Goal: Information Seeking & Learning: Find contact information

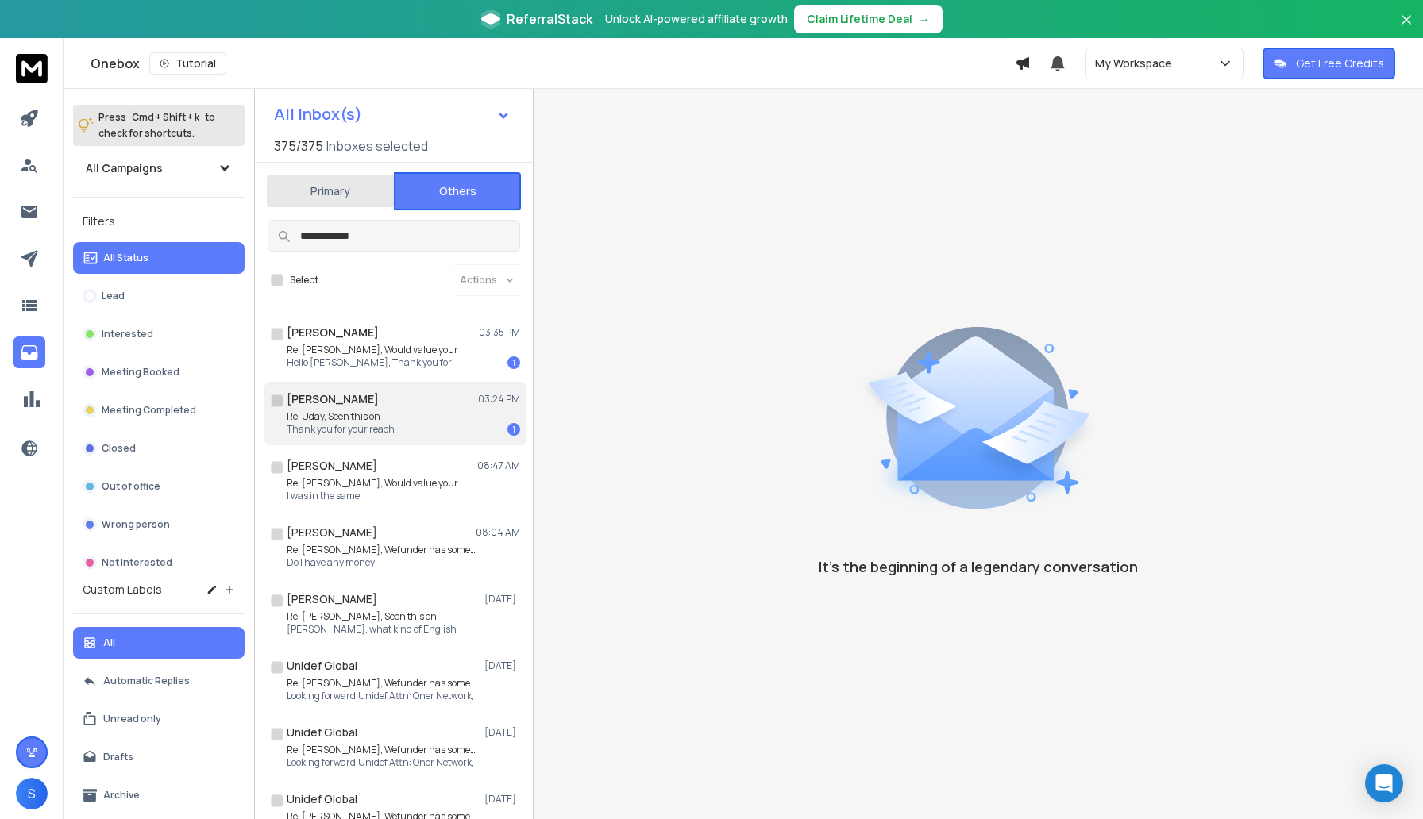
click at [390, 430] on p "Thank you for your reach" at bounding box center [341, 429] width 108 height 13
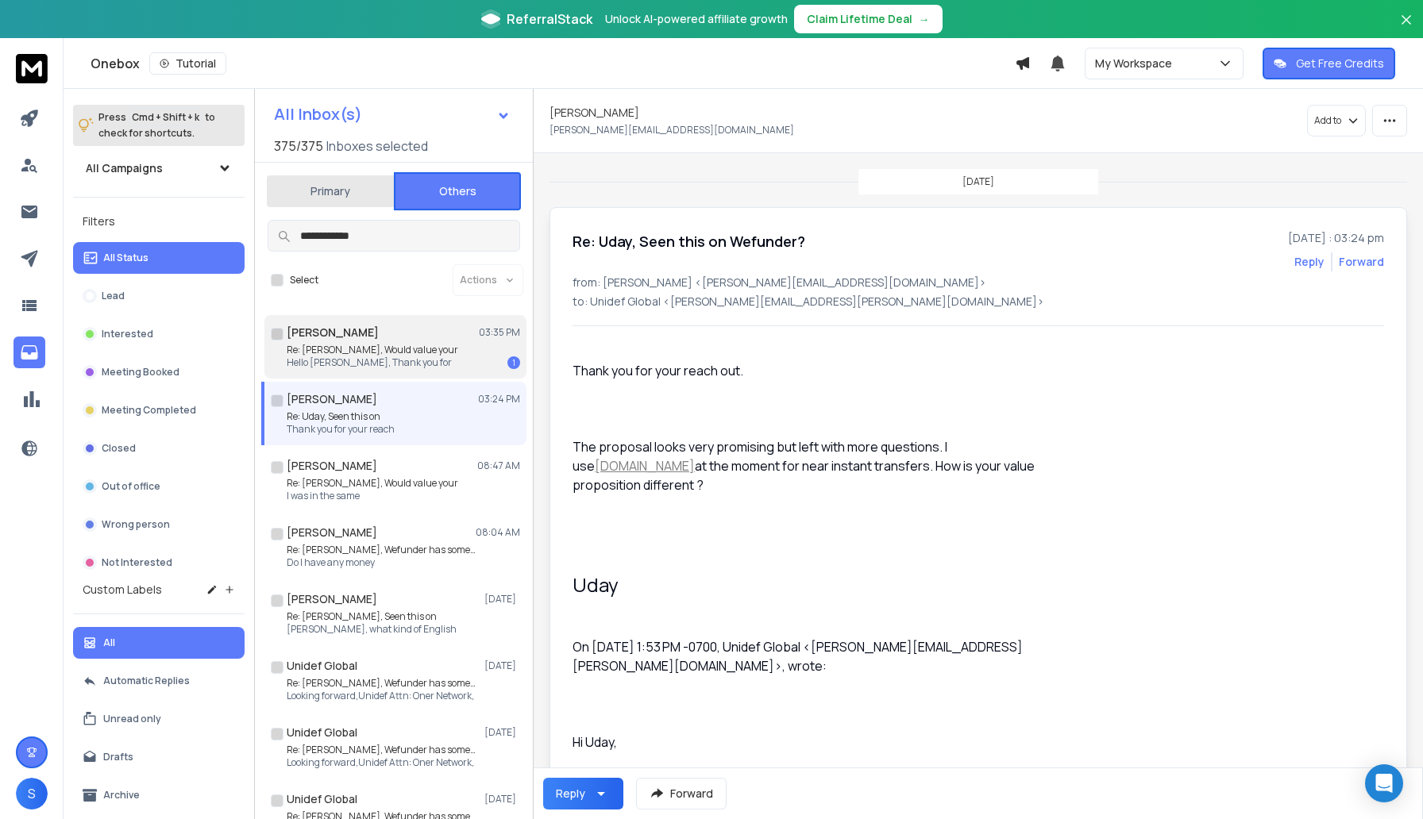
click at [355, 357] on p "Hello [PERSON_NAME], Thank you for" at bounding box center [373, 363] width 172 height 13
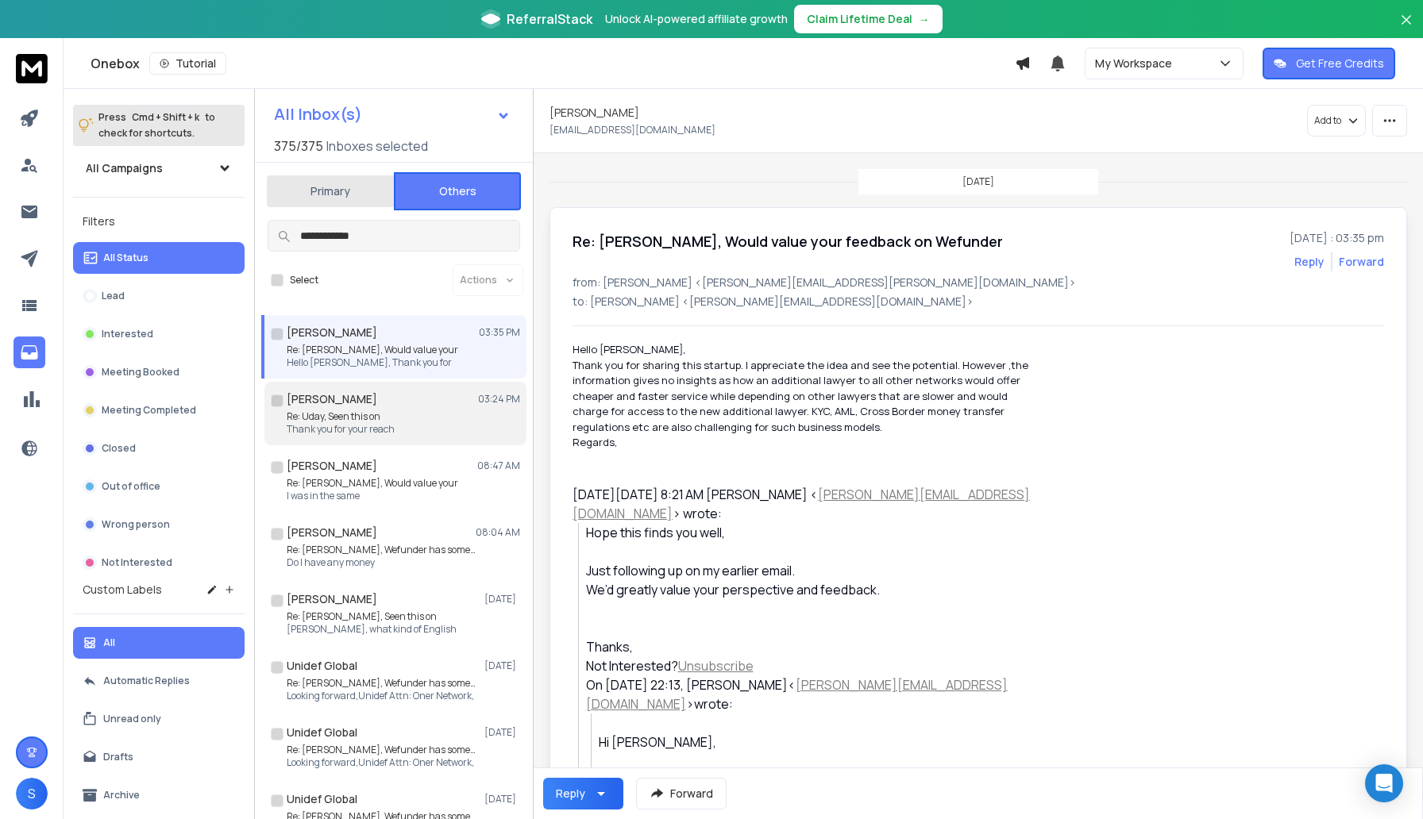
click at [376, 411] on p "Re: Uday, Seen this on" at bounding box center [341, 417] width 108 height 13
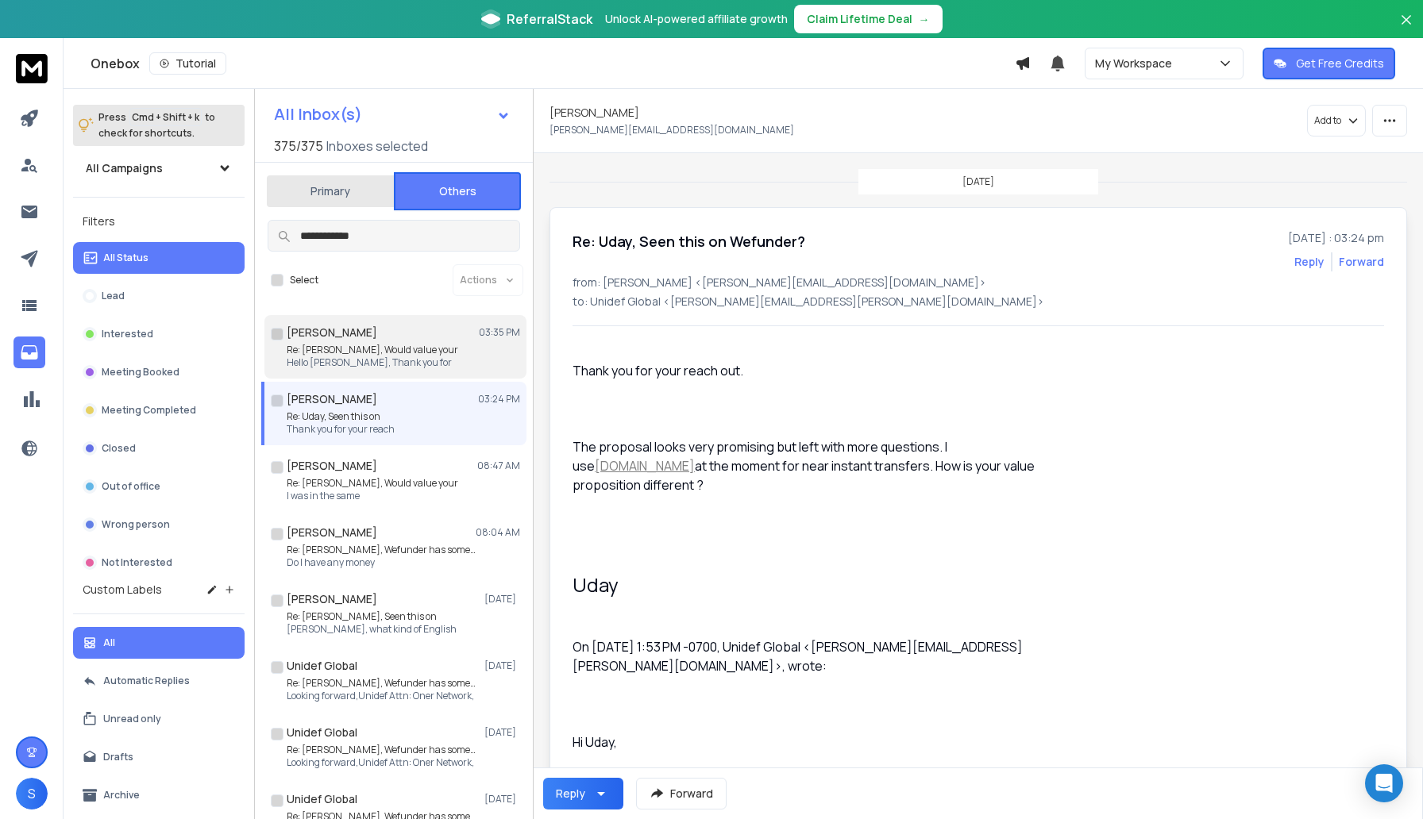
click at [375, 337] on div "[PERSON_NAME] 03:35 PM" at bounding box center [403, 333] width 233 height 16
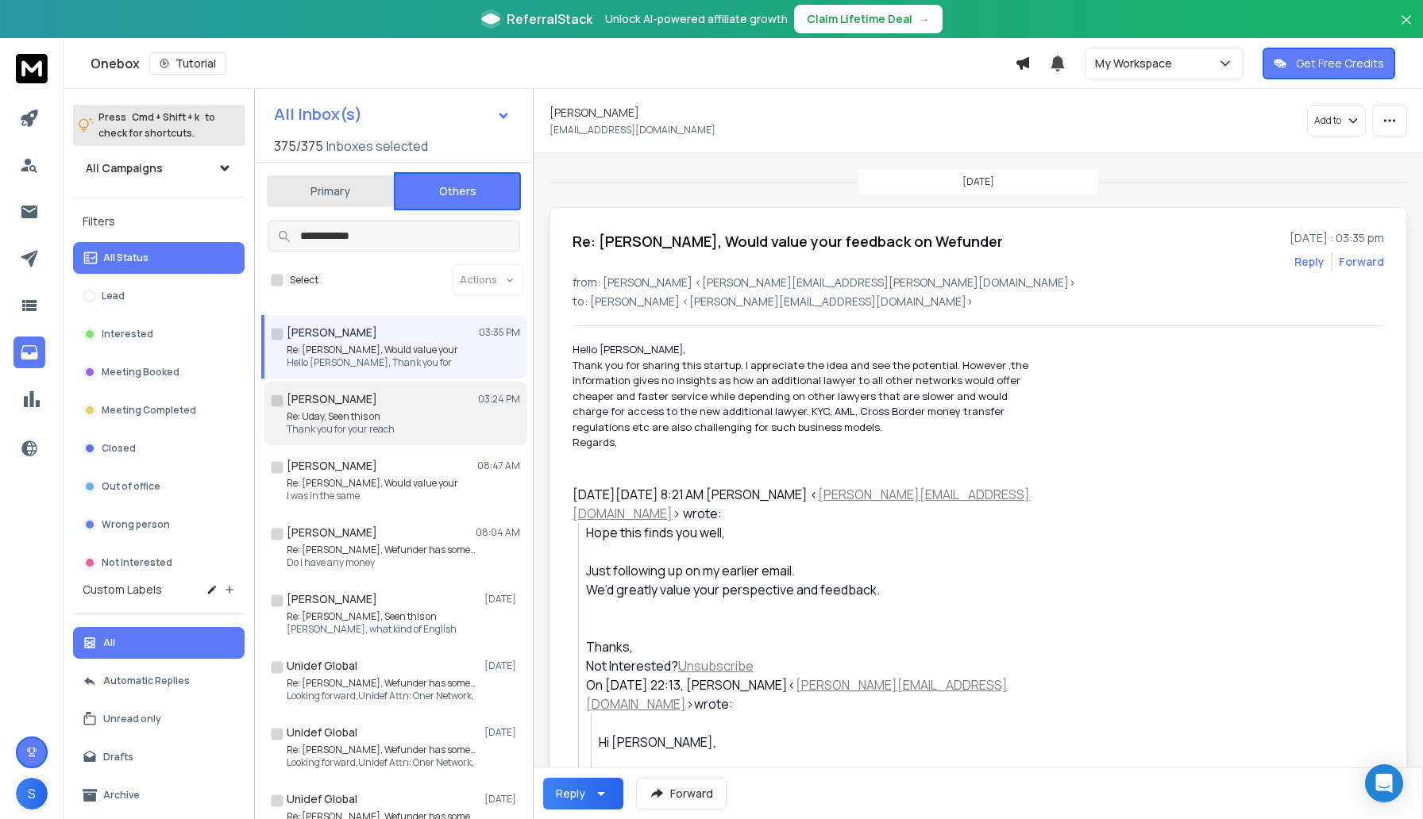
click at [361, 423] on p "Thank you for your reach" at bounding box center [341, 429] width 108 height 13
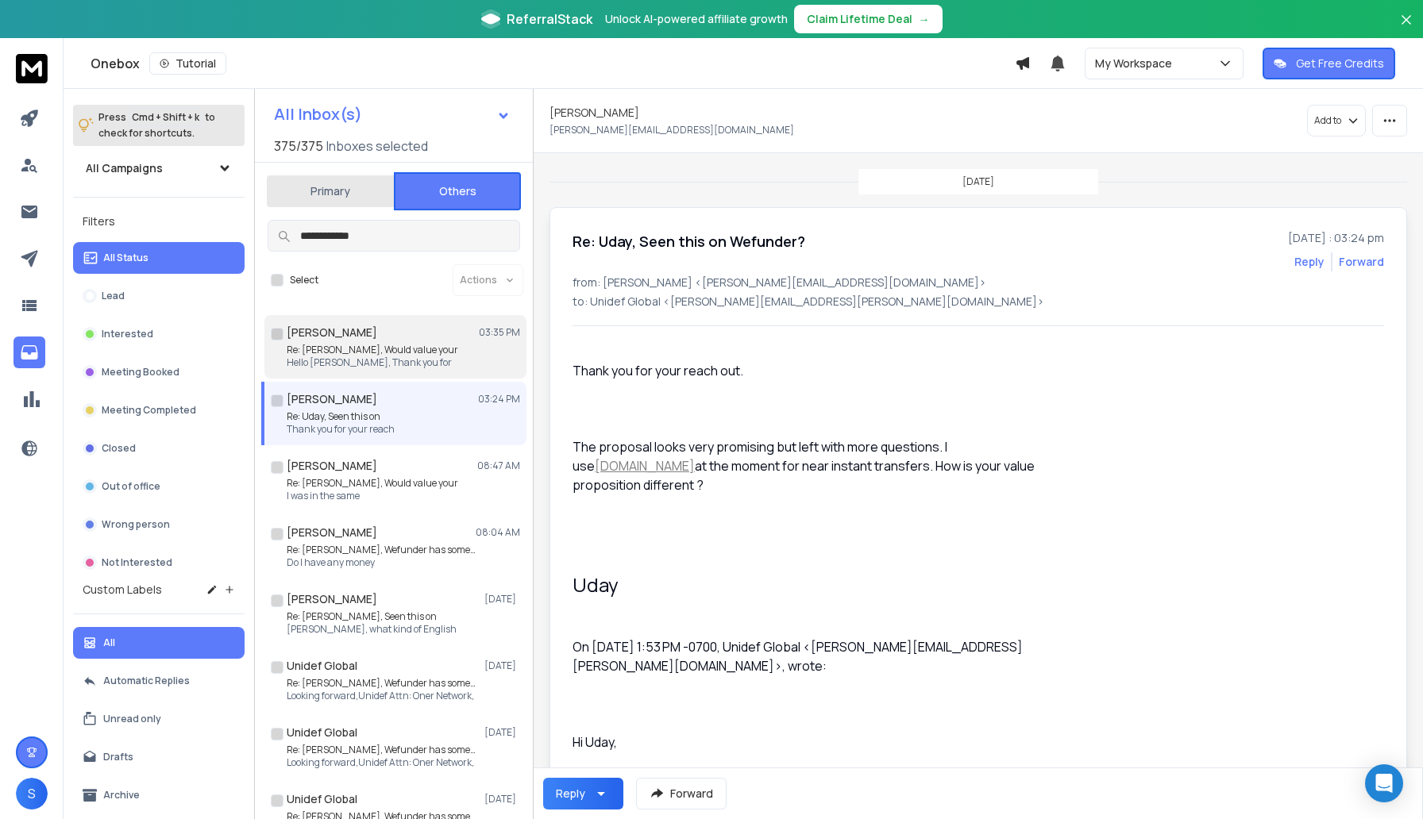
click at [357, 350] on p "Re: [PERSON_NAME], Would value your" at bounding box center [373, 350] width 172 height 13
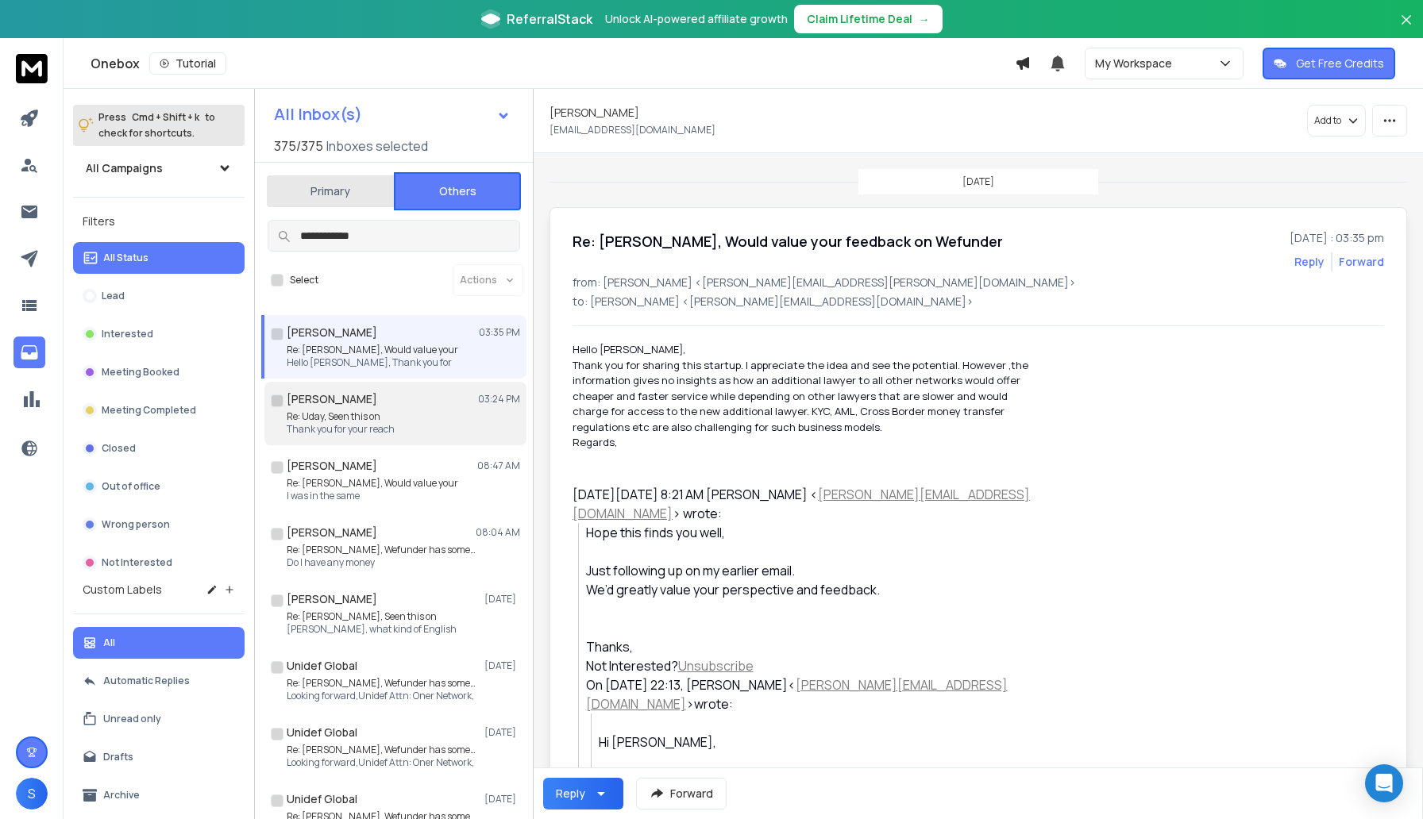
click at [356, 401] on h1 "[PERSON_NAME]" at bounding box center [332, 399] width 91 height 16
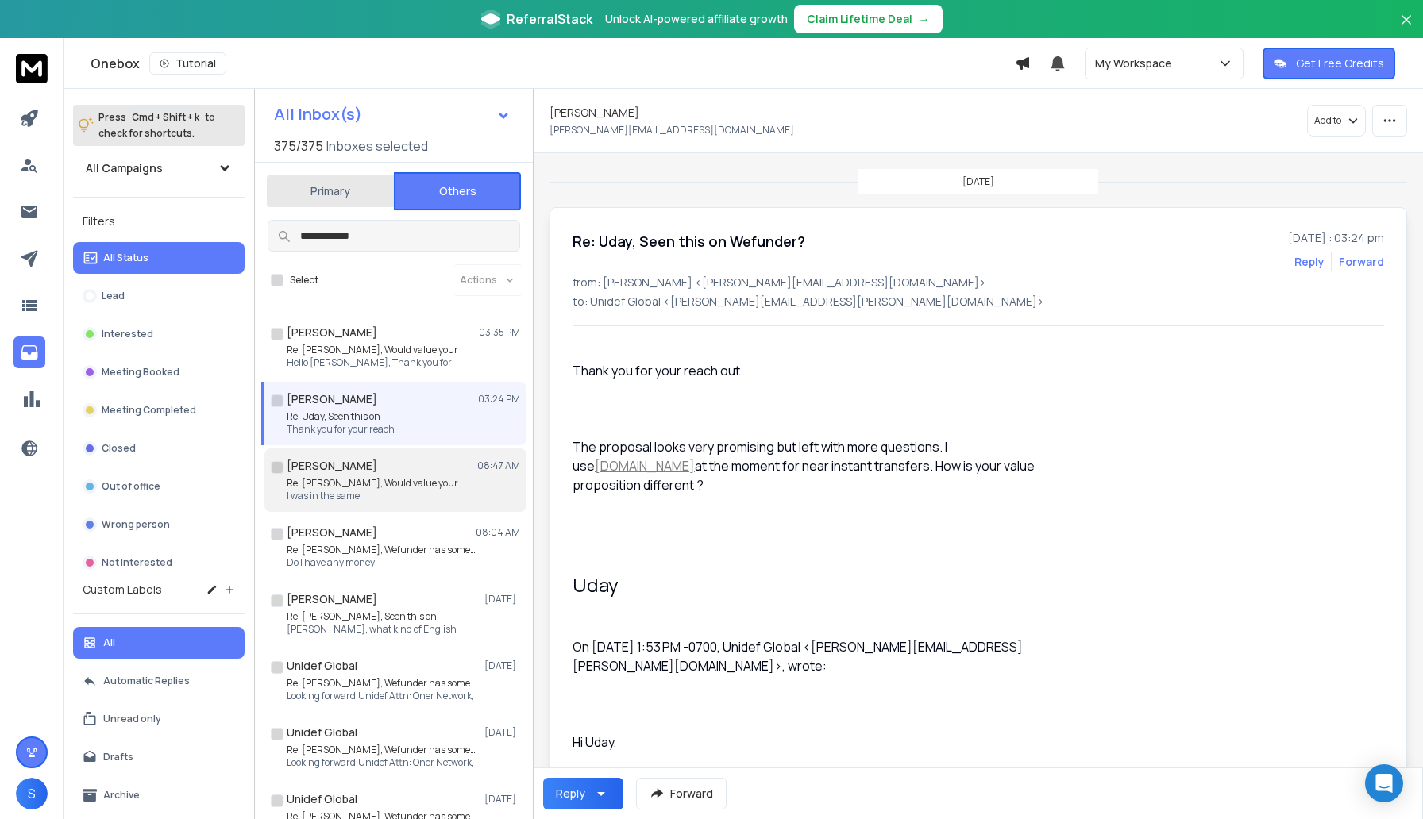
click at [349, 460] on h1 "[PERSON_NAME]" at bounding box center [332, 466] width 91 height 16
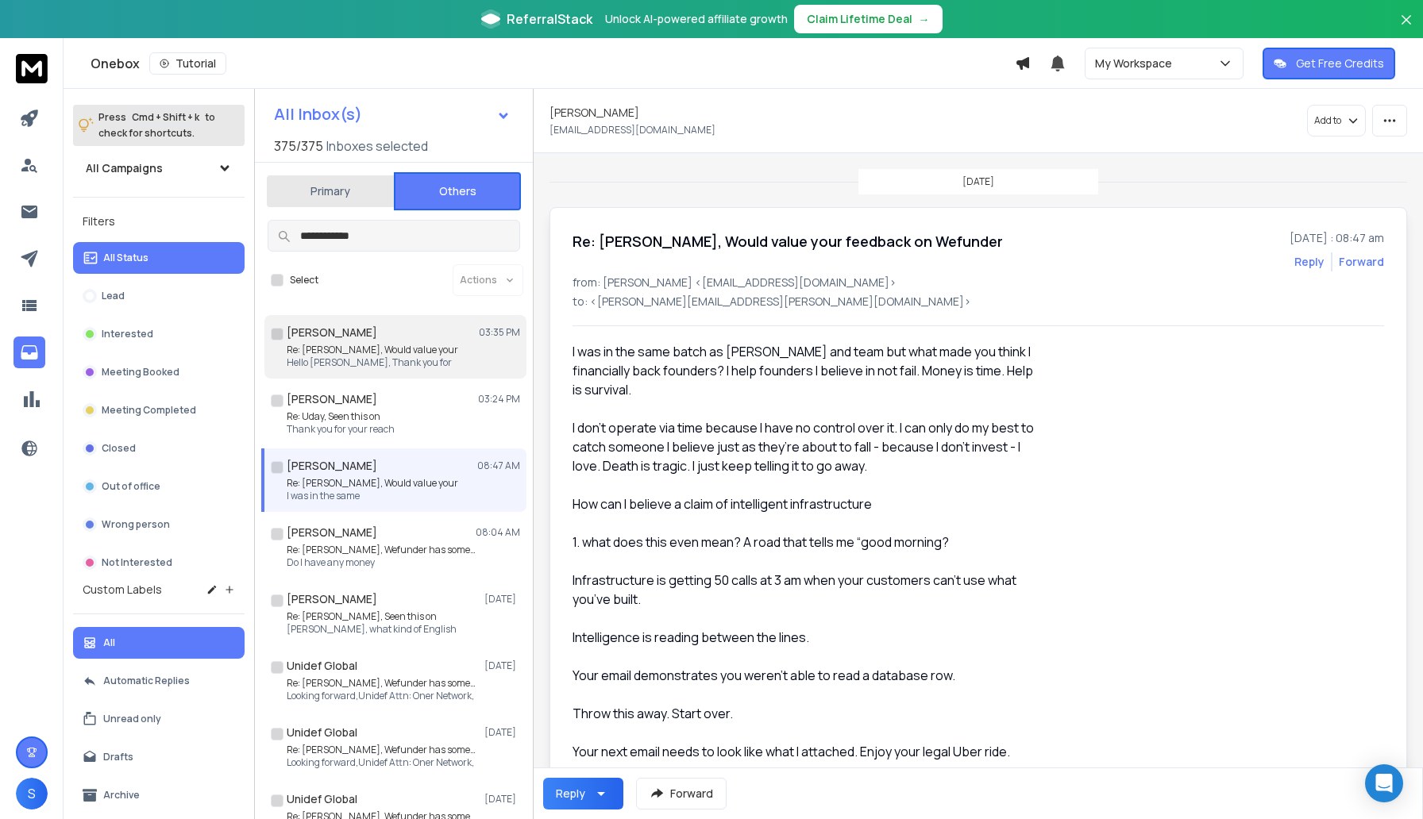
click at [364, 353] on p "Re: [PERSON_NAME], Would value your" at bounding box center [373, 350] width 172 height 13
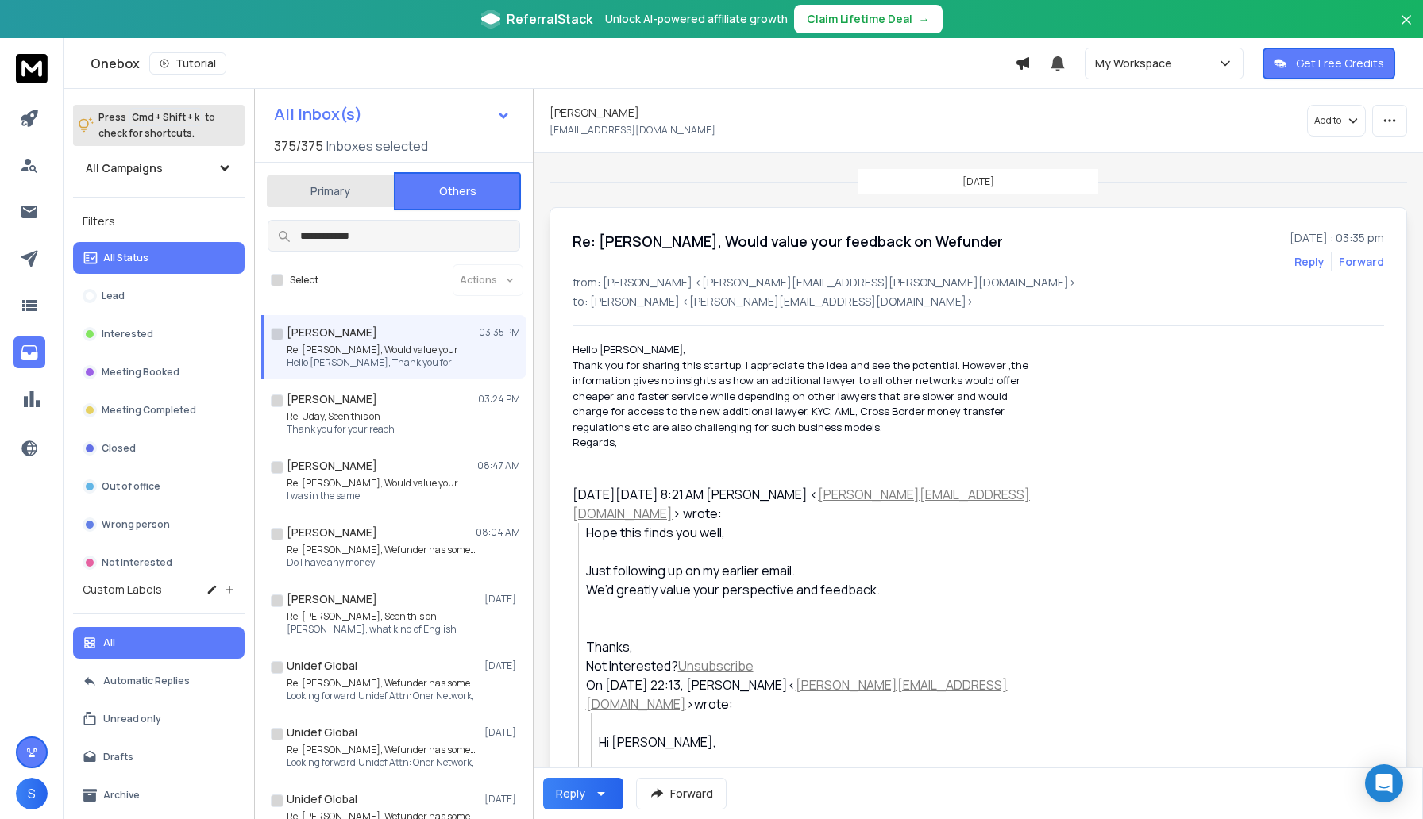
scroll to position [1, 0]
click at [391, 349] on p "Re: [PERSON_NAME], Would value your" at bounding box center [373, 349] width 172 height 13
drag, startPoint x: 680, startPoint y: 288, endPoint x: 800, endPoint y: 287, distance: 119.9
click at [800, 287] on p "from: [PERSON_NAME] <[PERSON_NAME][EMAIL_ADDRESS][PERSON_NAME][DOMAIN_NAME]>" at bounding box center [977, 283] width 811 height 16
copy p "[EMAIL_ADDRESS][DOMAIN_NAME]"
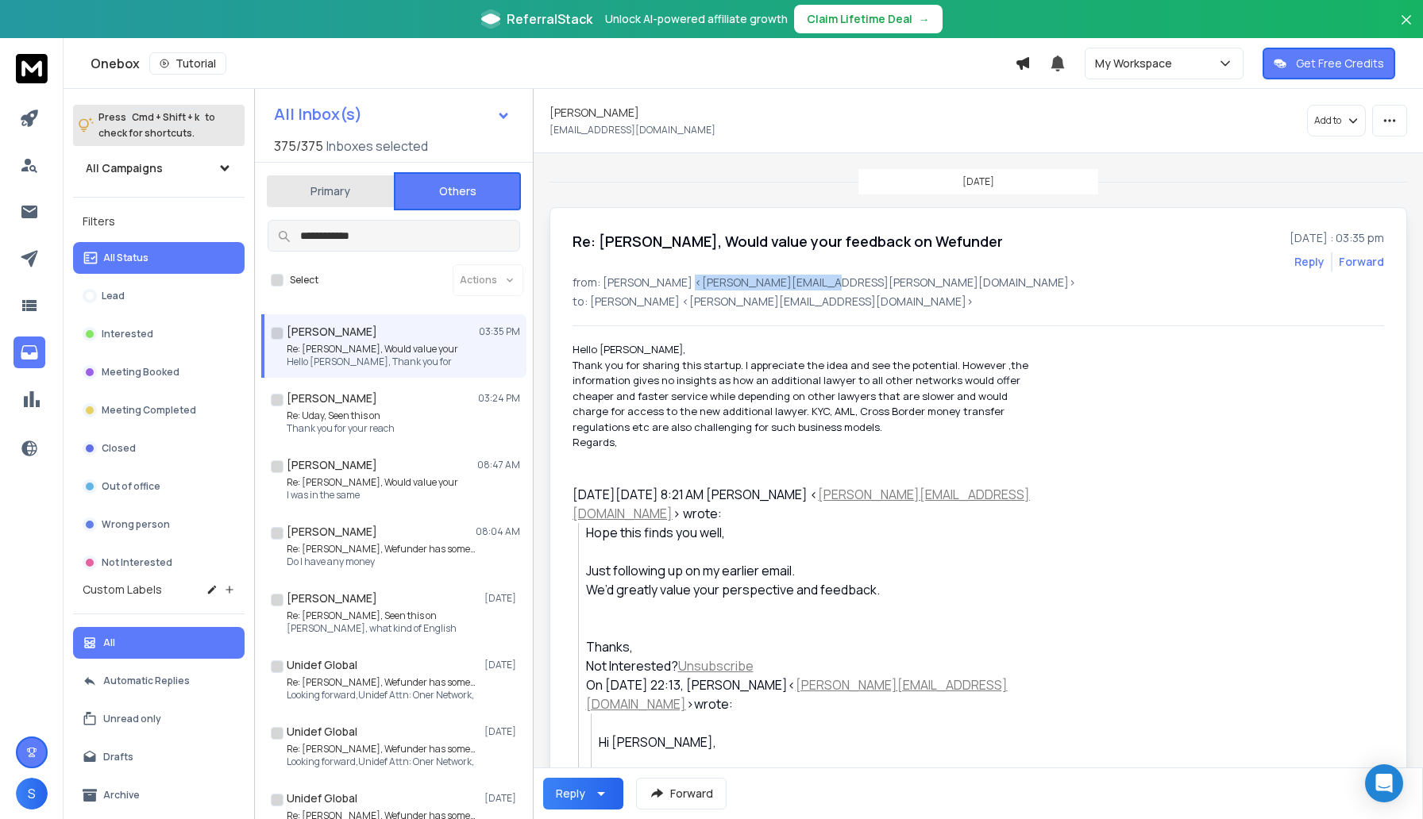
click at [392, 243] on input "**********" at bounding box center [394, 236] width 252 height 32
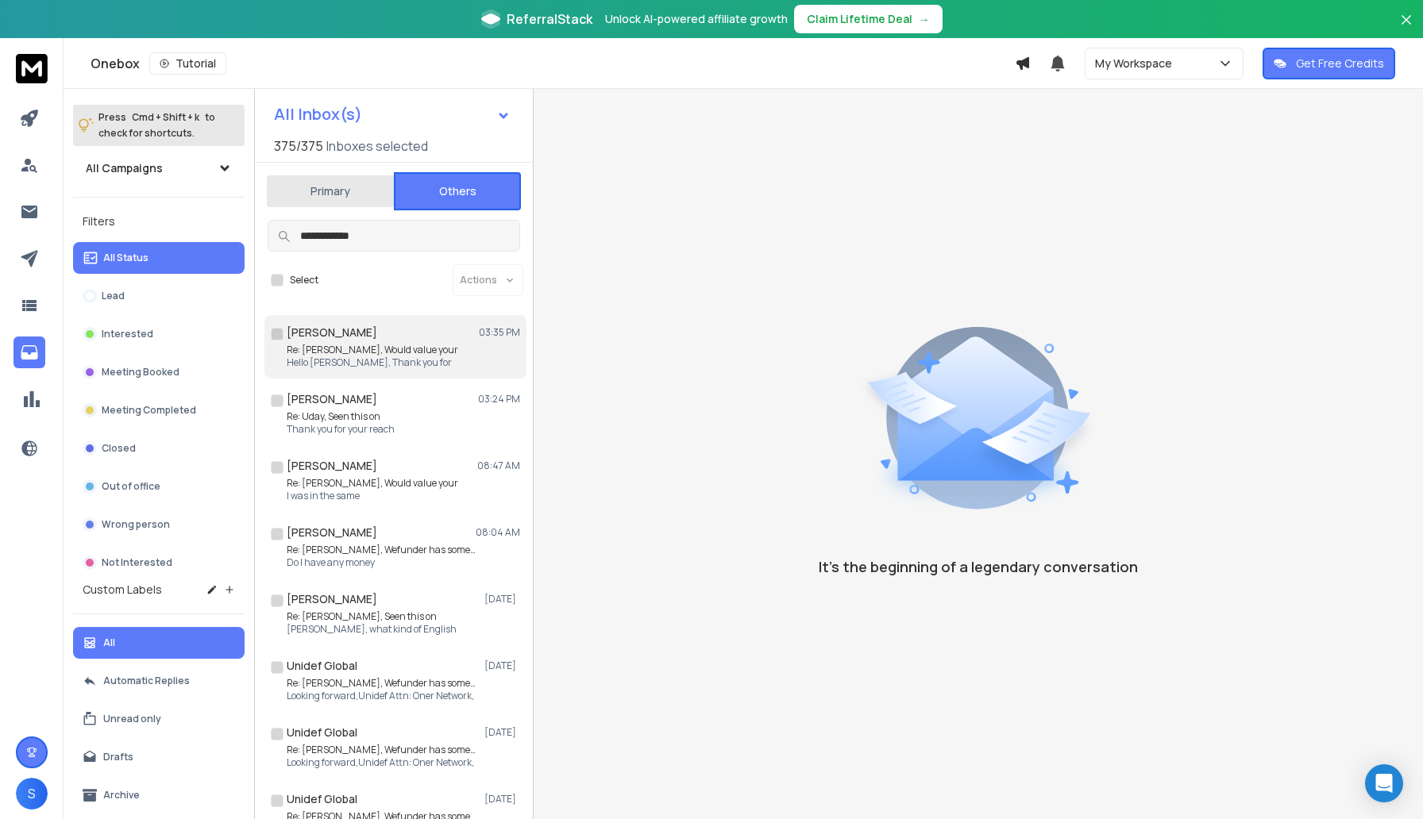
click at [416, 360] on p "Hello [PERSON_NAME], Thank you for" at bounding box center [373, 363] width 172 height 13
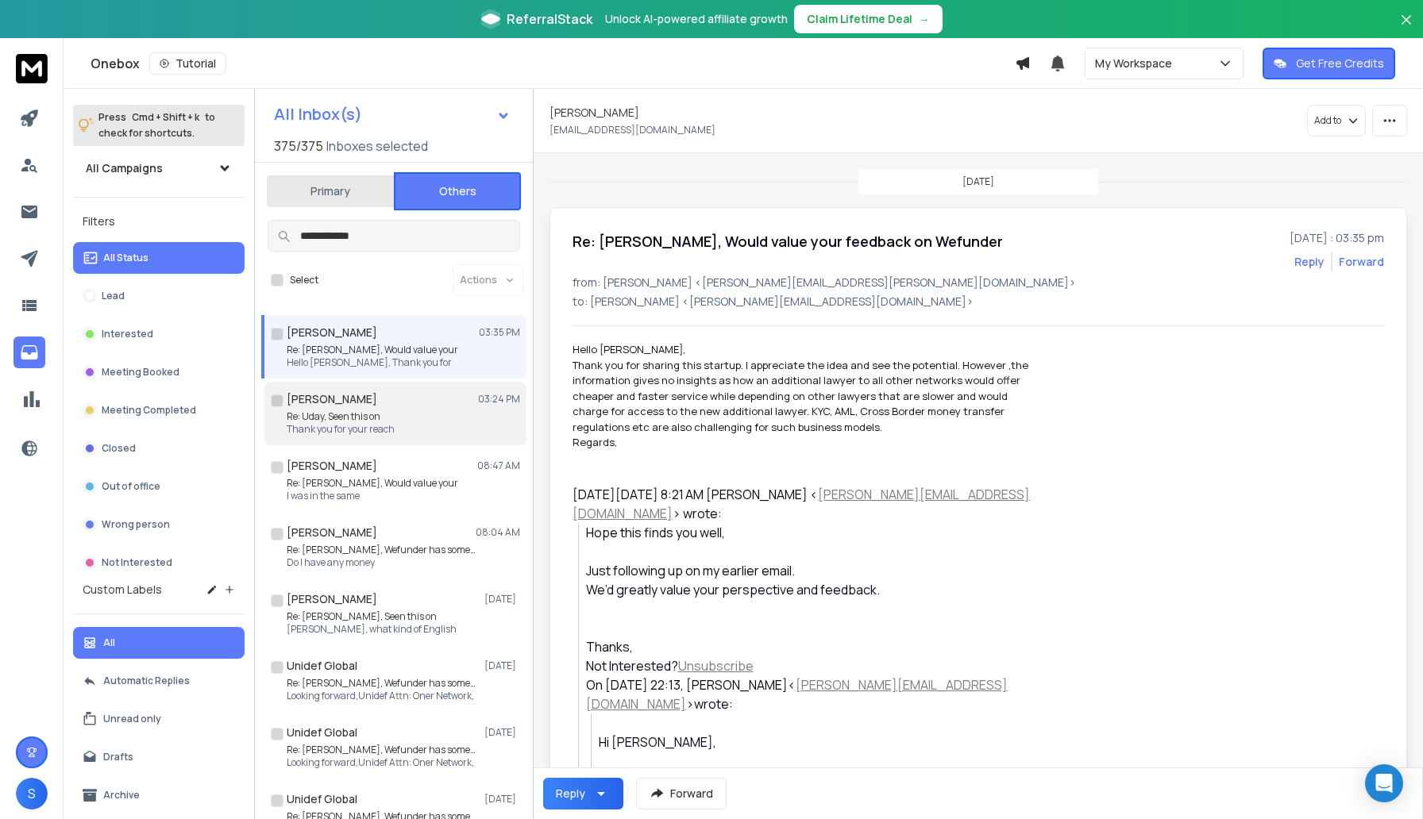
click at [364, 402] on div "[PERSON_NAME] 03:24 PM" at bounding box center [403, 399] width 233 height 16
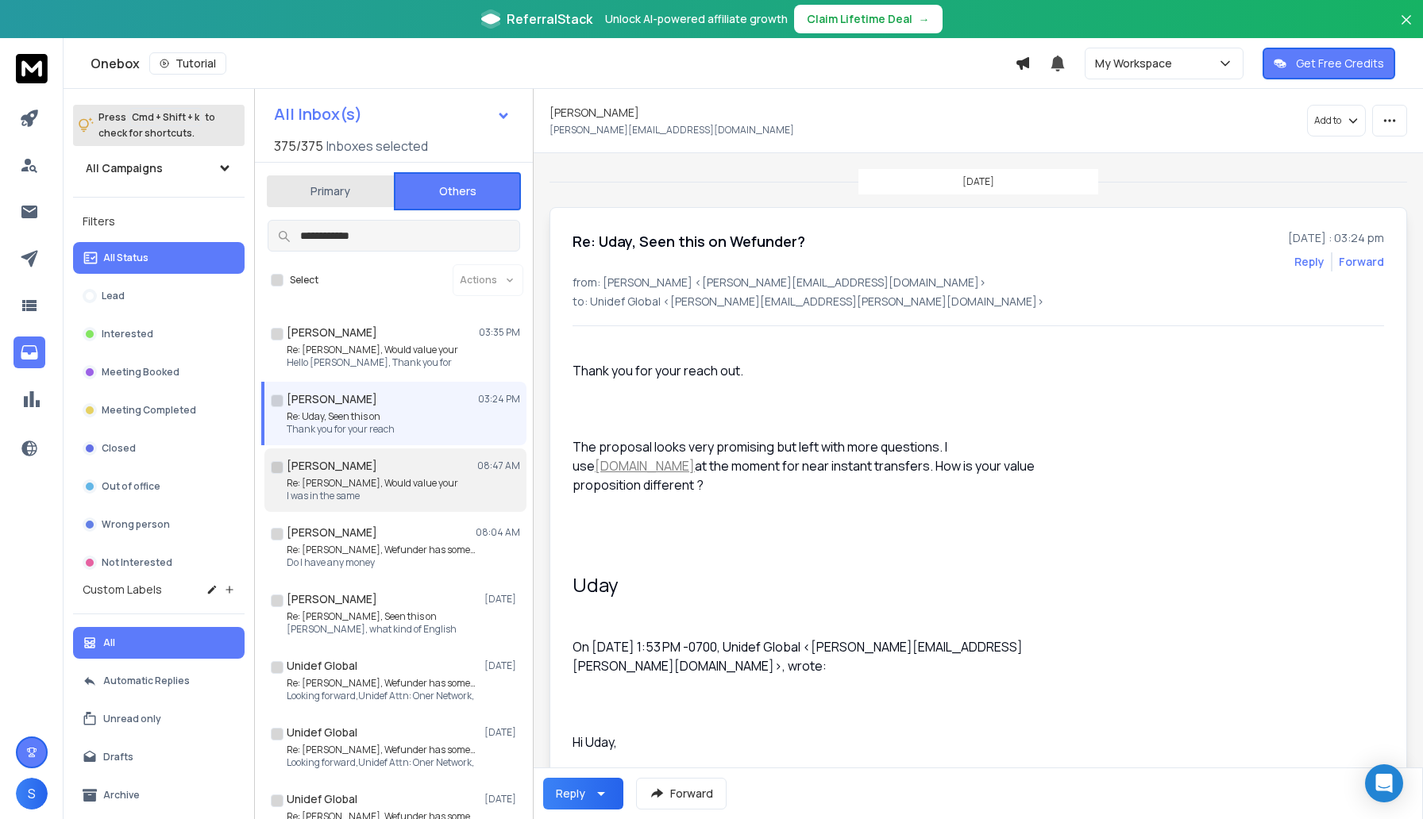
click at [373, 484] on p "Re: [PERSON_NAME], Would value your" at bounding box center [373, 483] width 172 height 13
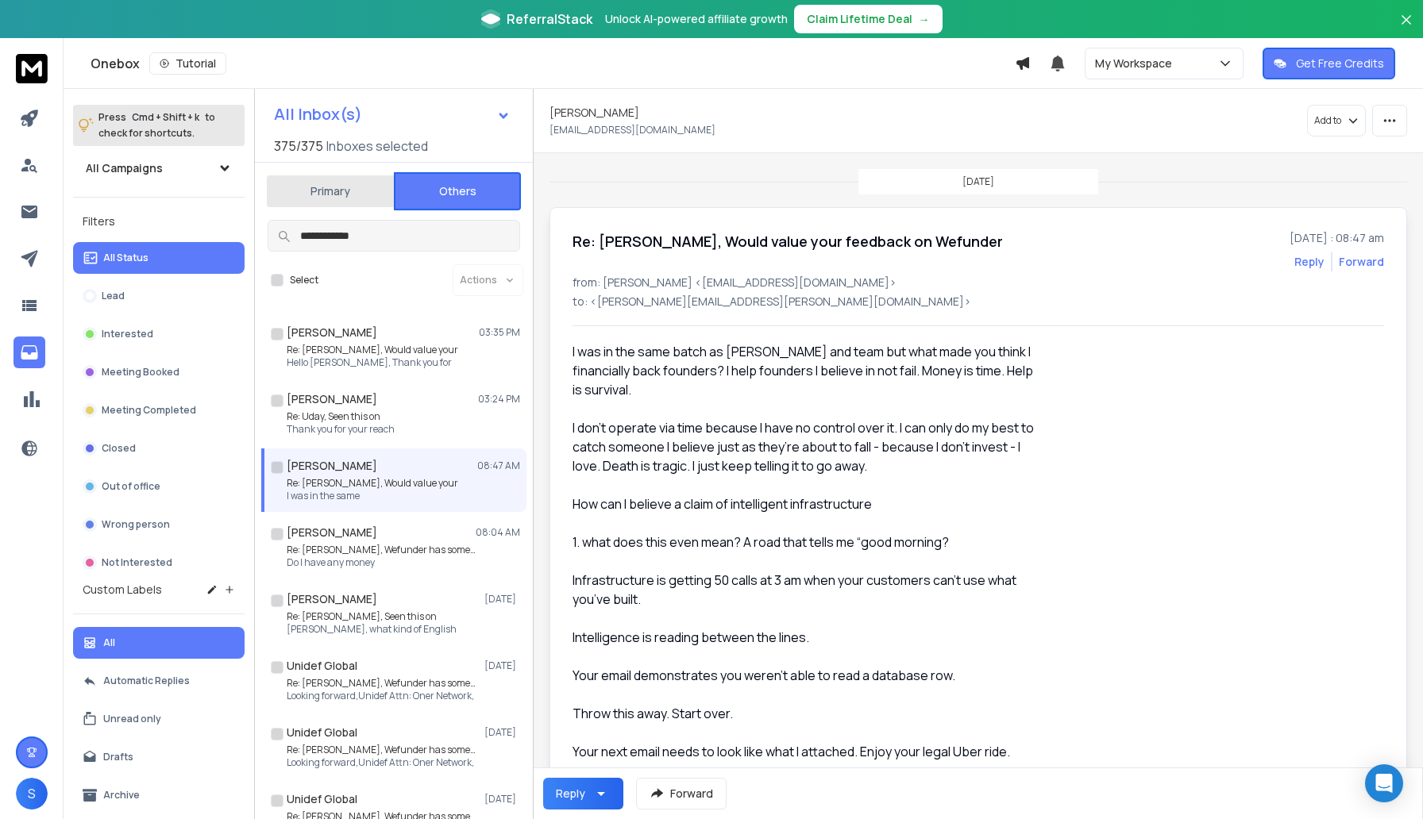
click at [712, 360] on div "I was in the same batch as [PERSON_NAME] and team but what made you think I fin…" at bounding box center [804, 370] width 464 height 57
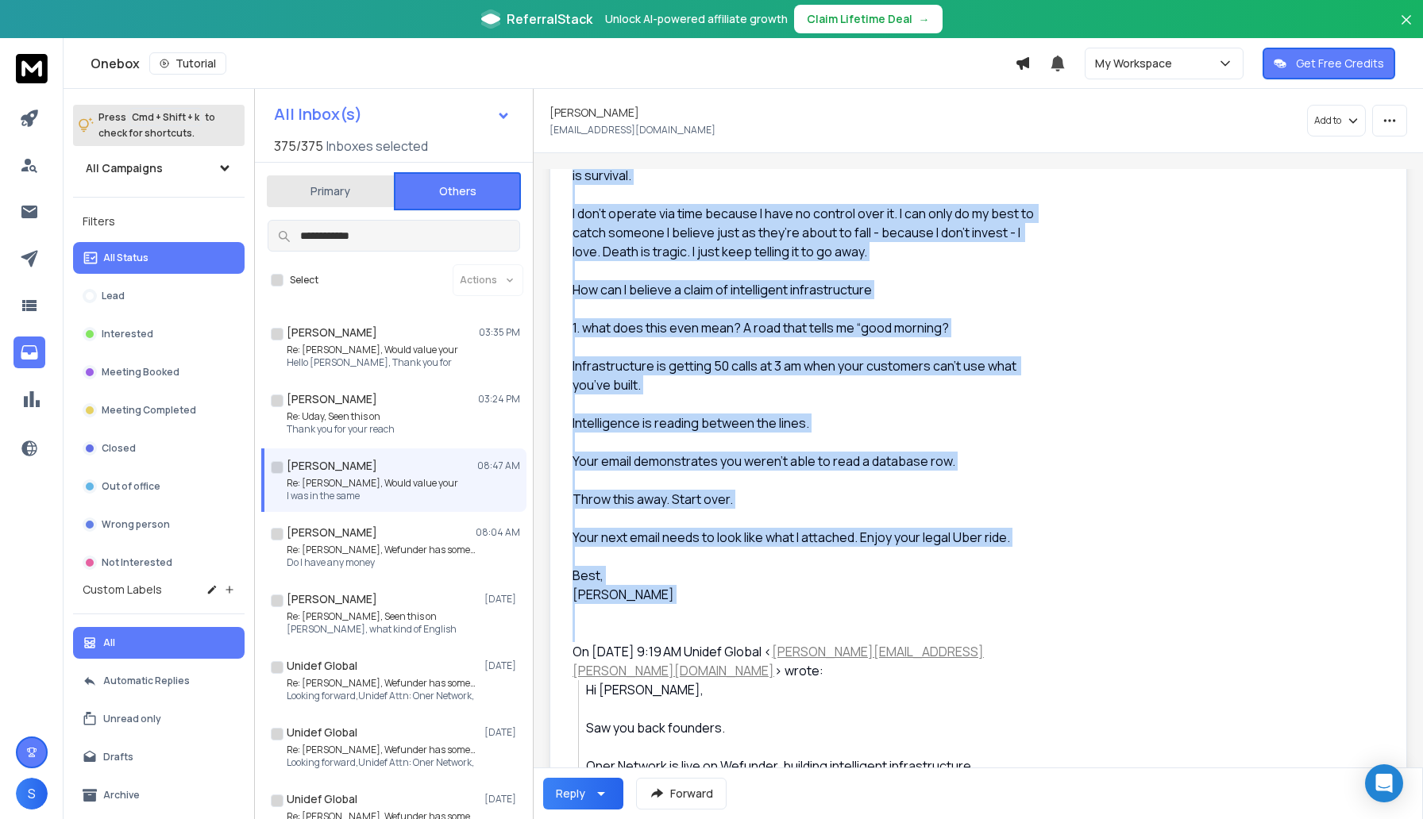
scroll to position [274, 0]
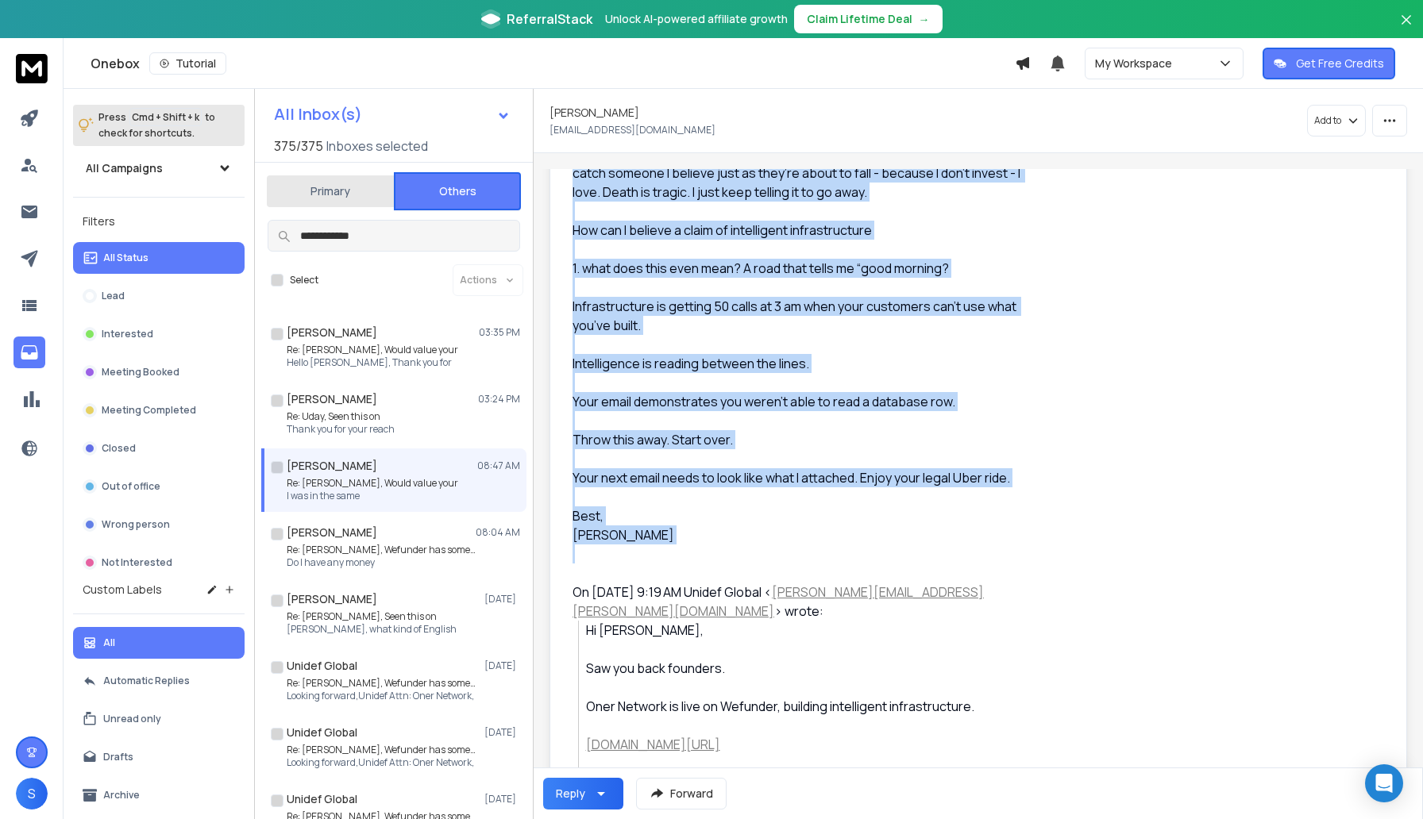
drag, startPoint x: 712, startPoint y: 360, endPoint x: 678, endPoint y: 530, distance: 174.1
click at [678, 530] on div "I was in the same batch as [PERSON_NAME] and team but what made you think I fin…" at bounding box center [804, 306] width 464 height 476
copy div "I was in the same batch as [PERSON_NAME] and team but what made you think I fin…"
click at [697, 394] on div "Your email demonstrates you weren’t able to read a database row." at bounding box center [804, 401] width 464 height 19
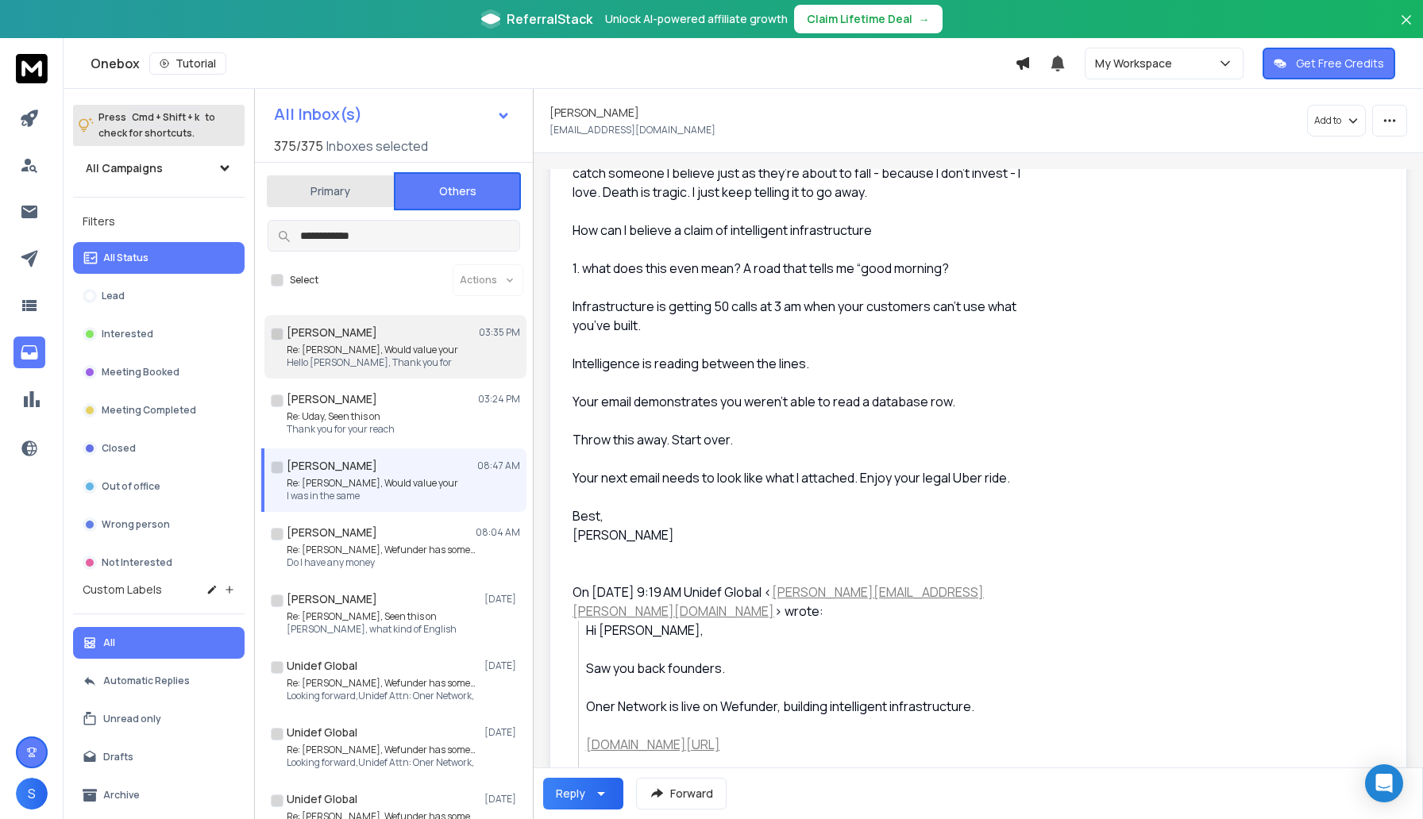
click at [351, 353] on p "Re: [PERSON_NAME], Would value your" at bounding box center [373, 350] width 172 height 13
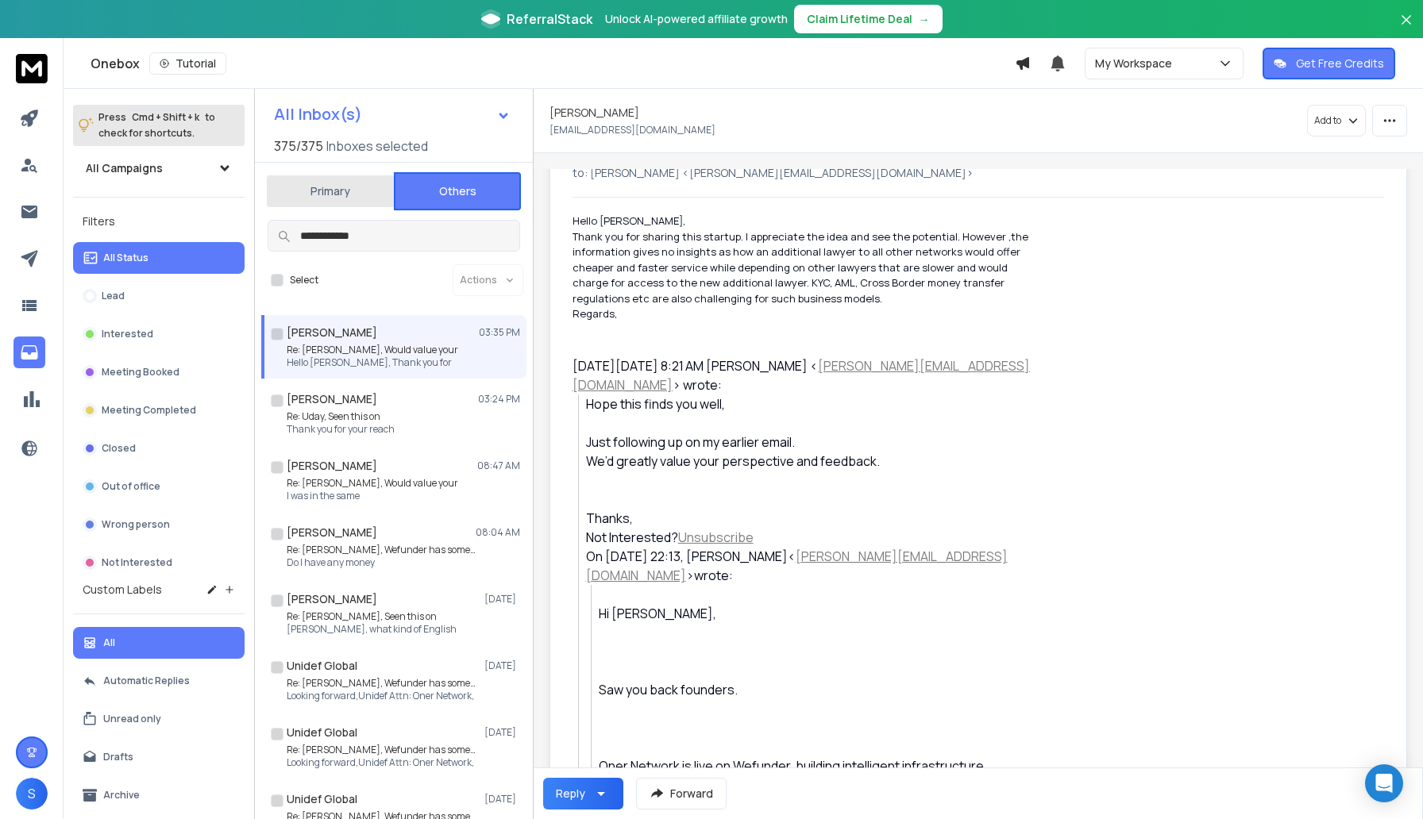
scroll to position [0, 0]
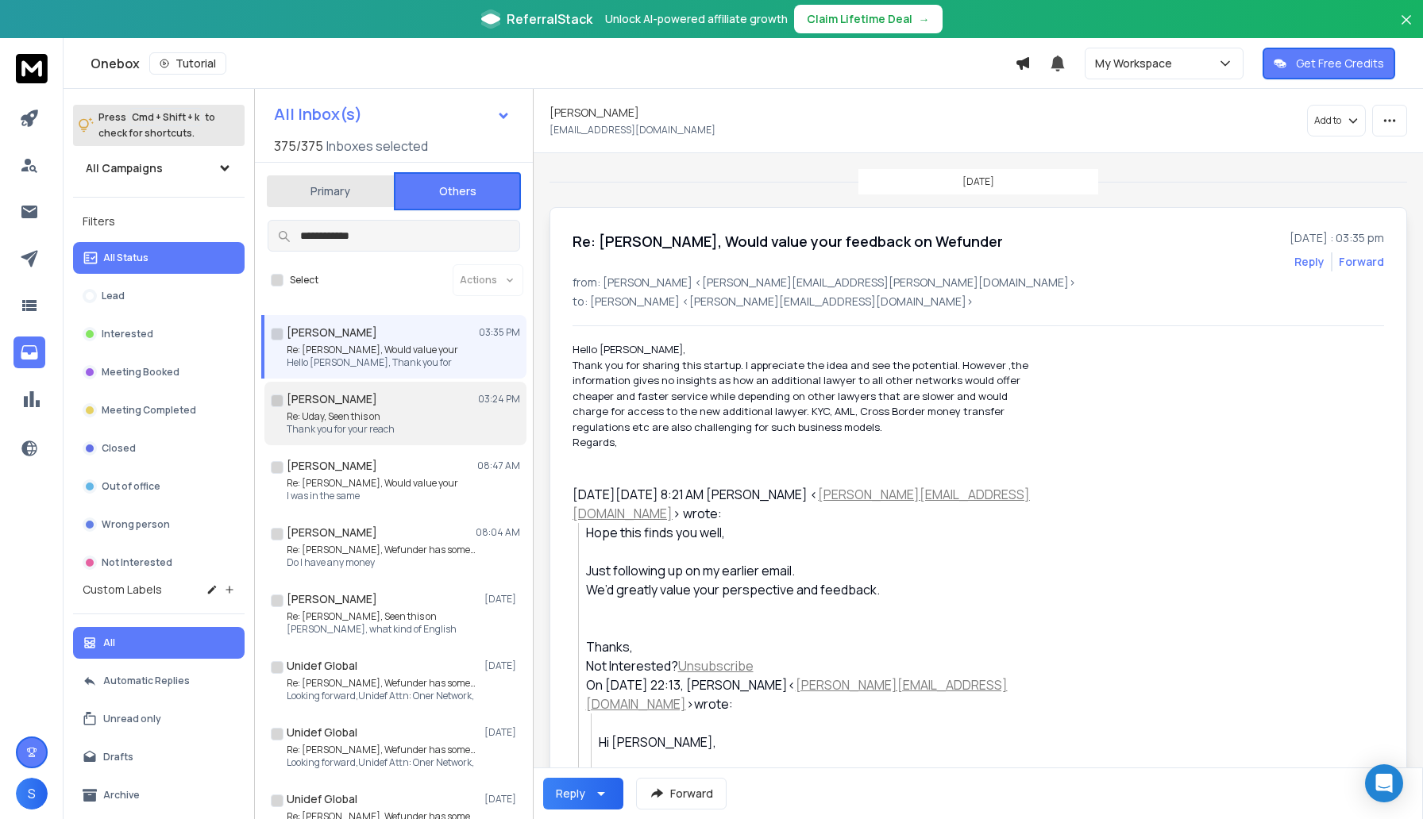
click at [368, 424] on p "Thank you for your reach" at bounding box center [341, 429] width 108 height 13
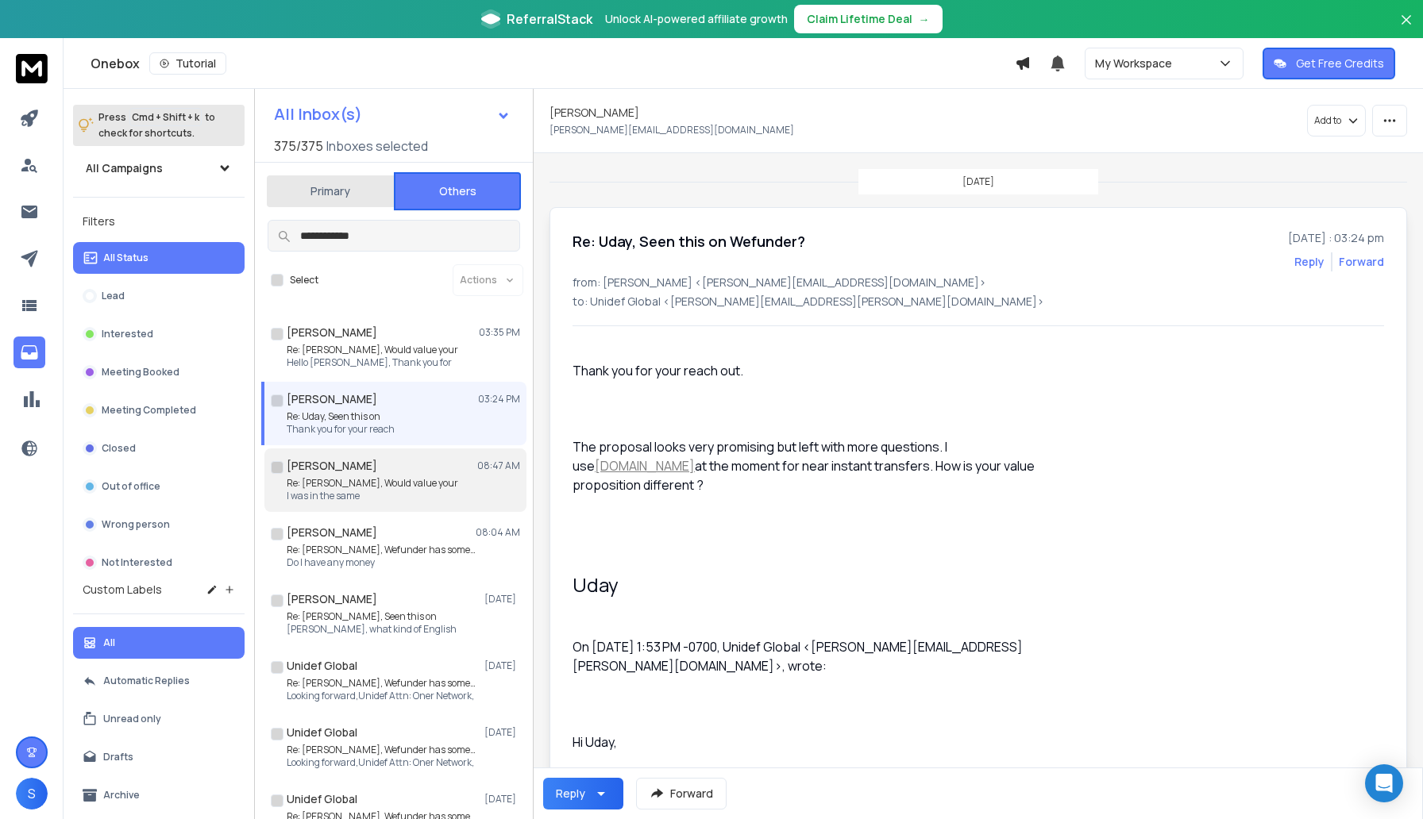
click at [350, 472] on h1 "[PERSON_NAME]" at bounding box center [332, 466] width 91 height 16
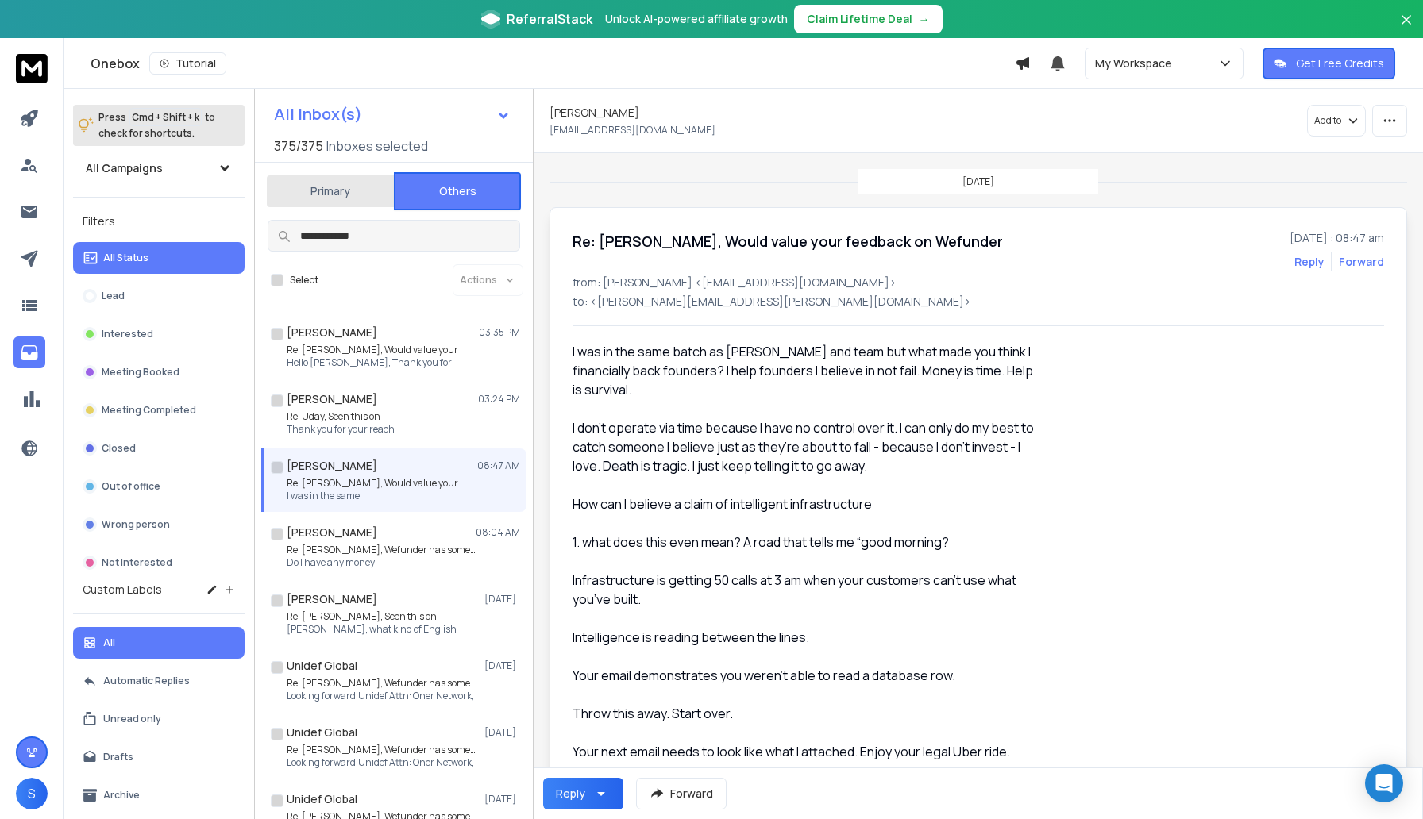
click at [618, 281] on p "from: [PERSON_NAME] <[EMAIL_ADDRESS][DOMAIN_NAME]>" at bounding box center [977, 283] width 811 height 16
drag, startPoint x: 618, startPoint y: 281, endPoint x: 682, endPoint y: 283, distance: 64.3
click at [682, 283] on p "from: [PERSON_NAME] <[EMAIL_ADDRESS][DOMAIN_NAME]>" at bounding box center [977, 283] width 811 height 16
copy p "[PERSON_NAME]"
click at [372, 541] on div "[PERSON_NAME] 08:04 AM Re: [PERSON_NAME], Wefunder has something Do l have any …" at bounding box center [403, 547] width 233 height 44
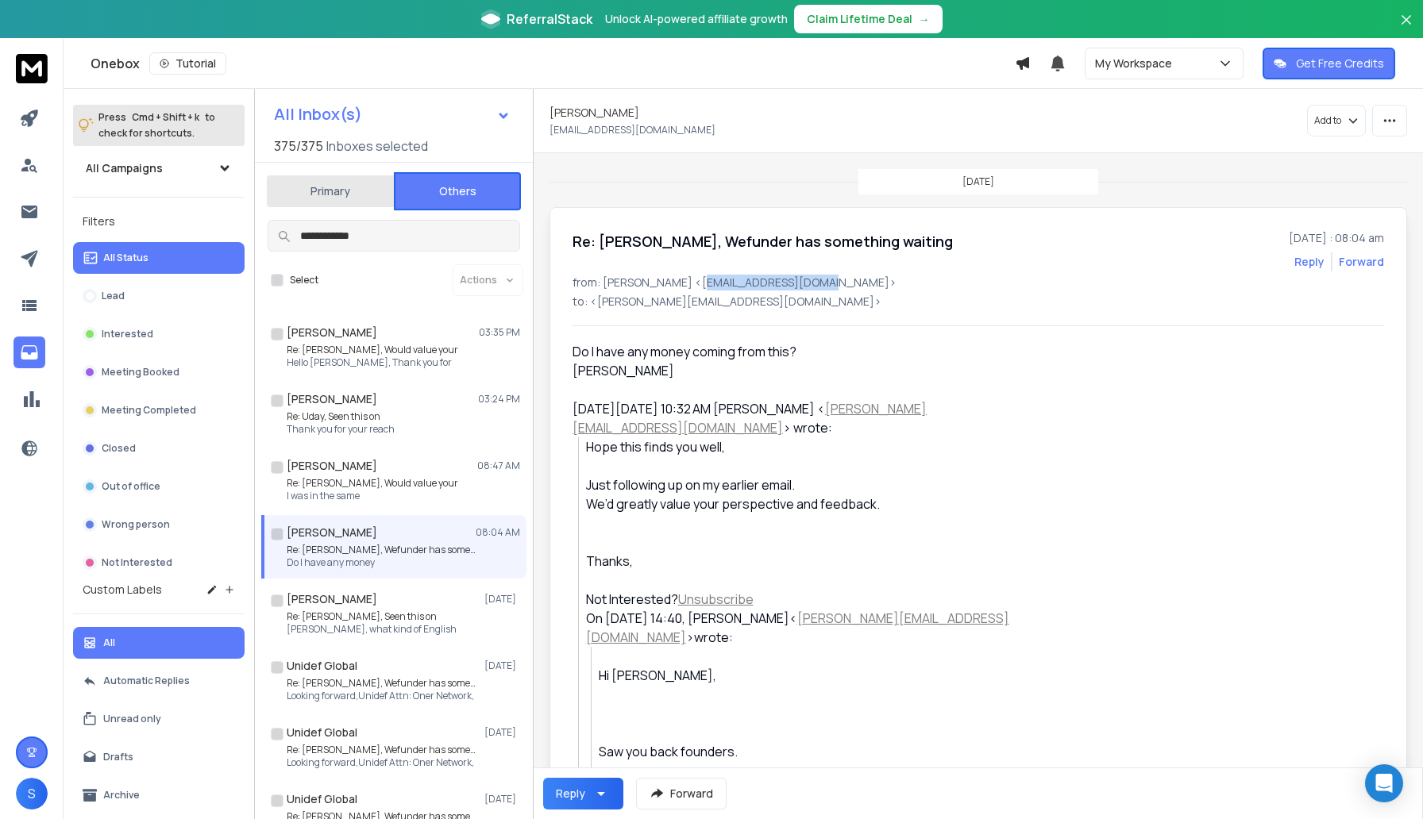
drag, startPoint x: 684, startPoint y: 283, endPoint x: 804, endPoint y: 286, distance: 119.9
click at [804, 286] on p "from: [PERSON_NAME] <[EMAIL_ADDRESS][DOMAIN_NAME]>" at bounding box center [977, 283] width 811 height 16
copy p "[EMAIL_ADDRESS][DOMAIN_NAME]"
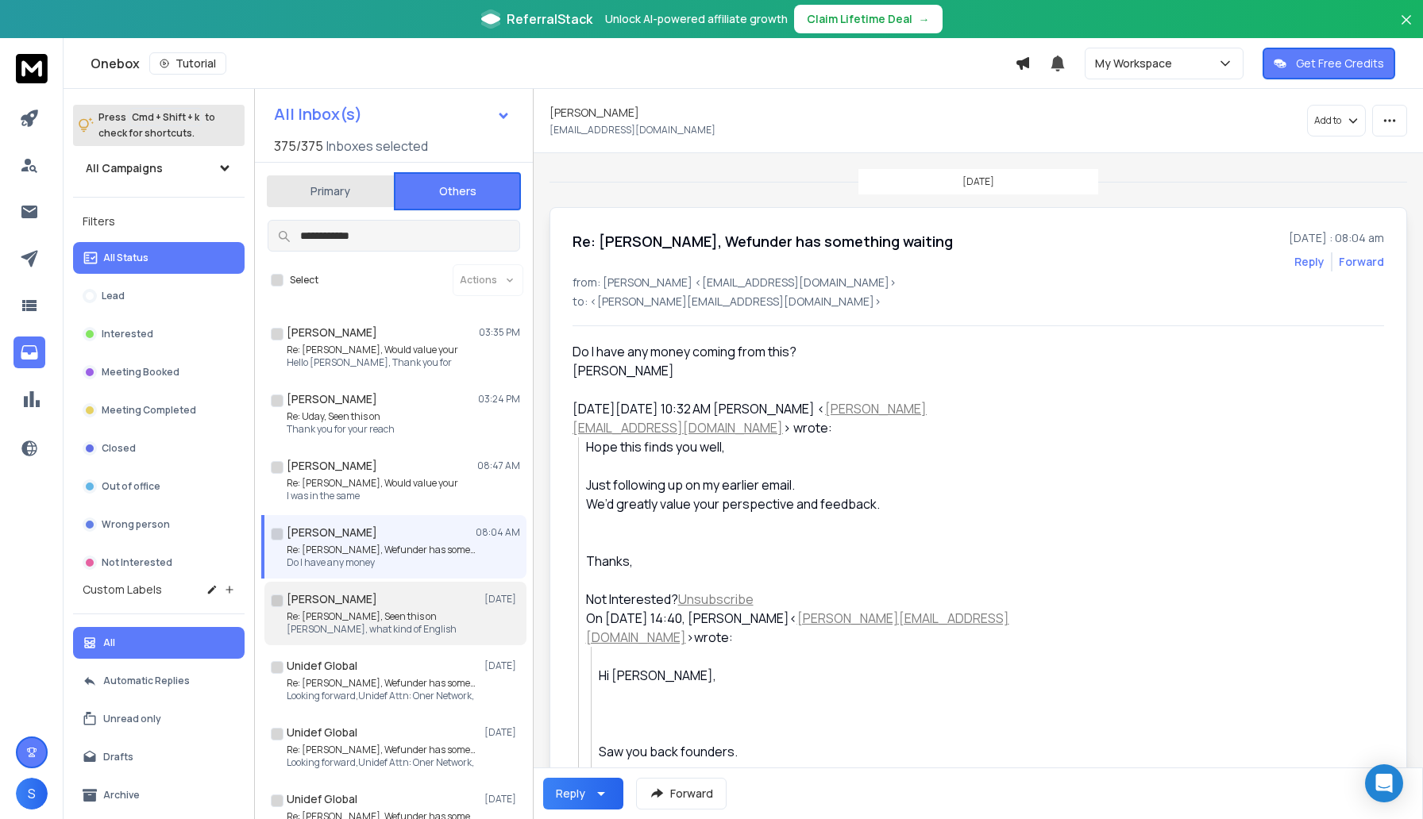
click at [373, 618] on p "Re: [PERSON_NAME], Seen this on" at bounding box center [372, 617] width 170 height 13
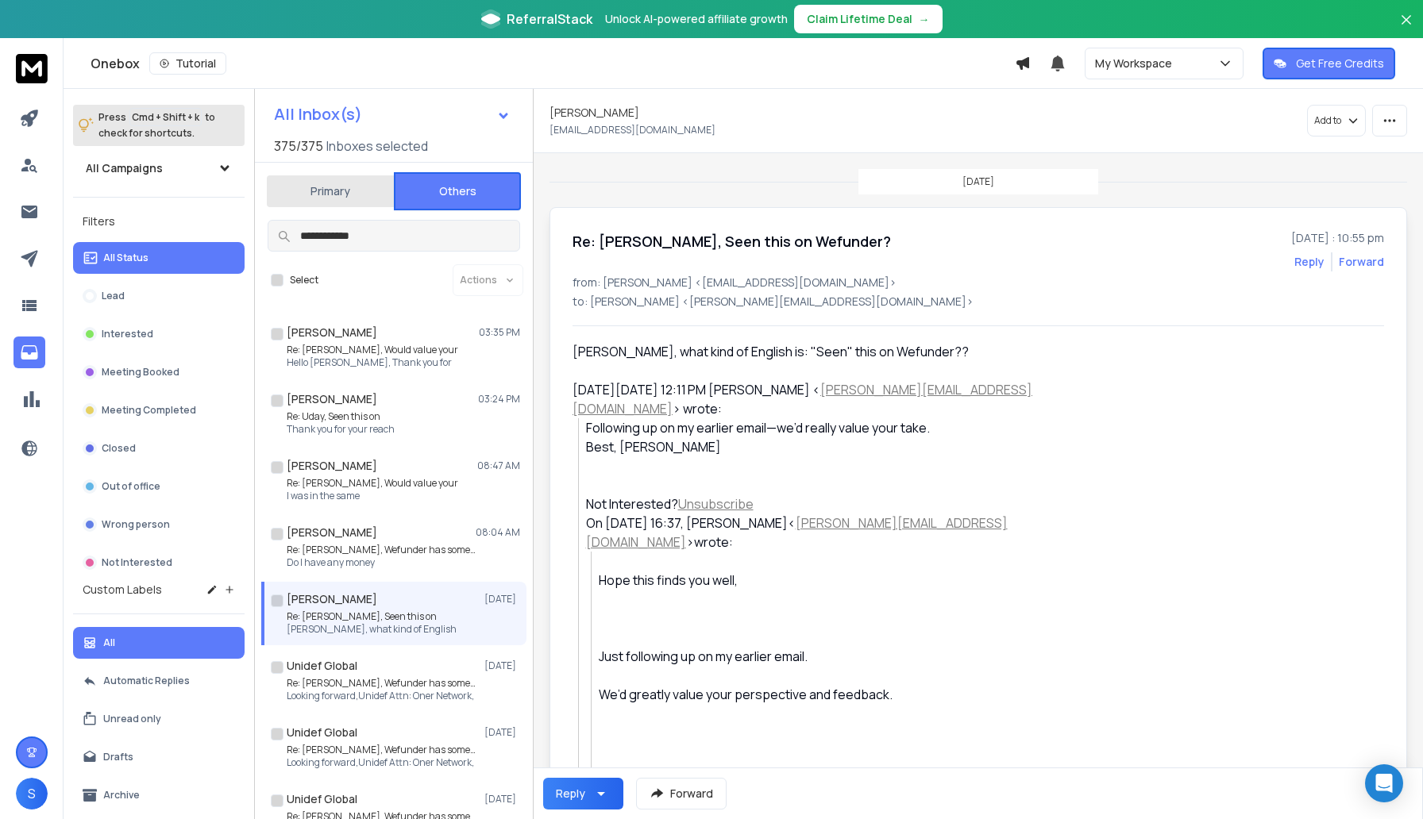
click at [723, 288] on p "from: [PERSON_NAME] <[EMAIL_ADDRESS][DOMAIN_NAME]>" at bounding box center [977, 283] width 811 height 16
copy p "from: [PERSON_NAME] <[EMAIL_ADDRESS][DOMAIN_NAME]>"
click at [653, 351] on div "[PERSON_NAME], what kind of English is: "Seen" this on Wefunder??" at bounding box center [804, 351] width 464 height 19
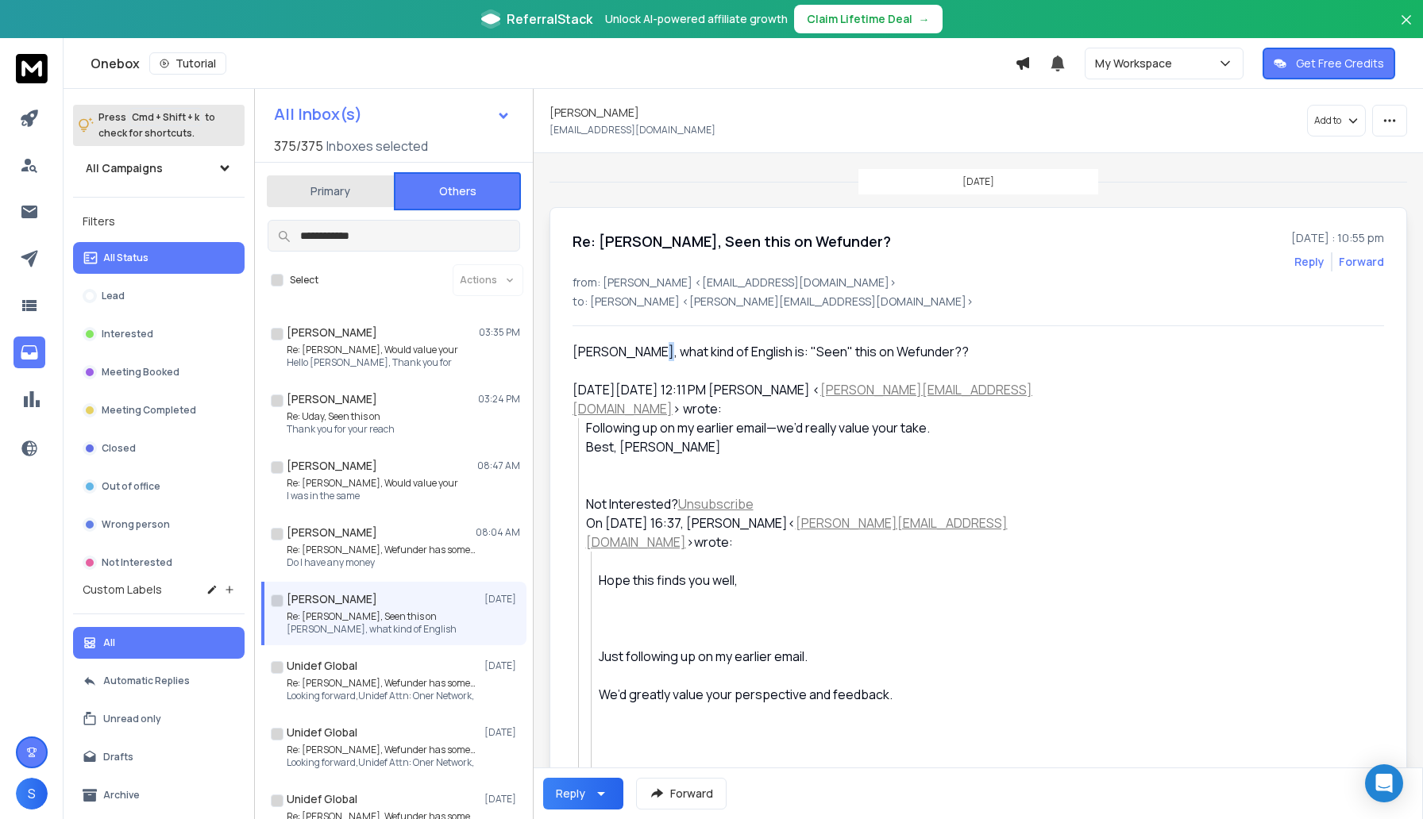
click at [653, 351] on div "[PERSON_NAME], what kind of English is: "Seen" this on Wefunder??" at bounding box center [804, 351] width 464 height 19
click at [364, 654] on div "Unidef Global [DATE] Re: [PERSON_NAME], Wefunder has something Looking forward,…" at bounding box center [395, 681] width 262 height 64
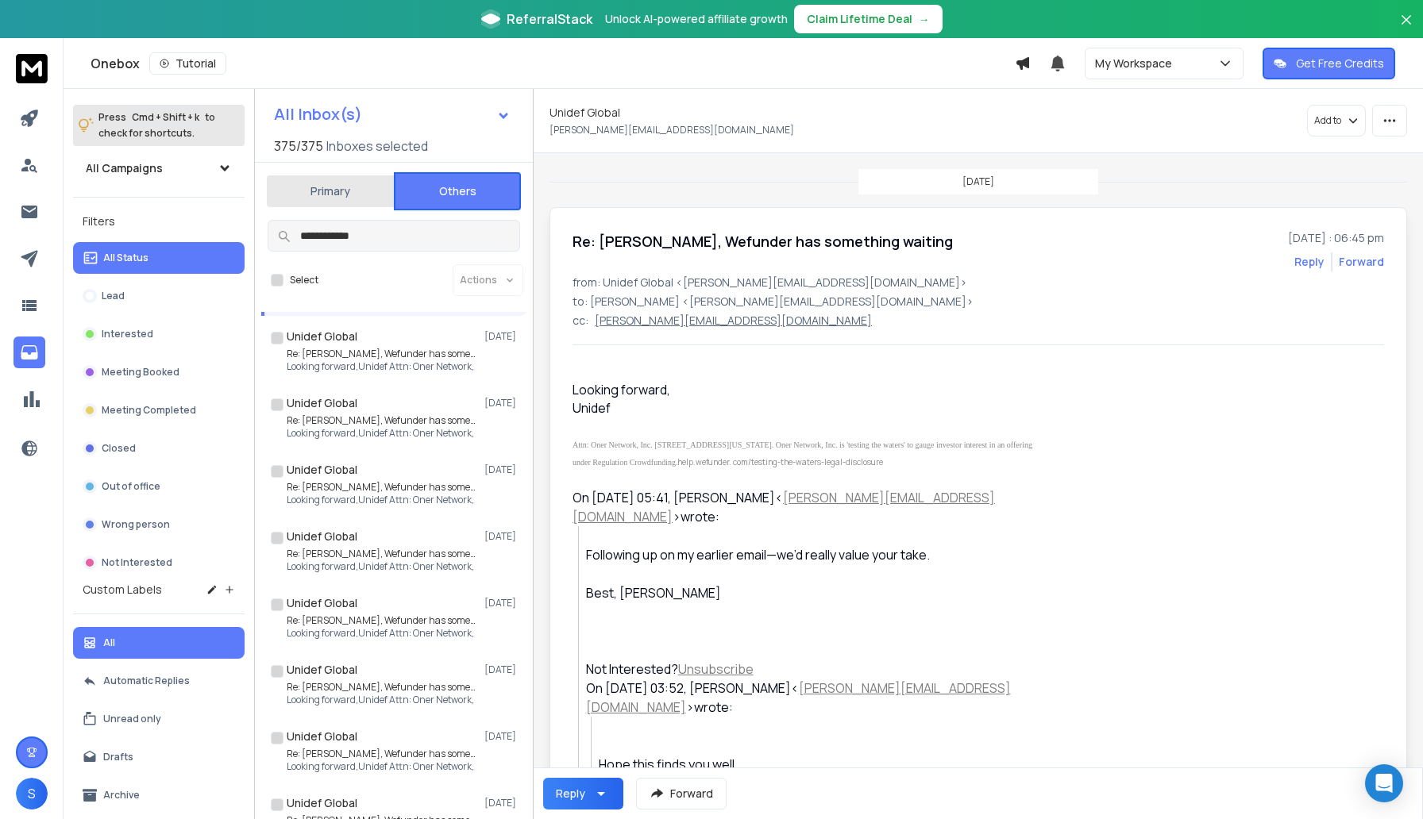
scroll to position [421, 0]
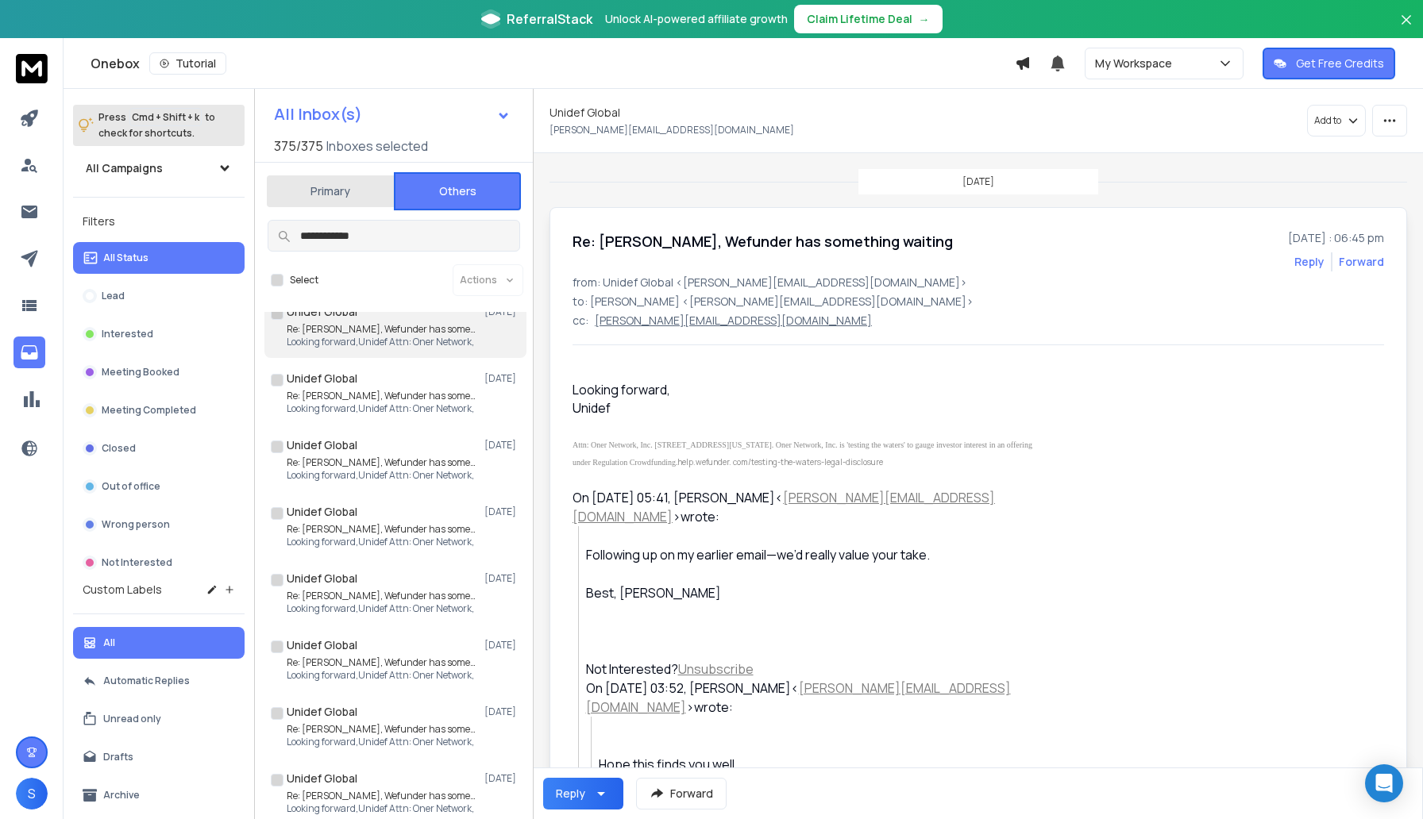
click at [341, 351] on div "Unidef Global [DATE] Re: [PERSON_NAME], Wefunder has something Looking forward,…" at bounding box center [395, 327] width 262 height 64
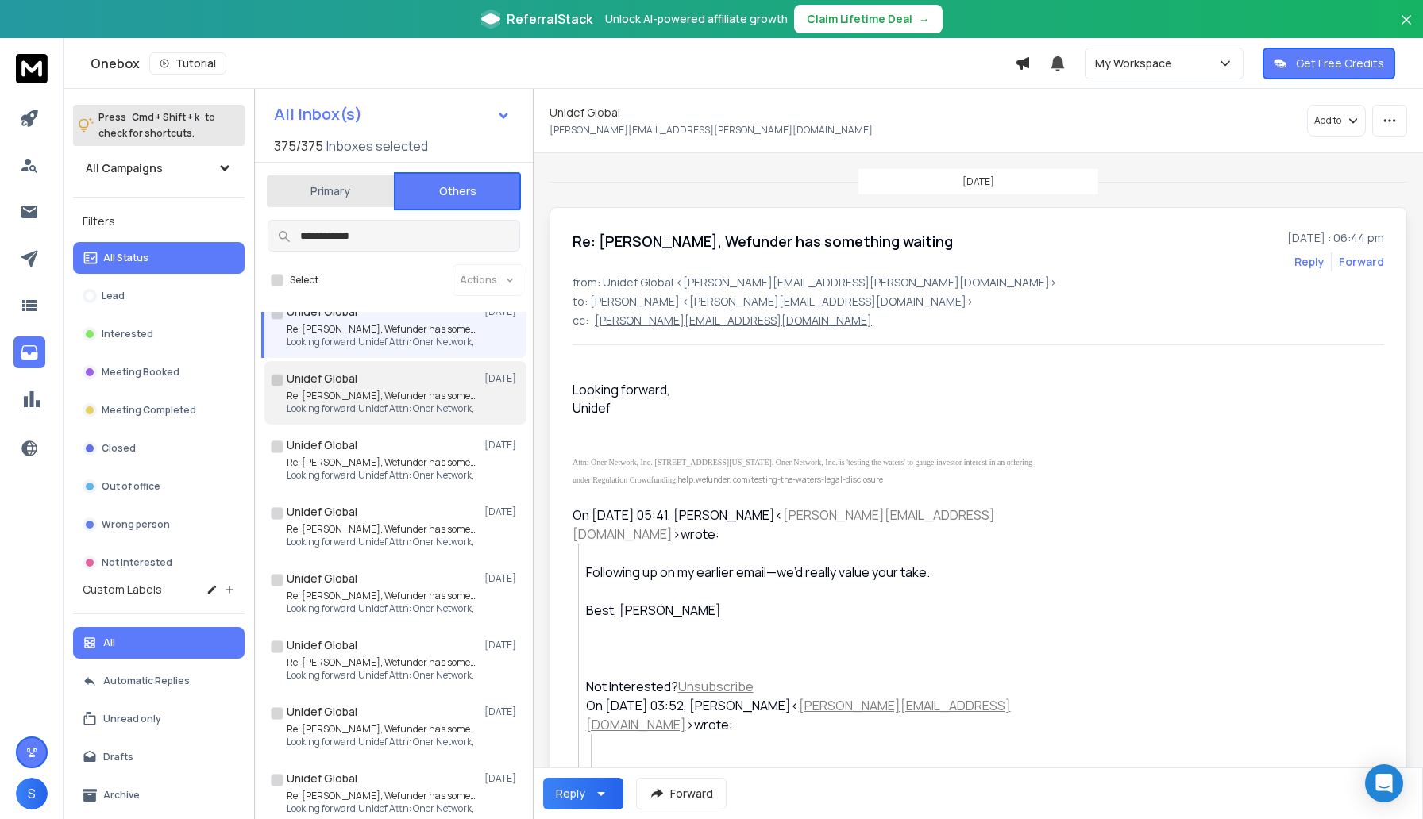
click at [342, 397] on p "Re: [PERSON_NAME], Wefunder has something" at bounding box center [382, 396] width 191 height 13
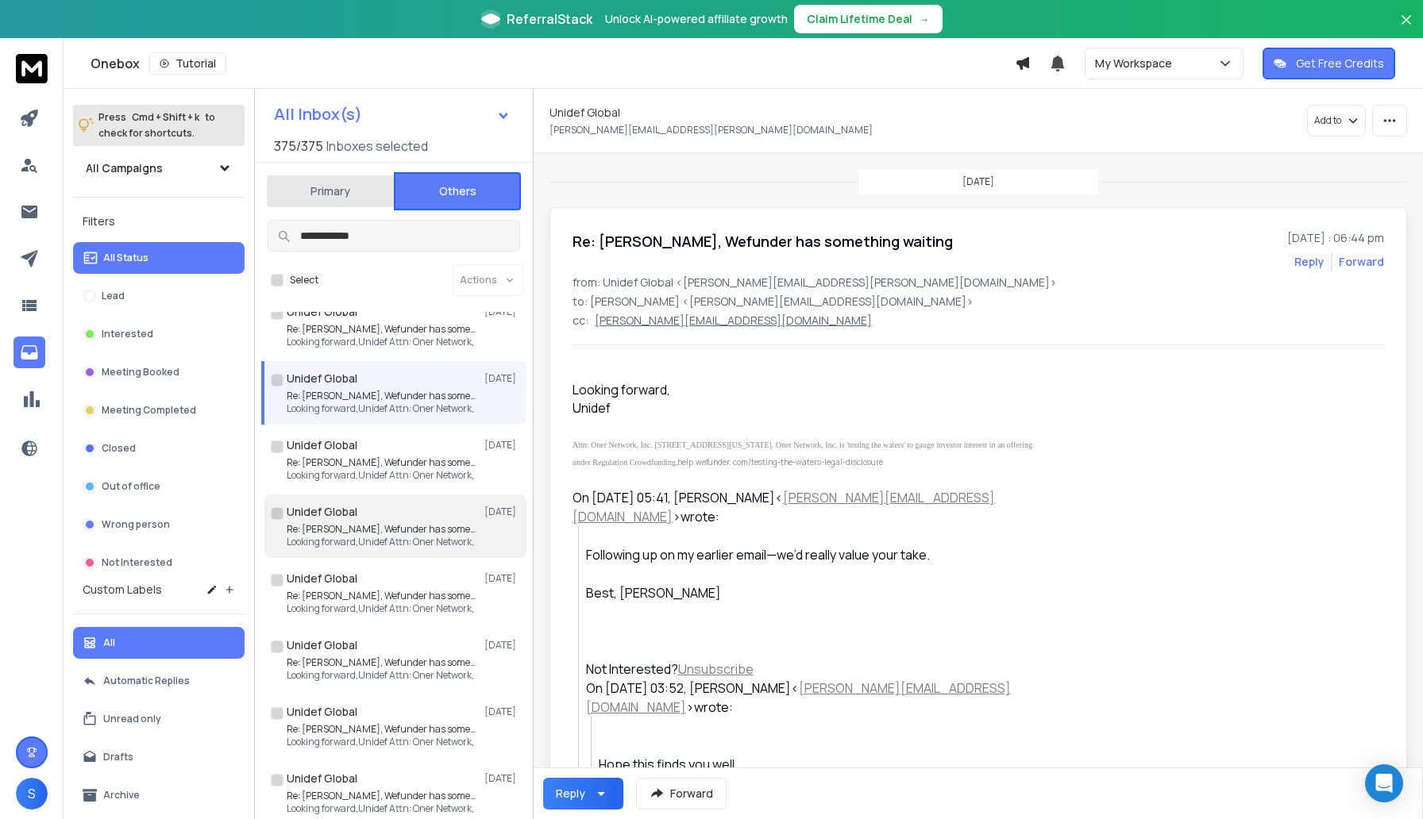
click at [348, 449] on h1 "Unidef Global" at bounding box center [322, 446] width 71 height 16
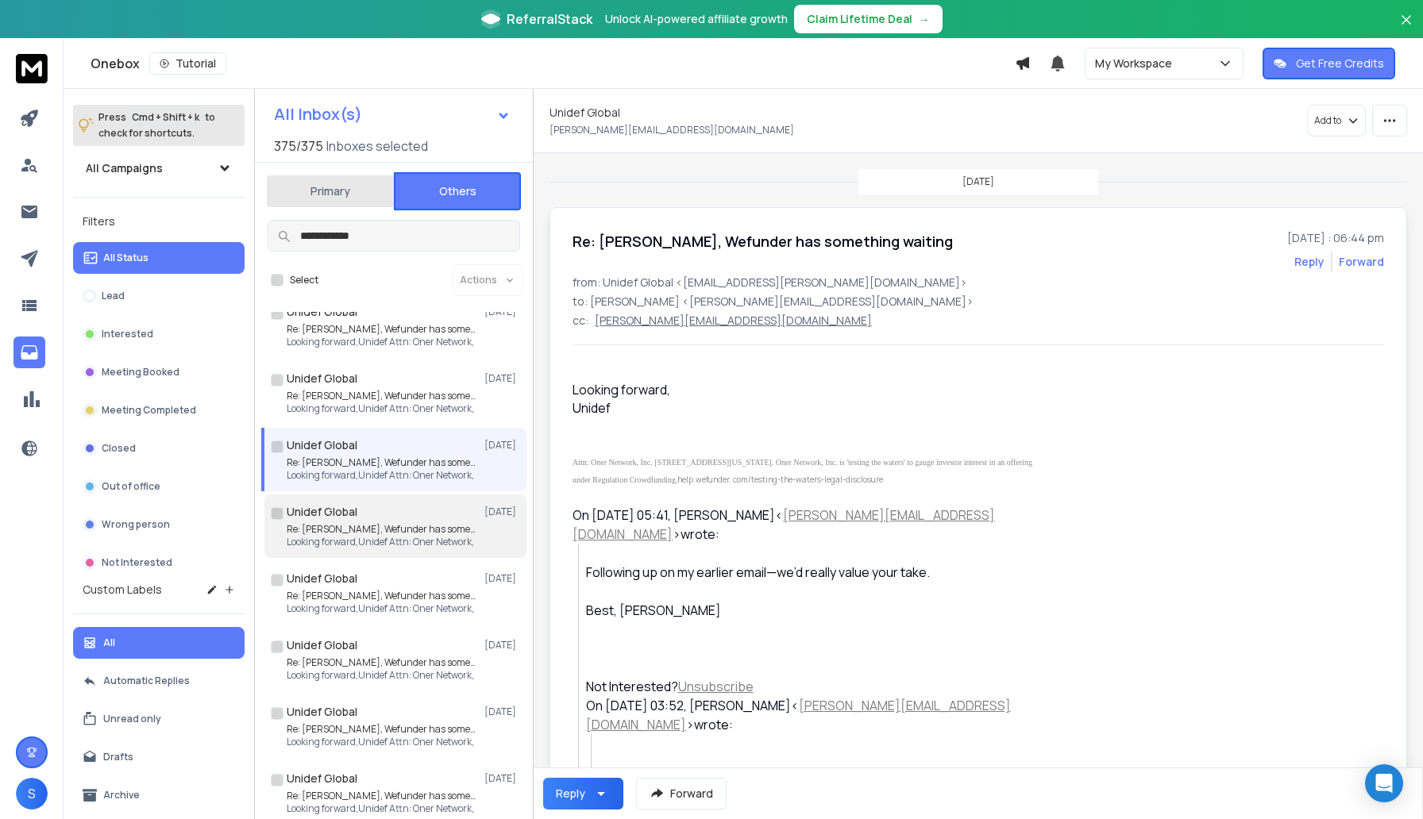
click at [368, 519] on div "Unidef Global [DATE]" at bounding box center [403, 512] width 233 height 16
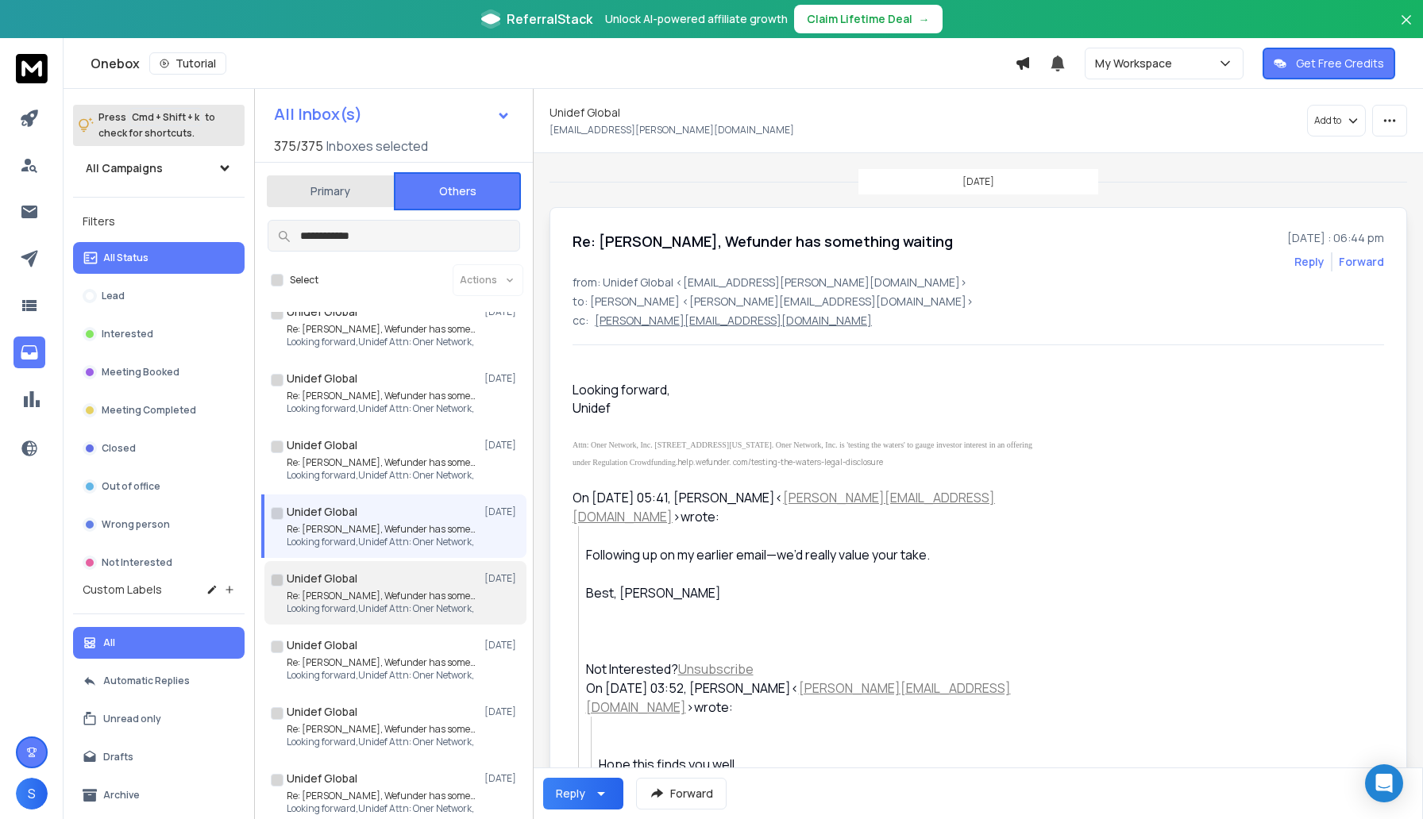
click at [372, 587] on div "Unidef Global [DATE] Re: [PERSON_NAME], Wefunder has something Looking forward,…" at bounding box center [403, 593] width 233 height 44
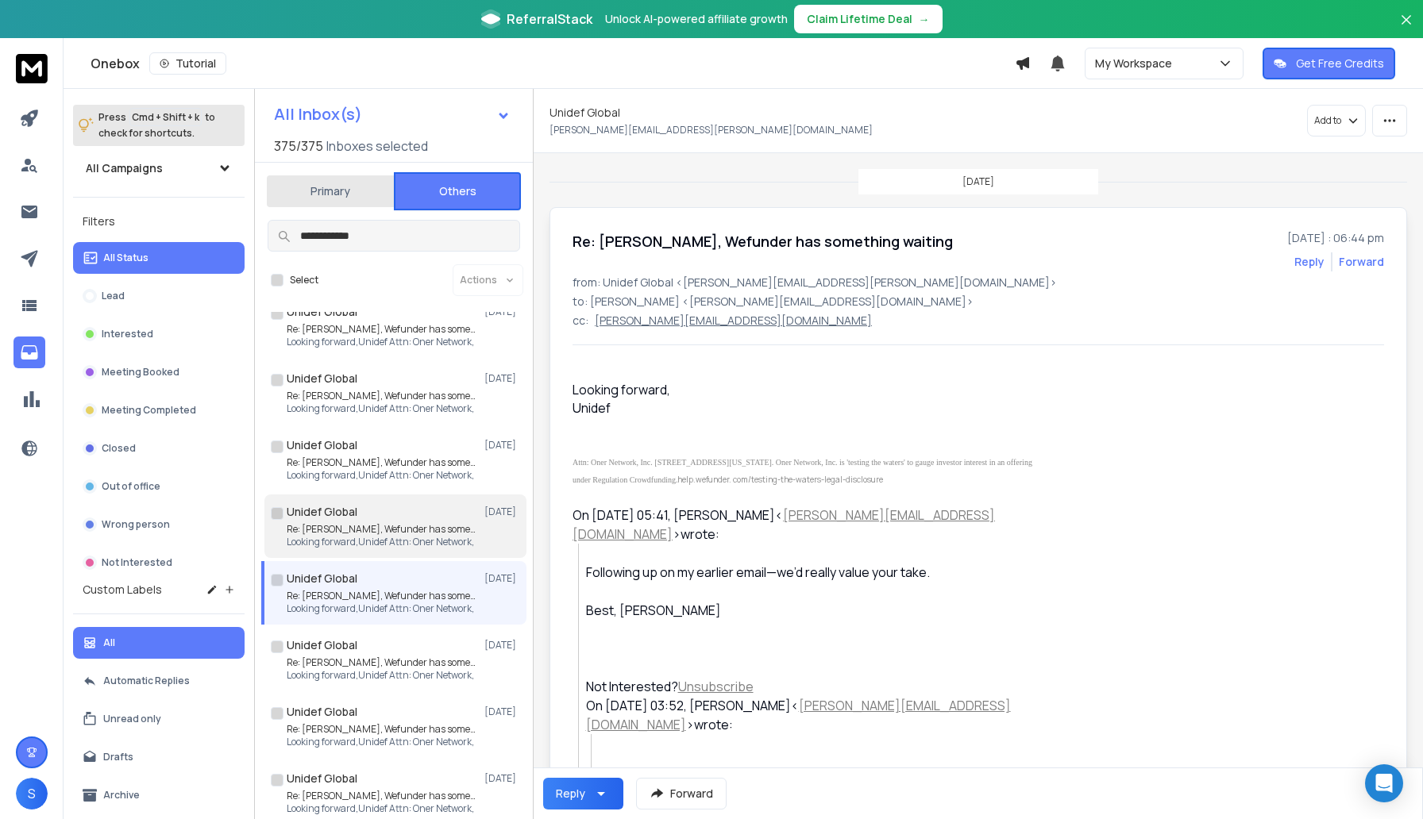
scroll to position [548, 0]
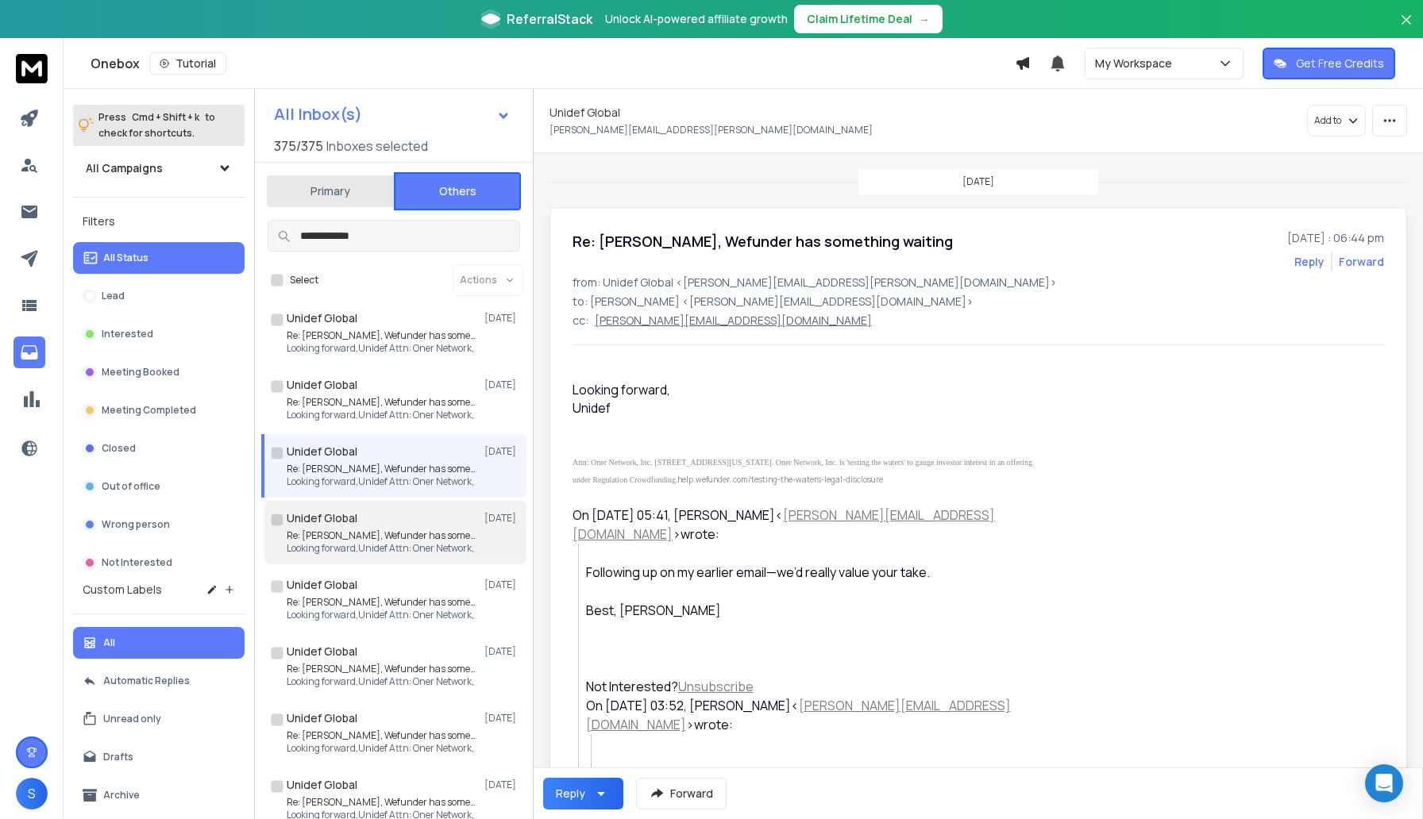
click at [369, 537] on p "Re: [PERSON_NAME], Wefunder has something" at bounding box center [382, 536] width 191 height 13
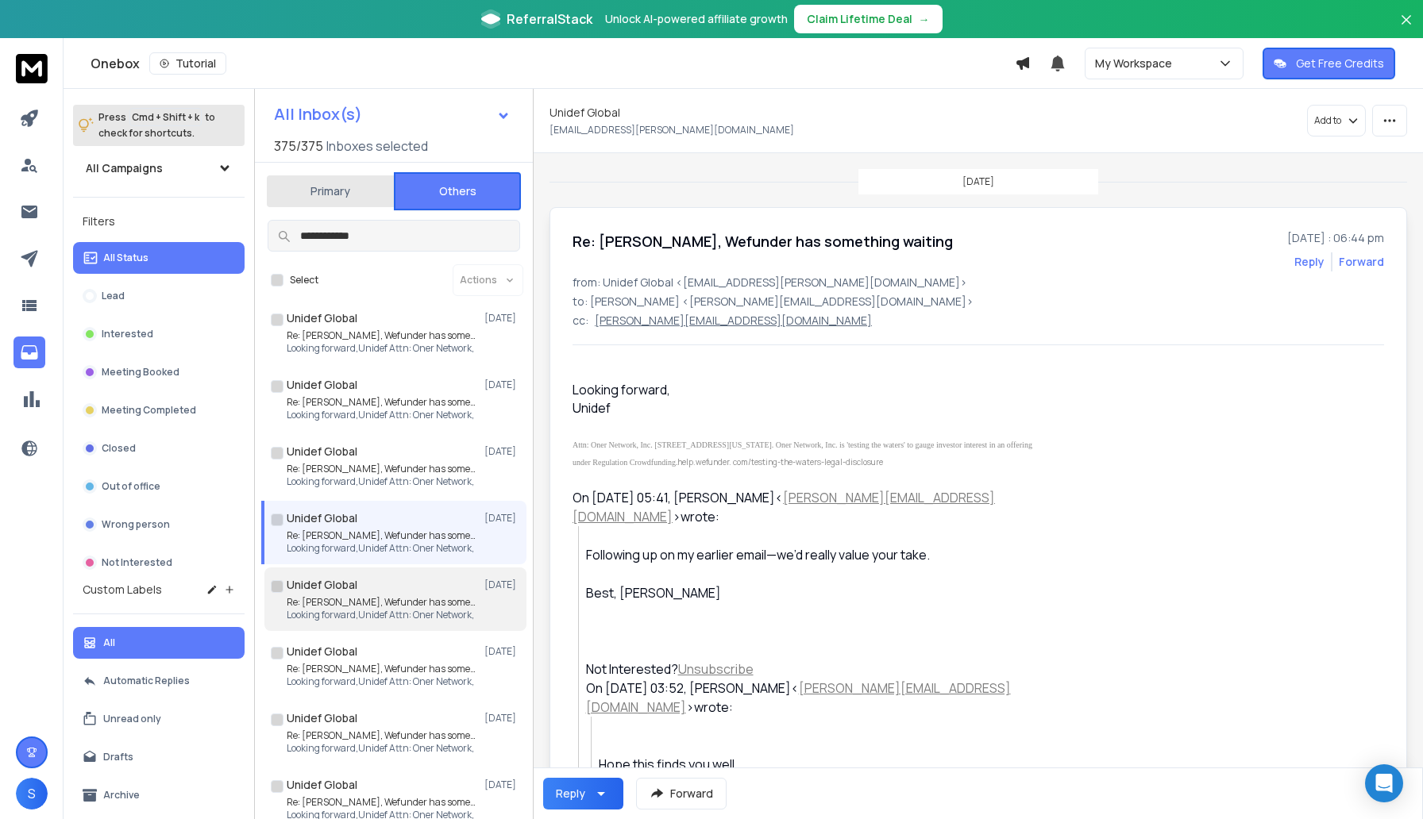
click at [376, 587] on div "Unidef Global [DATE]" at bounding box center [403, 585] width 233 height 16
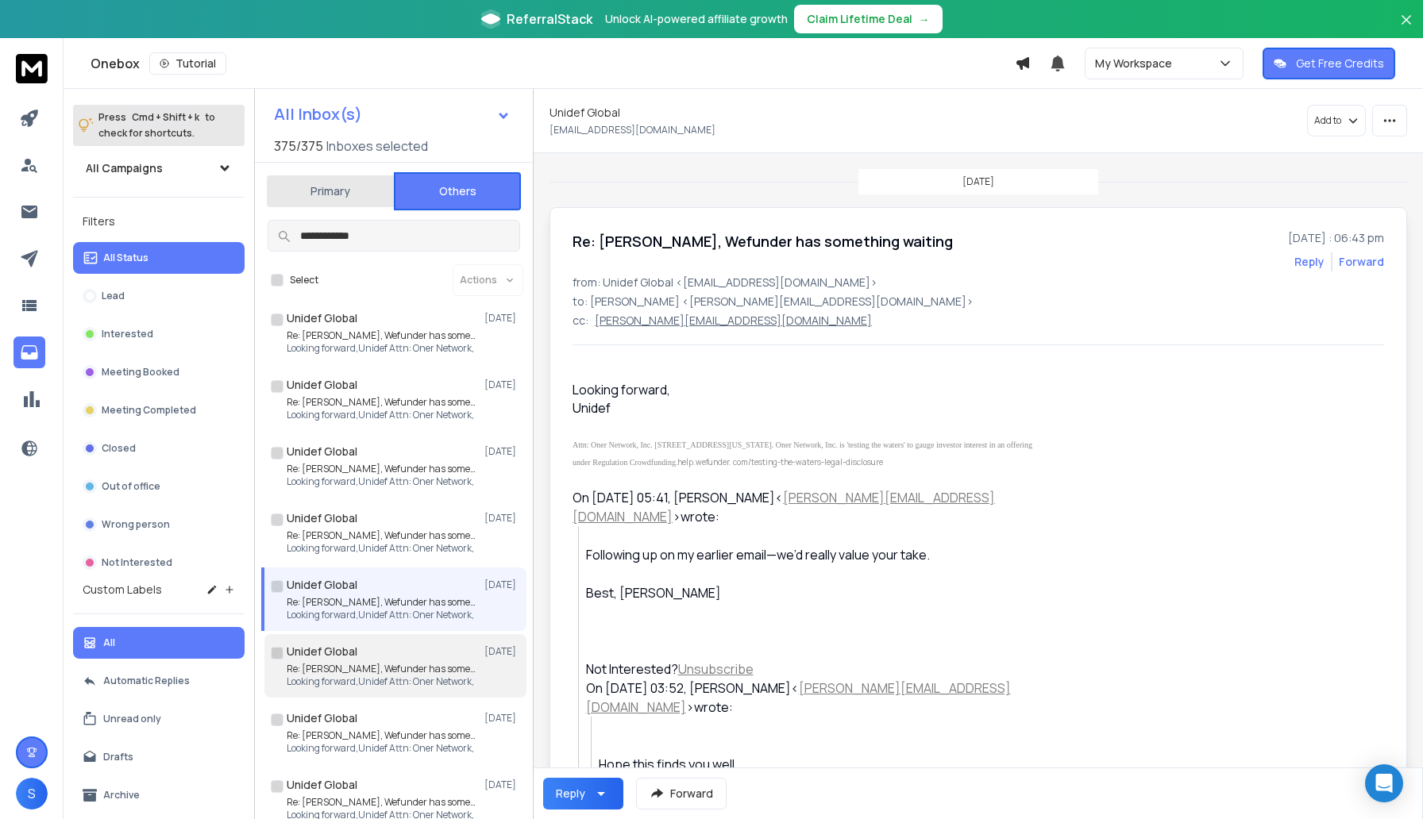
click at [372, 661] on div "Unidef Global [DATE] Re: [PERSON_NAME], Wefunder has something Looking forward,…" at bounding box center [403, 666] width 233 height 44
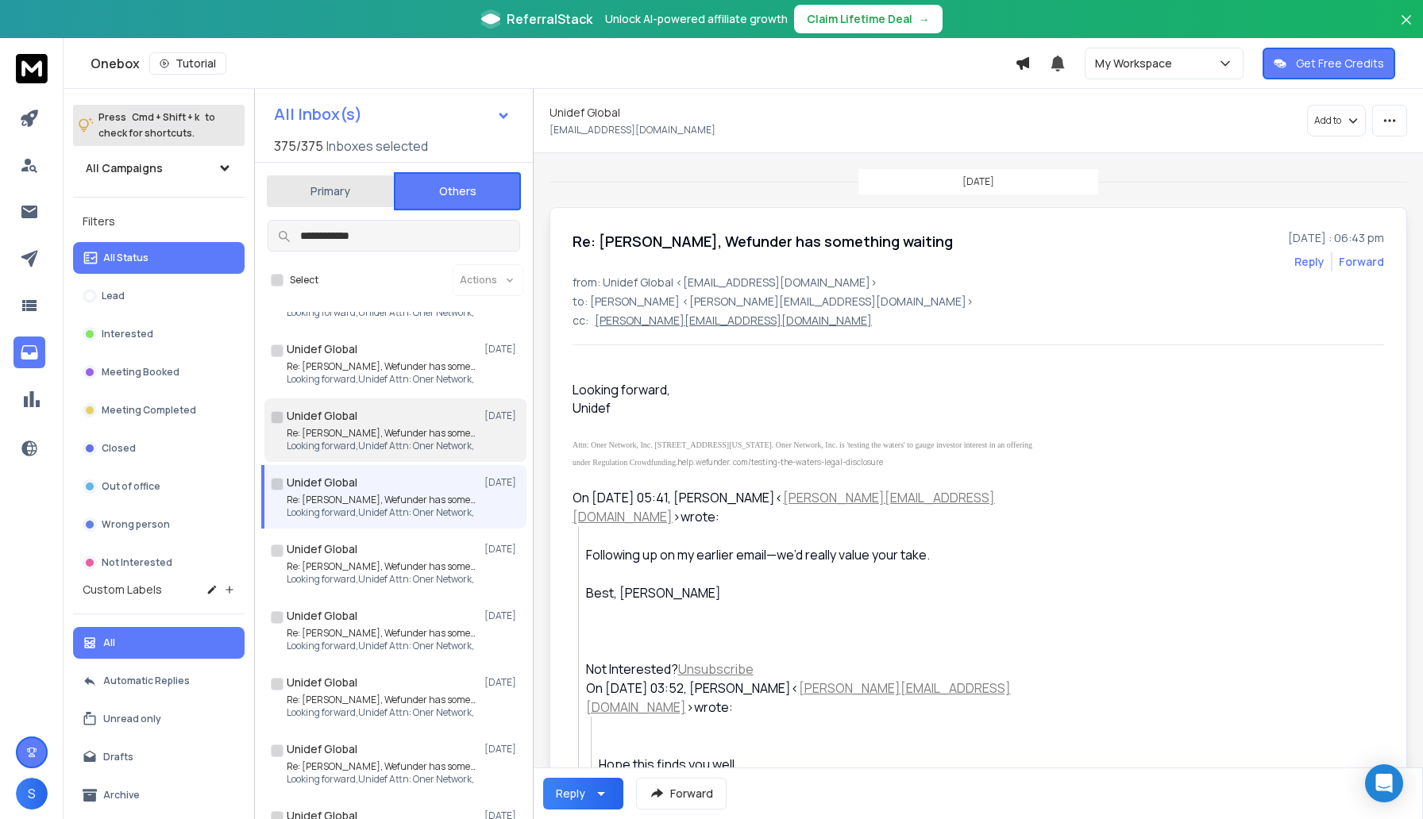
scroll to position [775, 0]
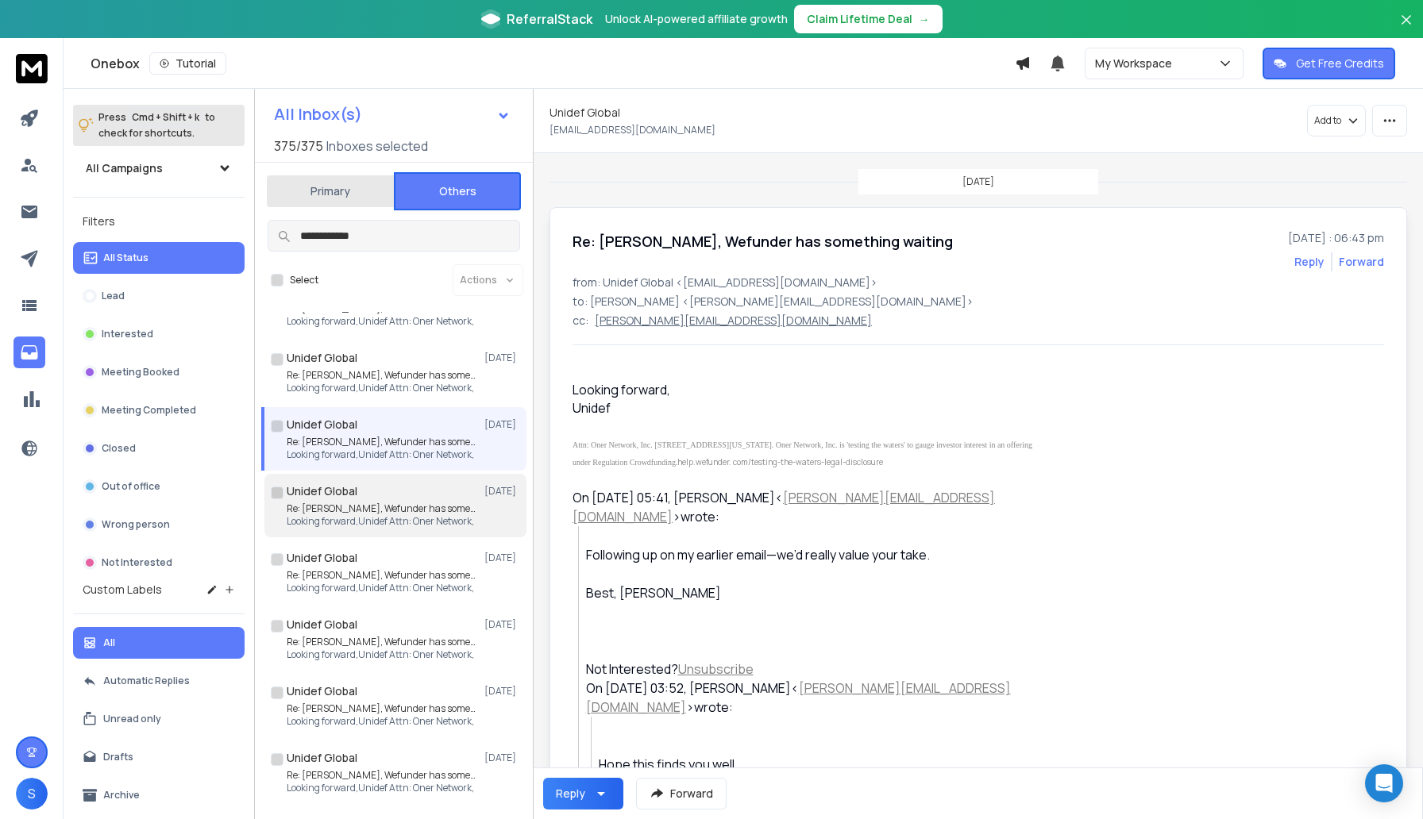
click at [354, 518] on p "Looking forward,Unidef Attn: Oner Network," at bounding box center [382, 521] width 191 height 13
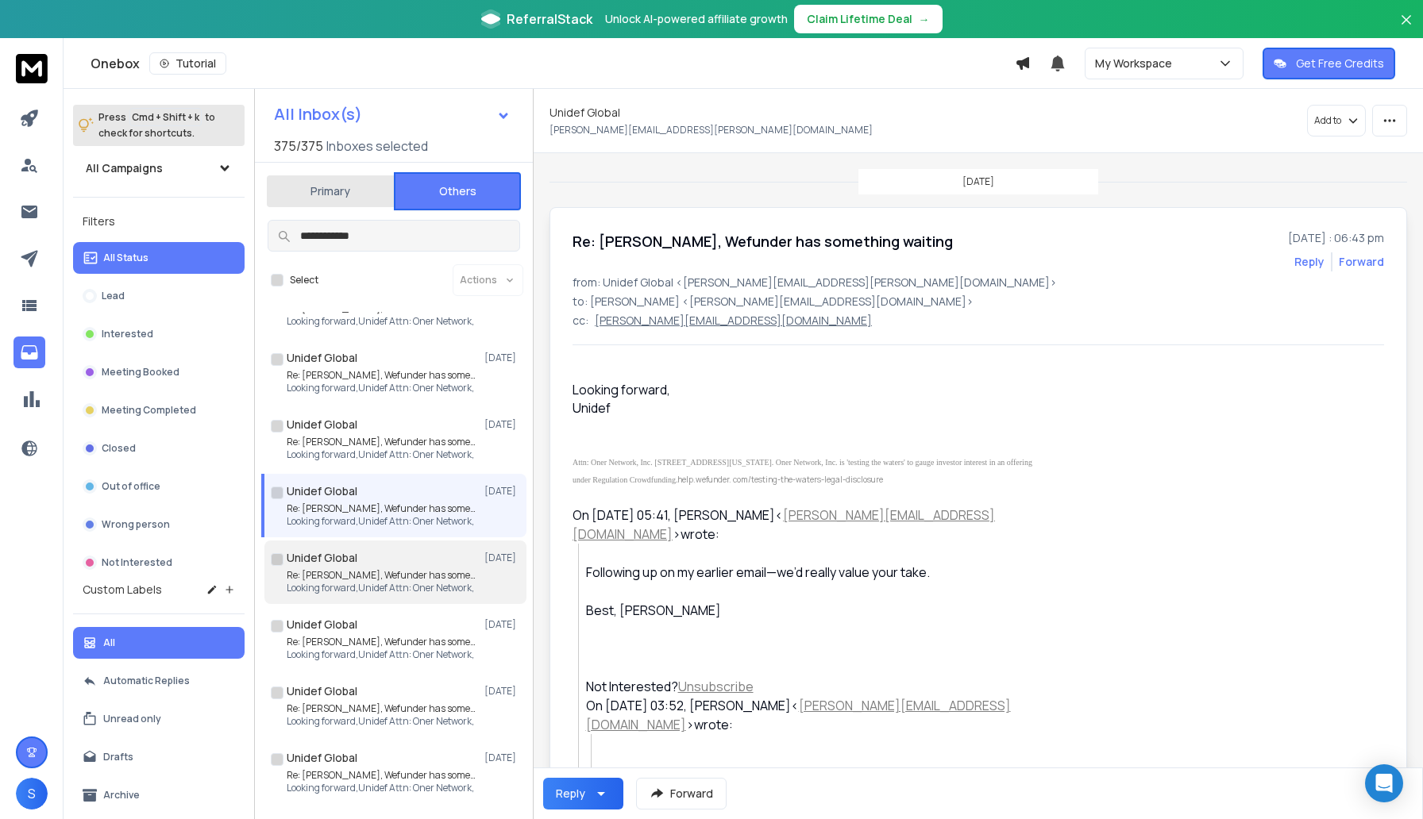
click at [358, 601] on div "Unidef Global [DATE] Re: [PERSON_NAME], Wefunder has something Looking forward,…" at bounding box center [395, 573] width 262 height 64
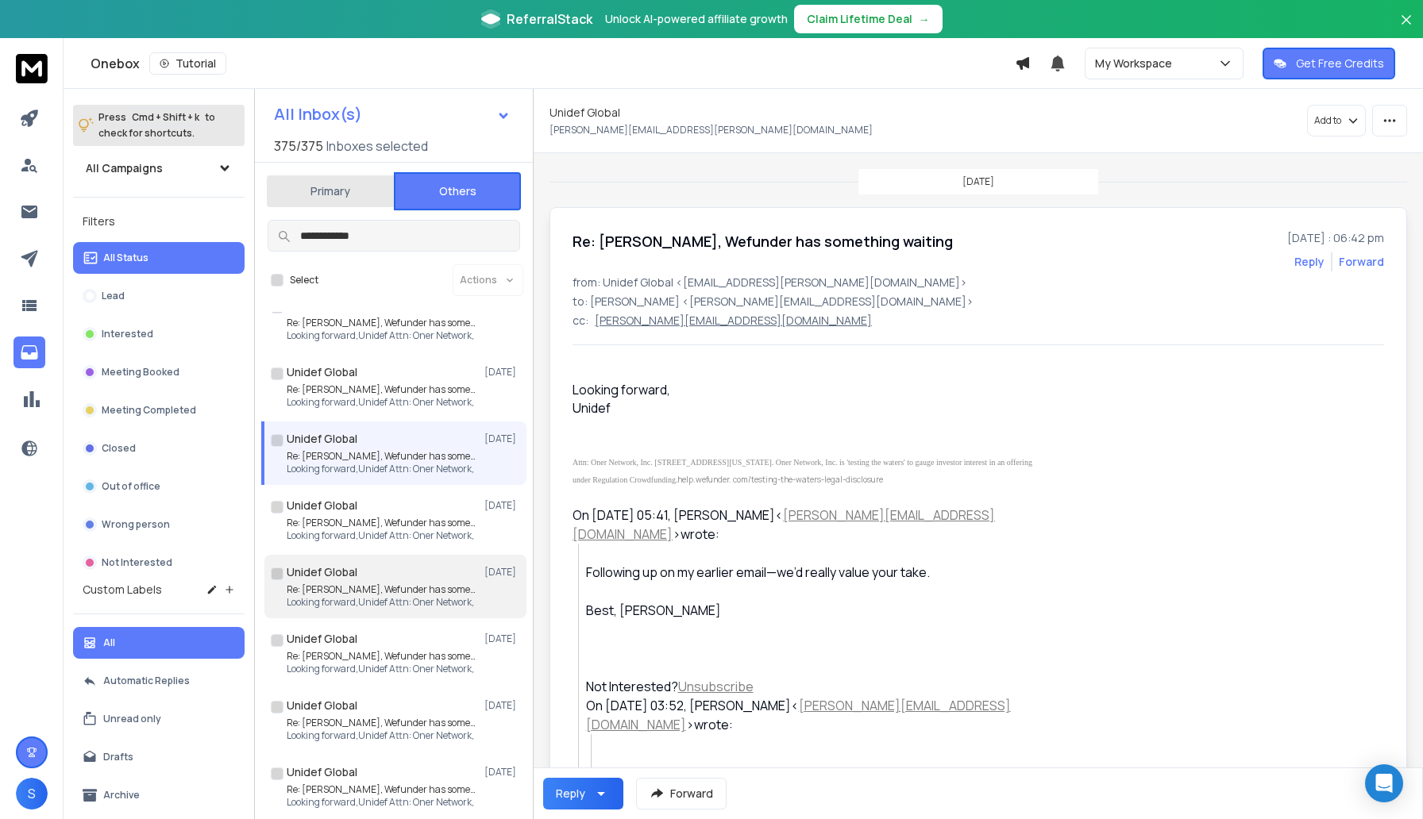
scroll to position [896, 0]
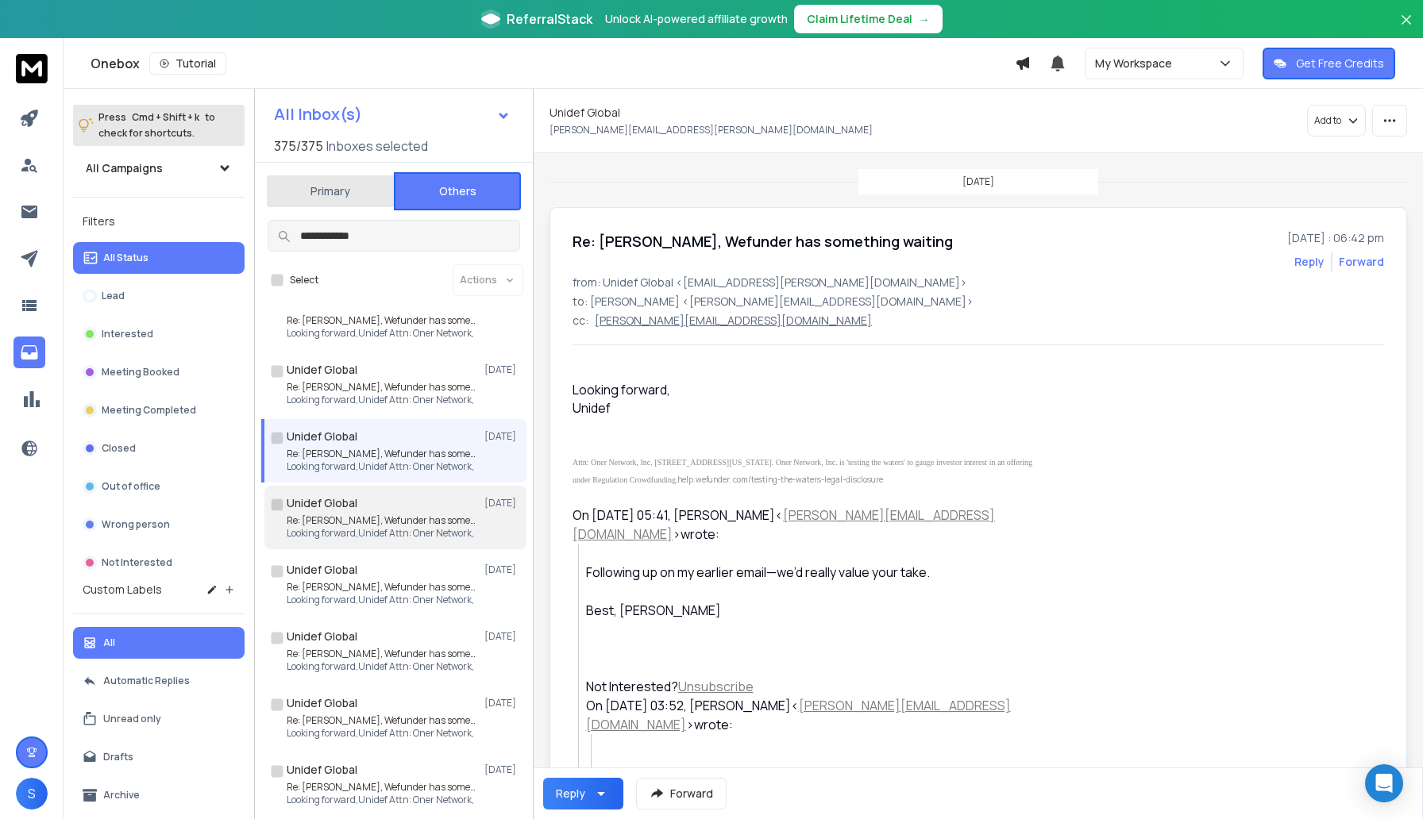
click at [345, 537] on p "Looking forward,Unidef Attn: Oner Network," at bounding box center [382, 533] width 191 height 13
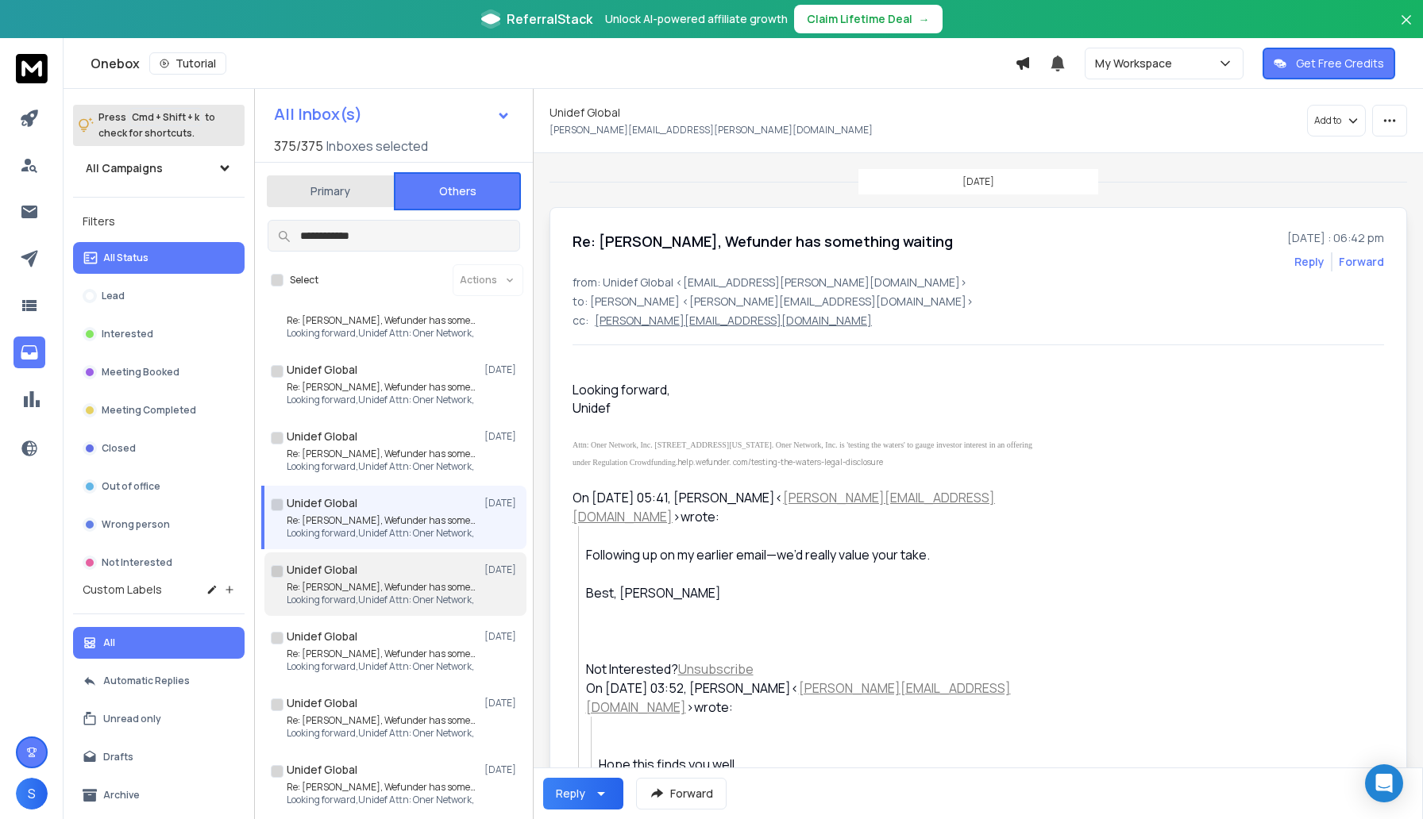
click at [353, 592] on p "Re: [PERSON_NAME], Wefunder has something" at bounding box center [382, 587] width 191 height 13
click at [353, 631] on h1 "Unidef Global" at bounding box center [322, 637] width 71 height 16
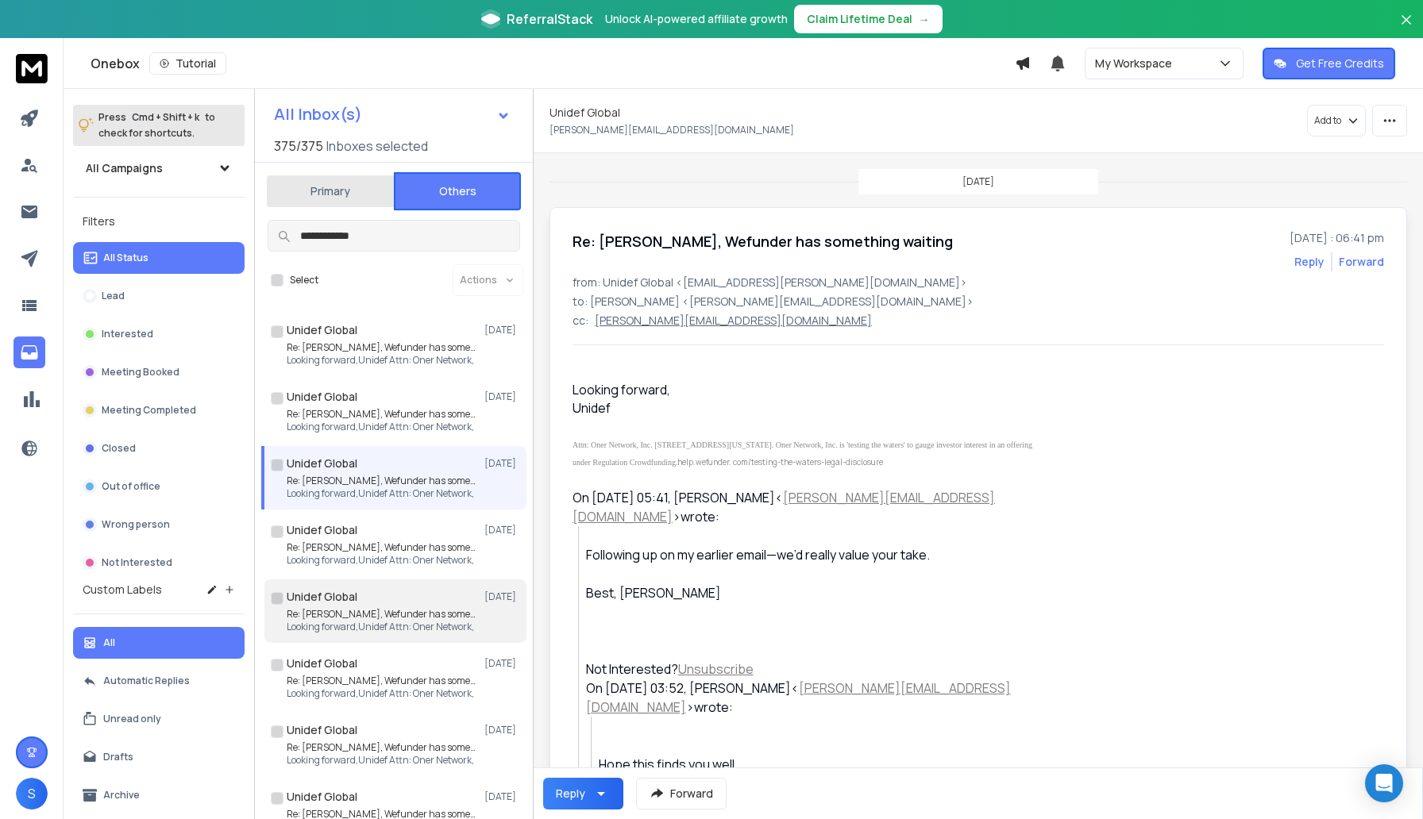
scroll to position [1079, 0]
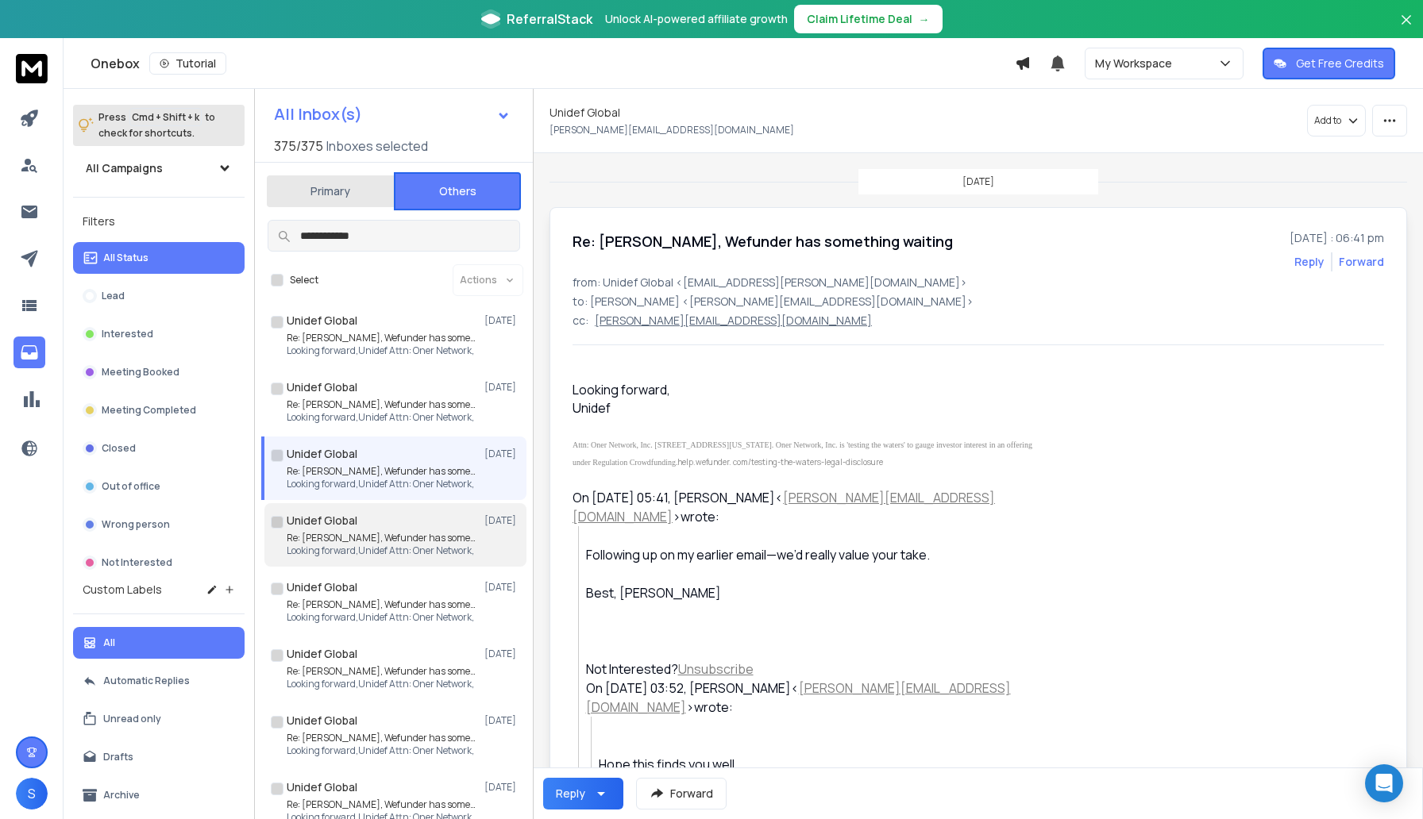
click at [347, 549] on p "Looking forward,Unidef Attn: Oner Network," at bounding box center [382, 551] width 191 height 13
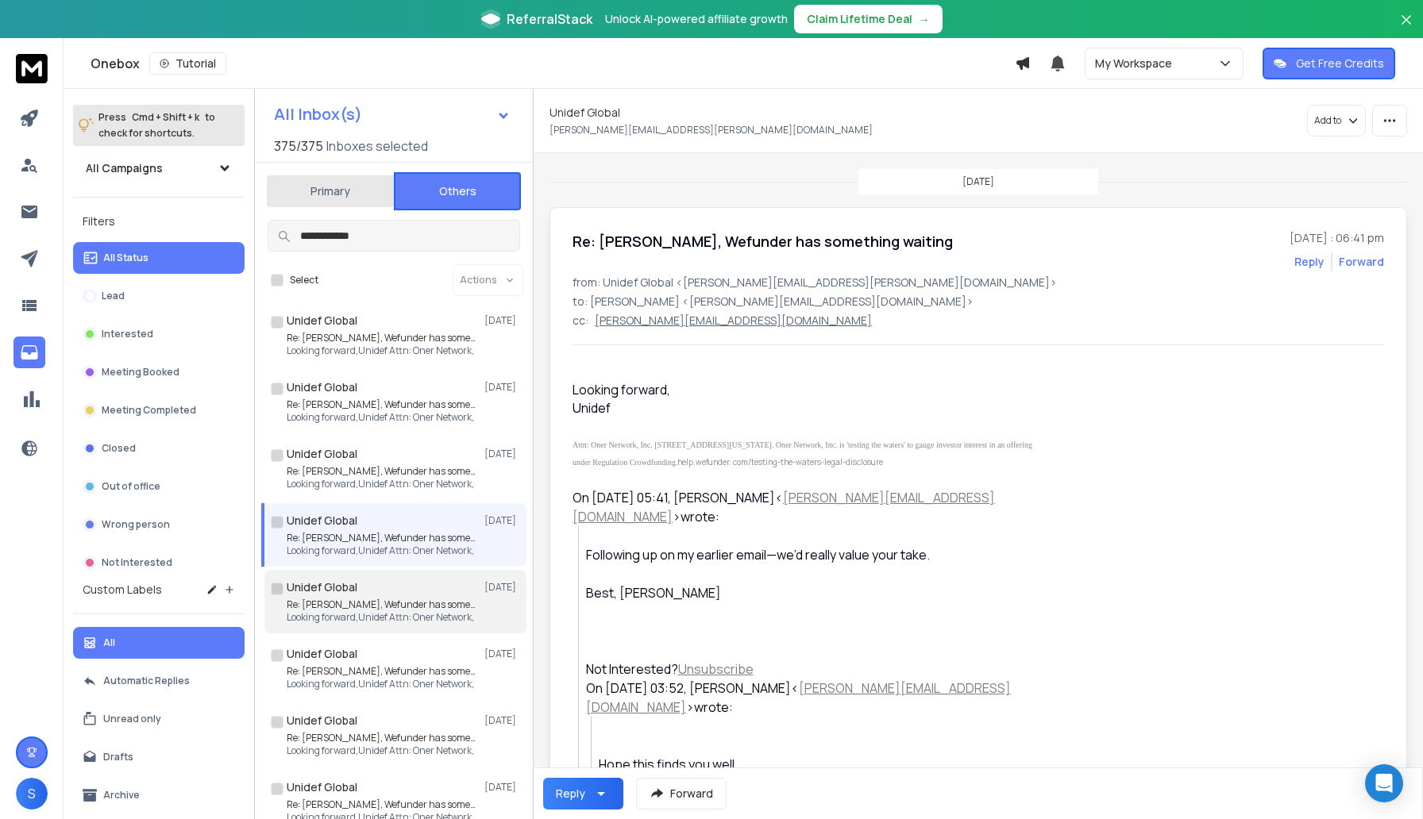
click at [338, 622] on p "Looking forward,Unidef Attn: Oner Network," at bounding box center [382, 617] width 191 height 13
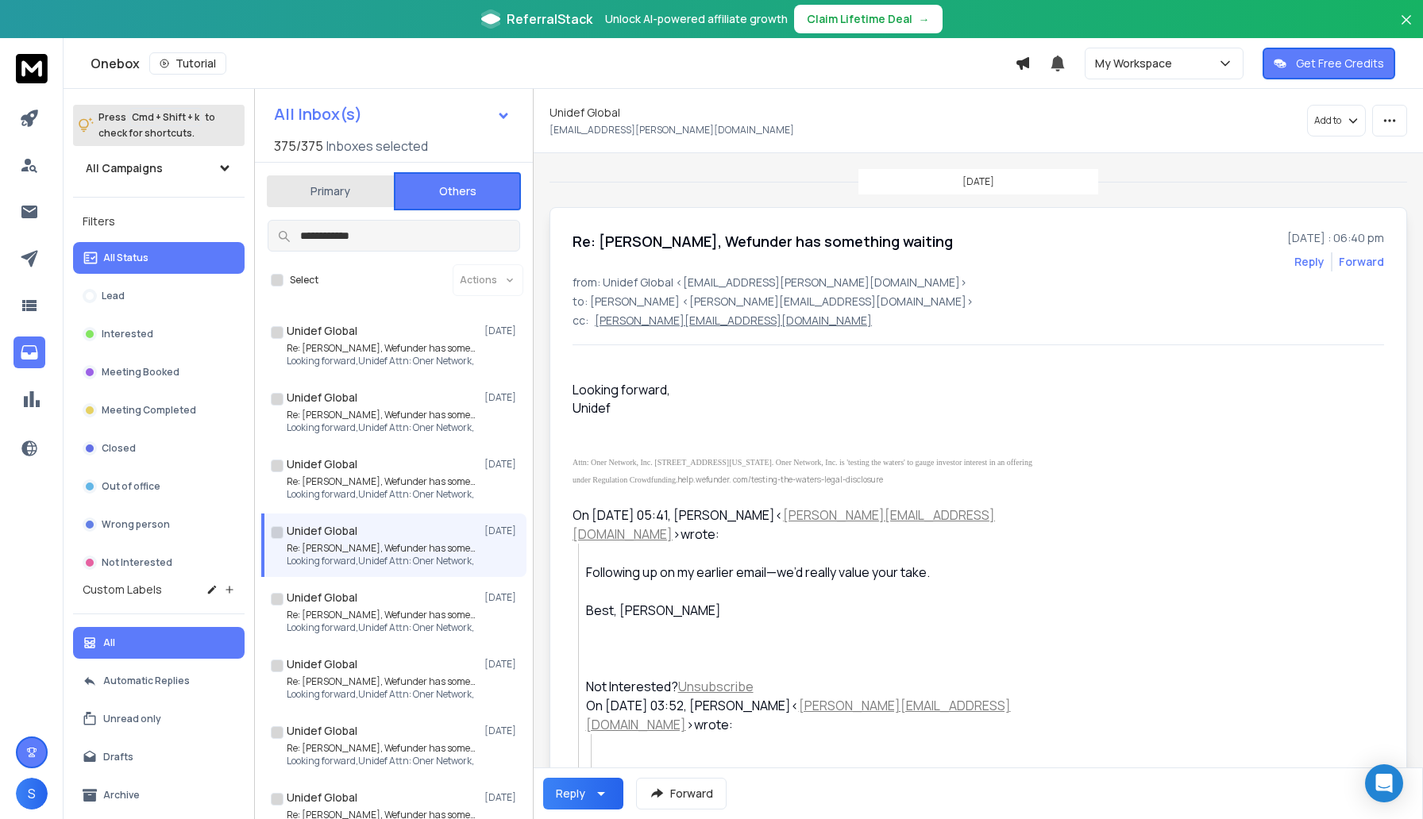
scroll to position [1156, 0]
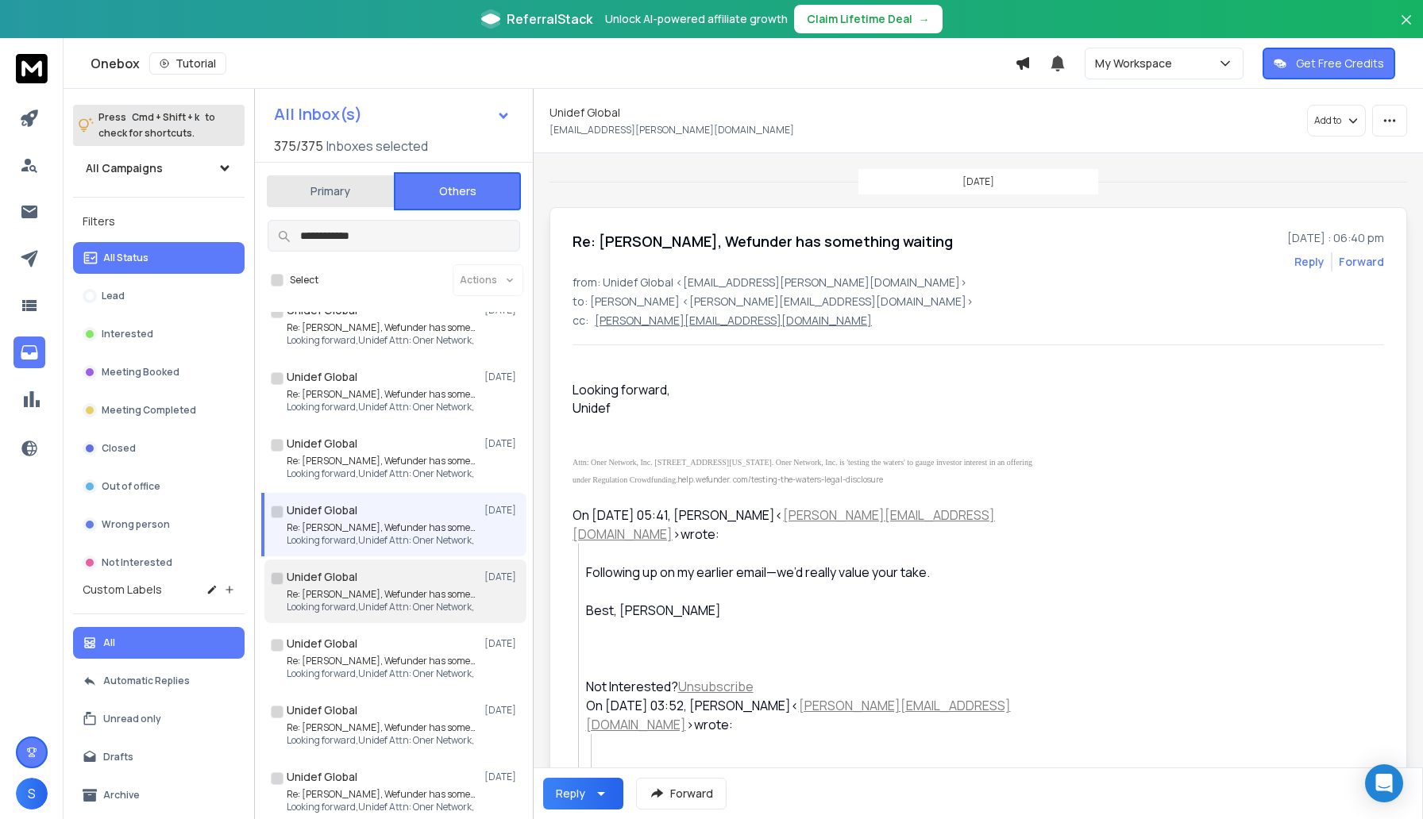
click at [357, 594] on p "Re: [PERSON_NAME], Wefunder has something" at bounding box center [382, 594] width 191 height 13
click at [356, 654] on div "Unidef Global [DATE] Re: [PERSON_NAME], Wefunder has something Looking forward,…" at bounding box center [403, 658] width 233 height 44
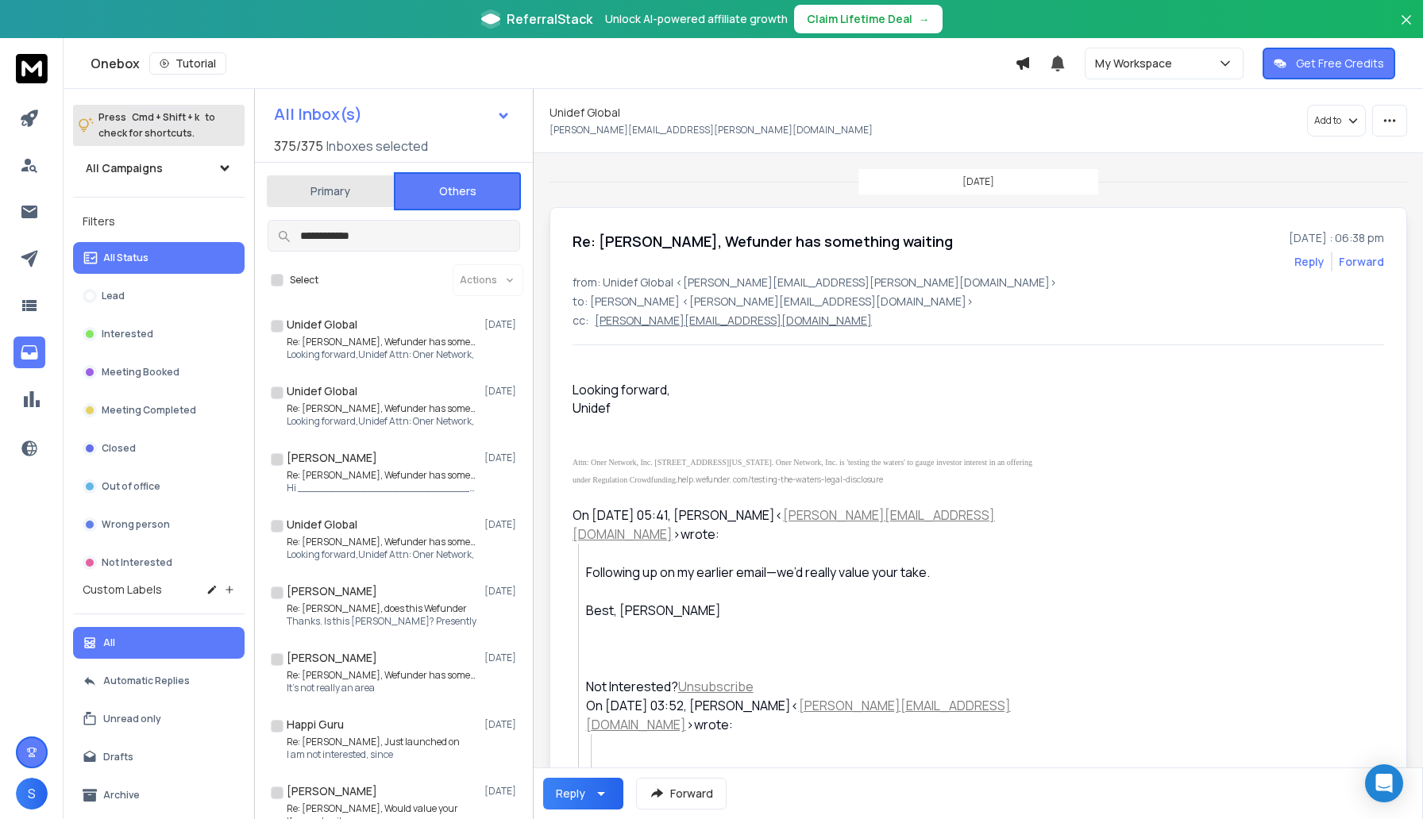
scroll to position [1552, 0]
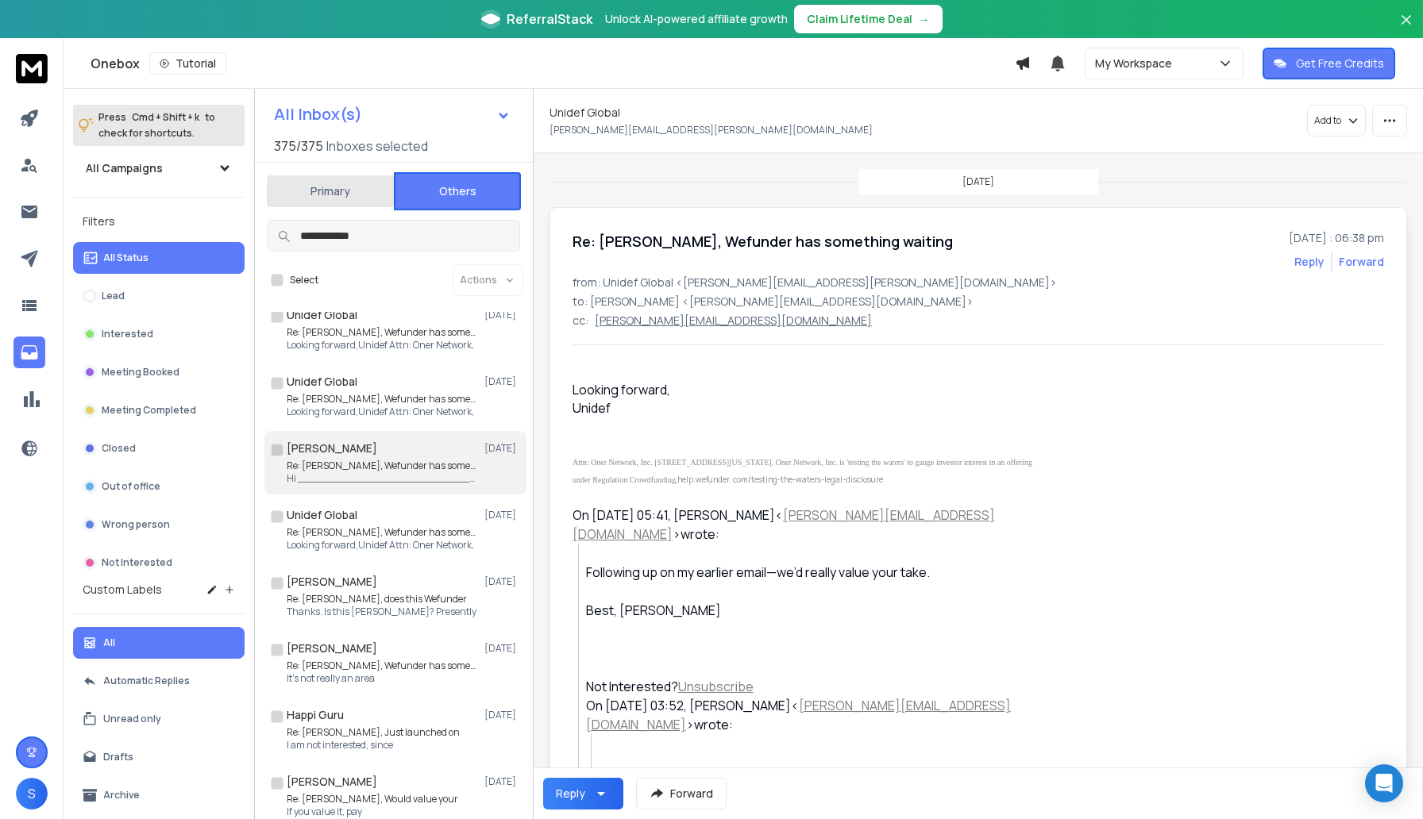
click at [354, 449] on div "[PERSON_NAME] [DATE]" at bounding box center [403, 449] width 233 height 16
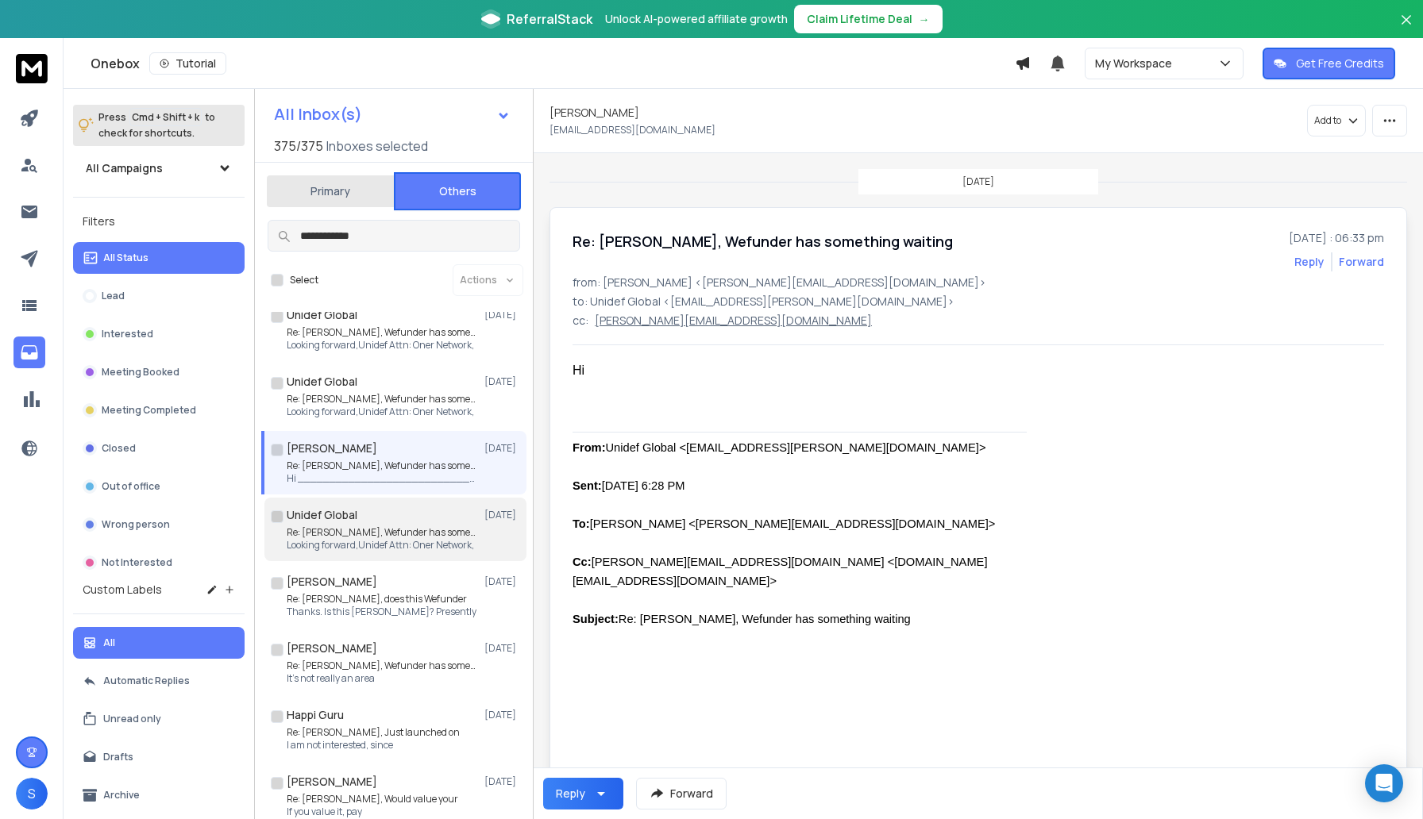
click at [354, 542] on p "Looking forward,Unidef Attn: Oner Network," at bounding box center [382, 545] width 191 height 13
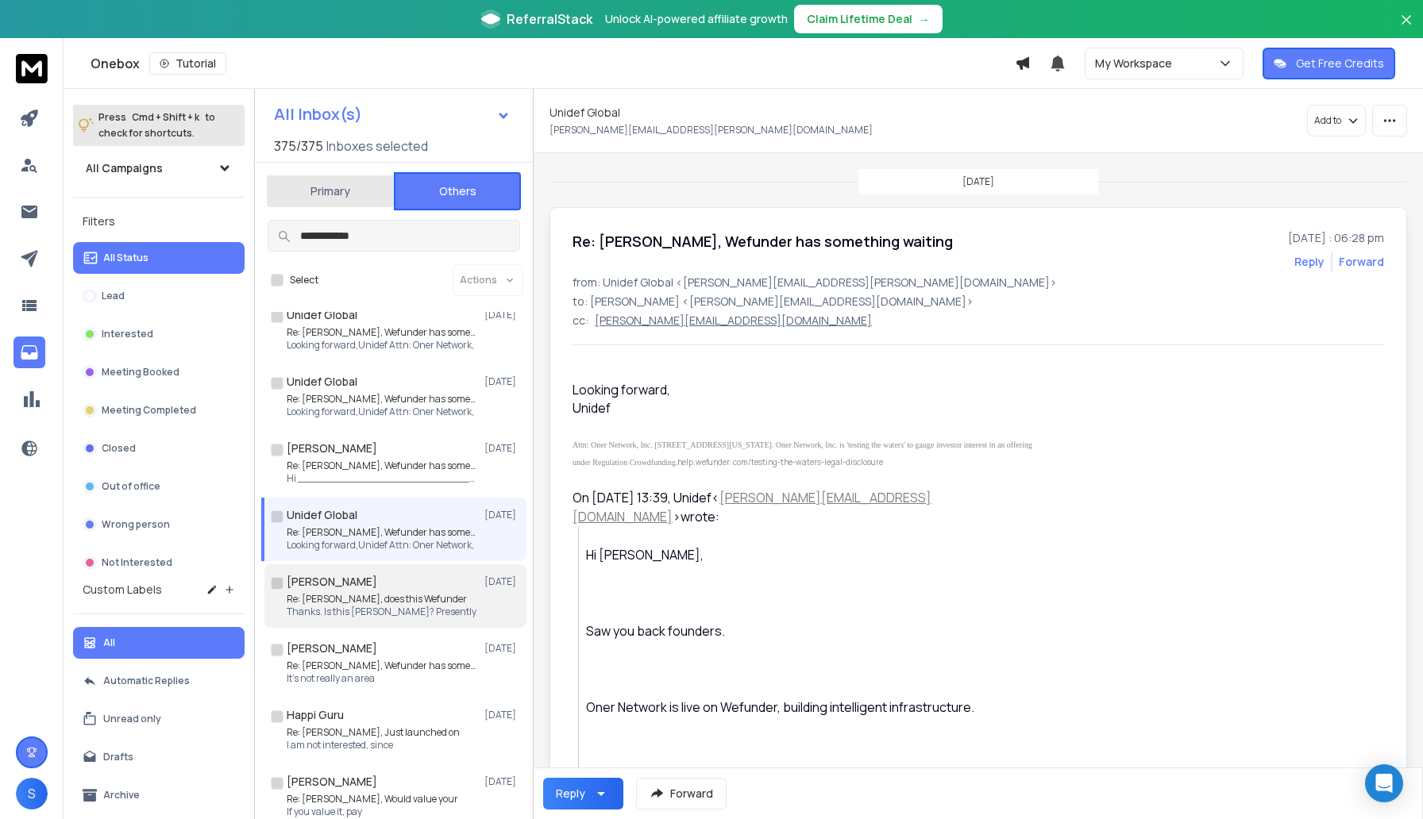
click at [333, 607] on p "Thanks. Is this [PERSON_NAME]? Presently" at bounding box center [382, 612] width 190 height 13
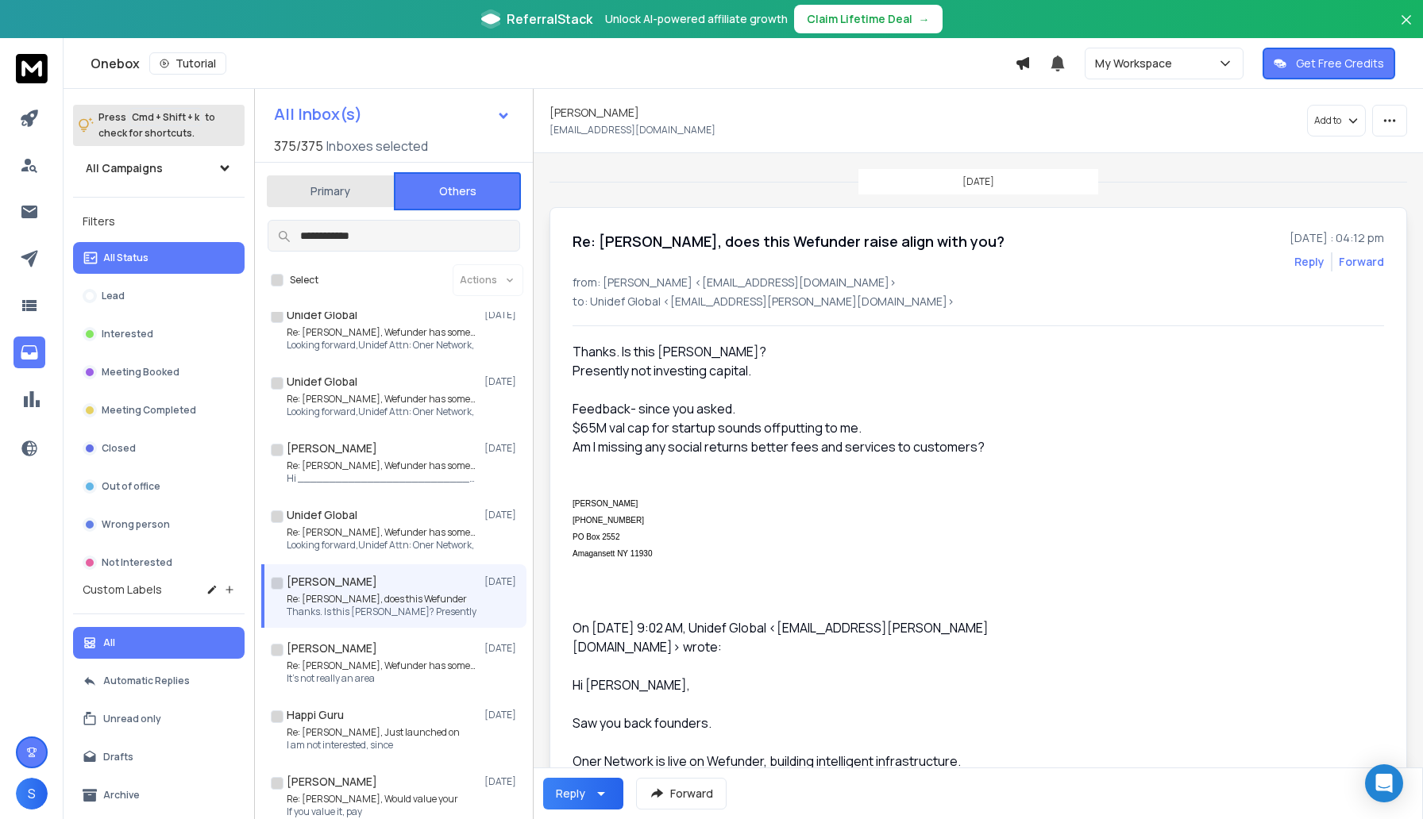
click at [673, 302] on p "to: Unidef Global <[EMAIL_ADDRESS][PERSON_NAME][DOMAIN_NAME]>" at bounding box center [977, 302] width 811 height 16
drag, startPoint x: 673, startPoint y: 302, endPoint x: 761, endPoint y: 303, distance: 88.1
click at [762, 303] on p "to: Unidef Global <[EMAIL_ADDRESS][PERSON_NAME][DOMAIN_NAME]>" at bounding box center [977, 302] width 811 height 16
click at [709, 283] on p "from: [PERSON_NAME] <[EMAIL_ADDRESS][DOMAIN_NAME]>" at bounding box center [977, 283] width 811 height 16
drag, startPoint x: 709, startPoint y: 283, endPoint x: 788, endPoint y: 285, distance: 78.6
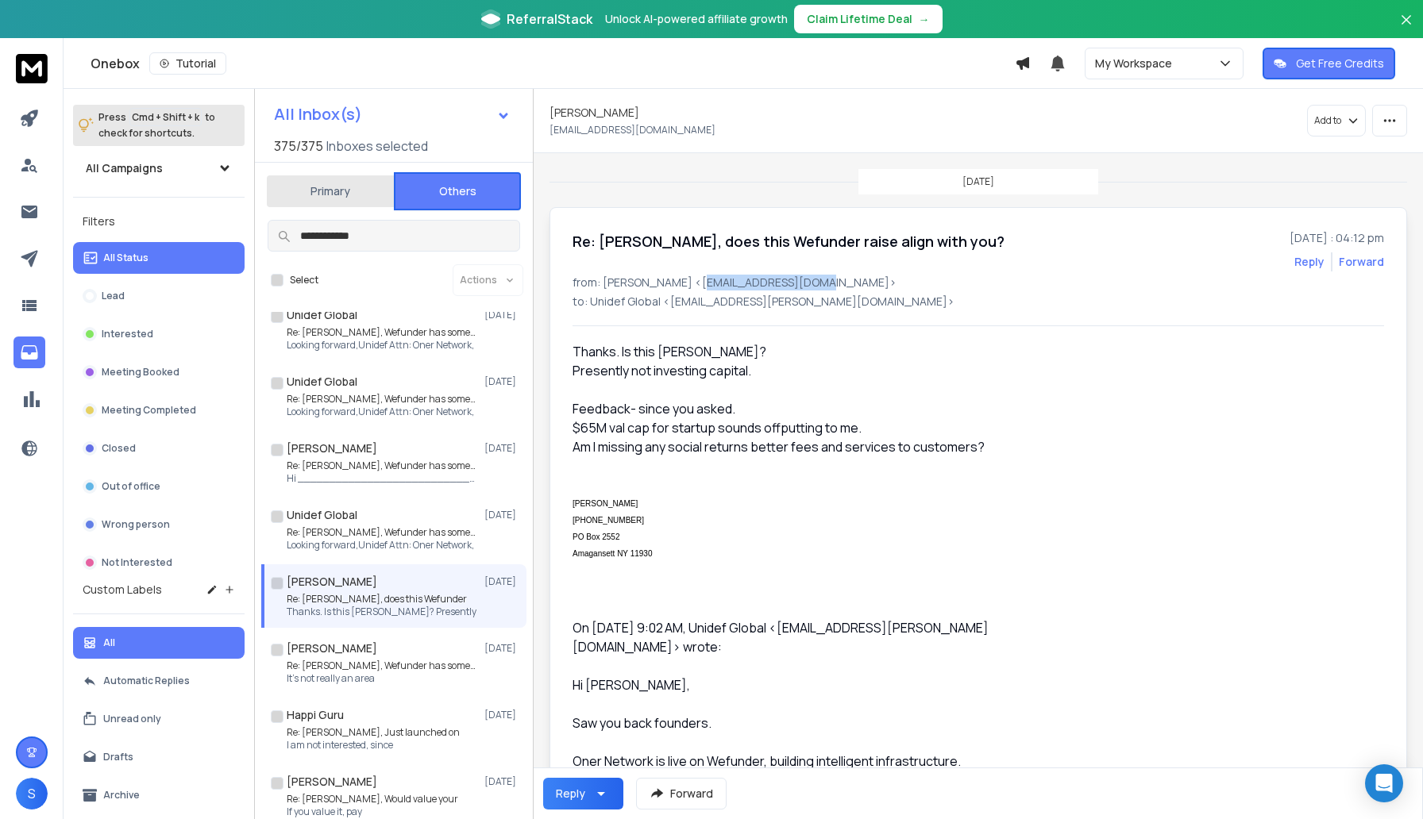
click at [788, 285] on p "from: [PERSON_NAME] <[EMAIL_ADDRESS][DOMAIN_NAME]>" at bounding box center [977, 283] width 811 height 16
copy p "[EMAIL_ADDRESS][DOMAIN_NAME]"
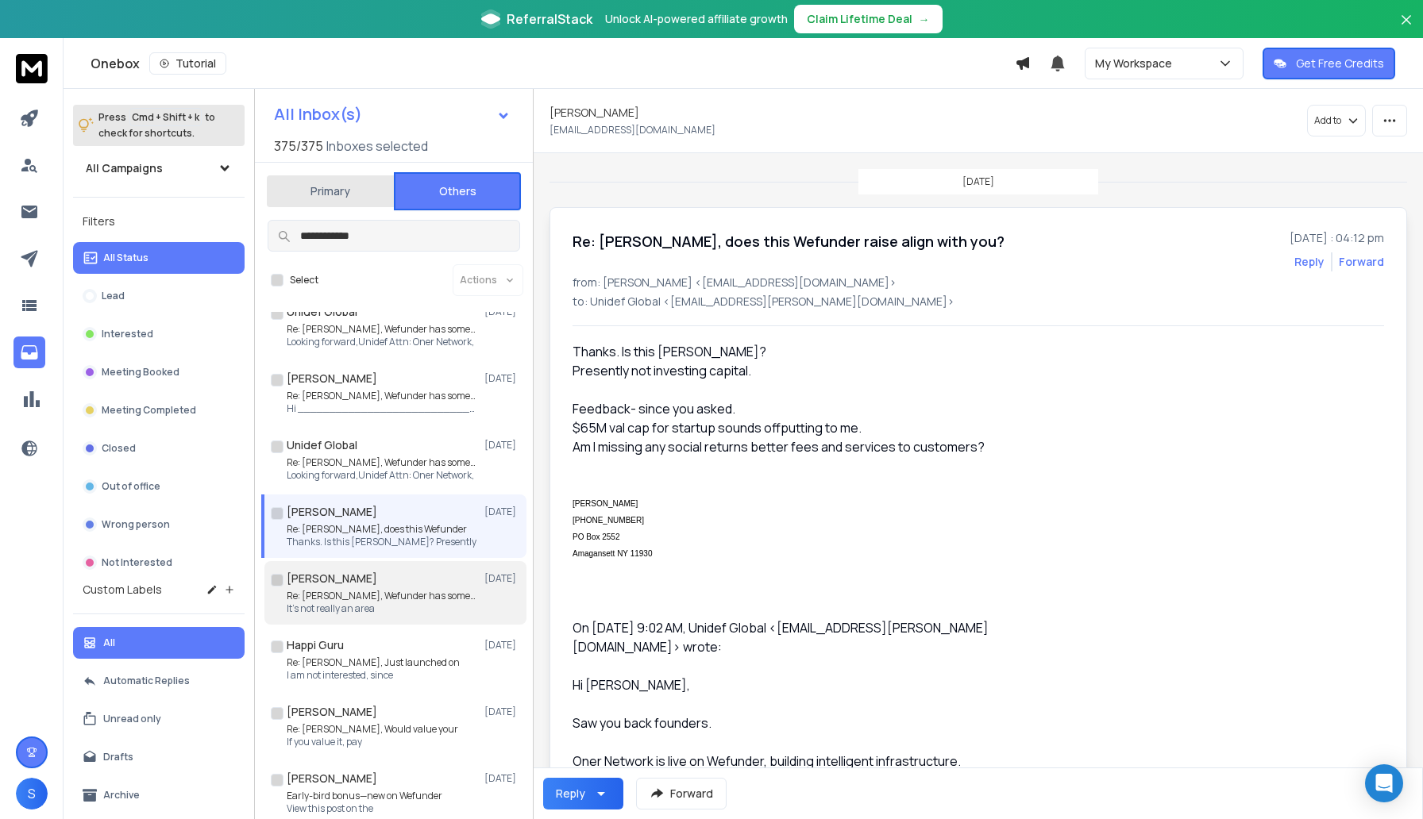
click at [364, 608] on p "It's not really an area" at bounding box center [382, 609] width 191 height 13
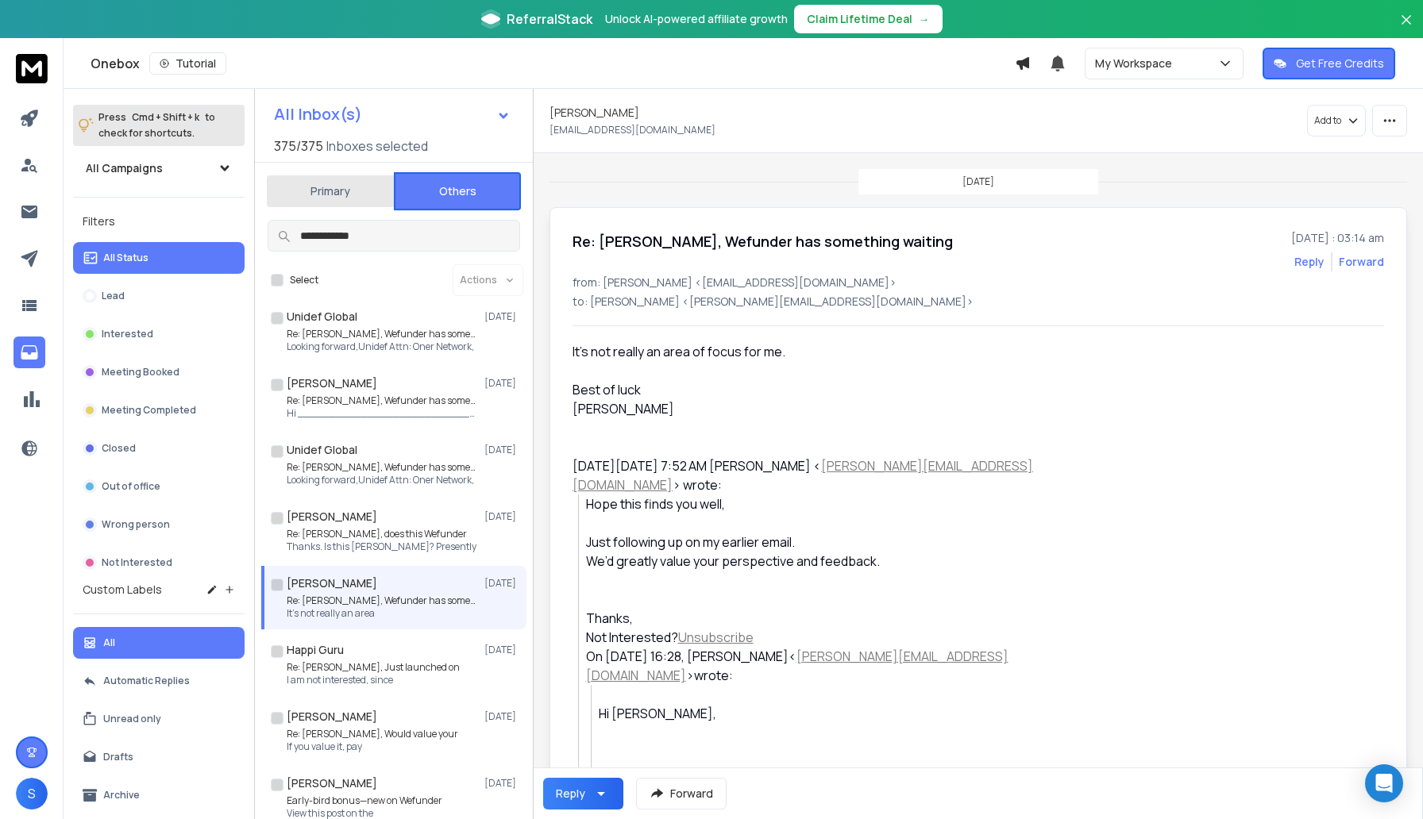
click at [691, 286] on p "from: [PERSON_NAME] <[EMAIL_ADDRESS][DOMAIN_NAME]>" at bounding box center [977, 283] width 811 height 16
drag, startPoint x: 691, startPoint y: 286, endPoint x: 775, endPoint y: 282, distance: 84.3
click at [775, 282] on p "from: [PERSON_NAME] <[EMAIL_ADDRESS][DOMAIN_NAME]>" at bounding box center [977, 283] width 811 height 16
copy p "[EMAIL_ADDRESS][DOMAIN_NAME]"
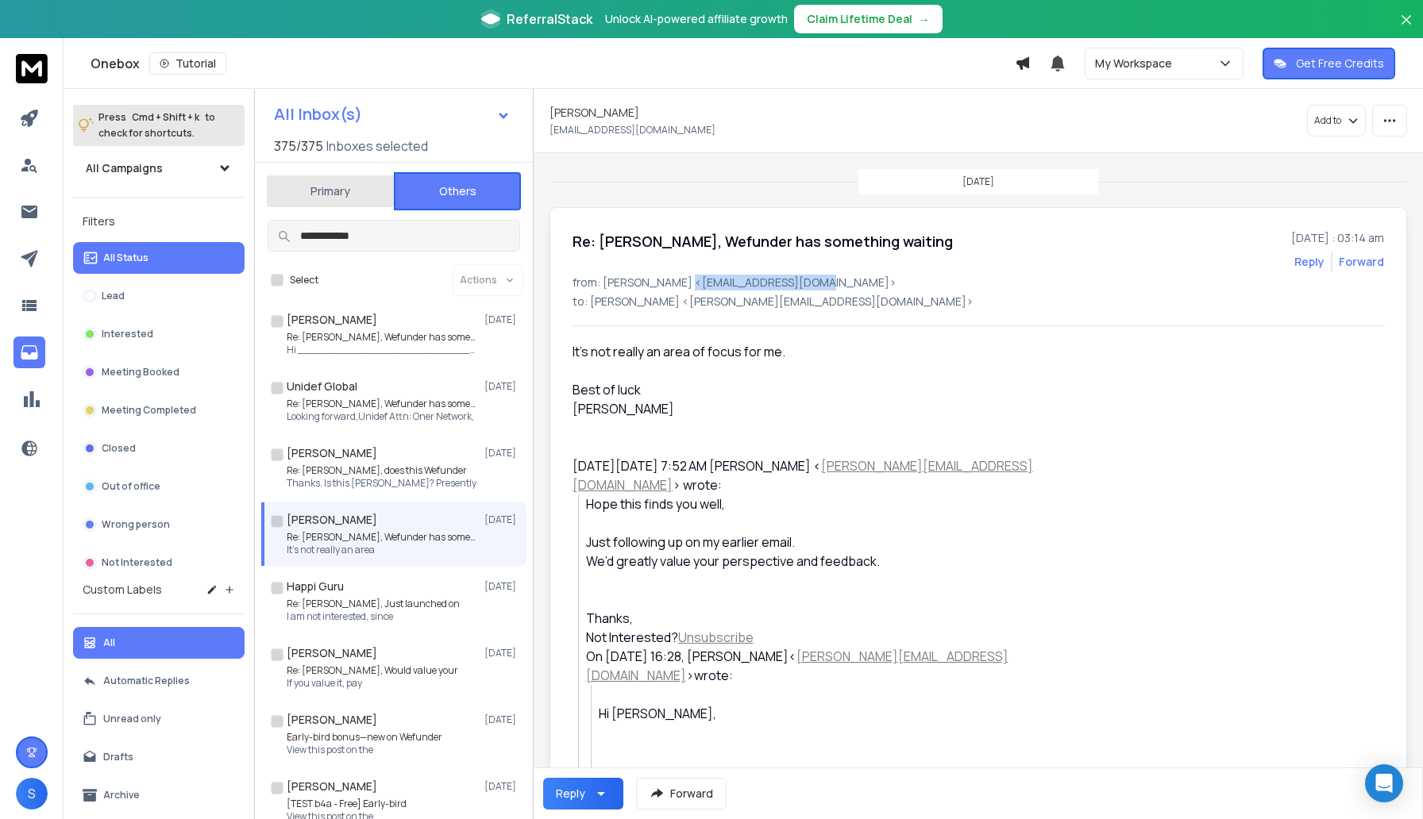
scroll to position [1690, 0]
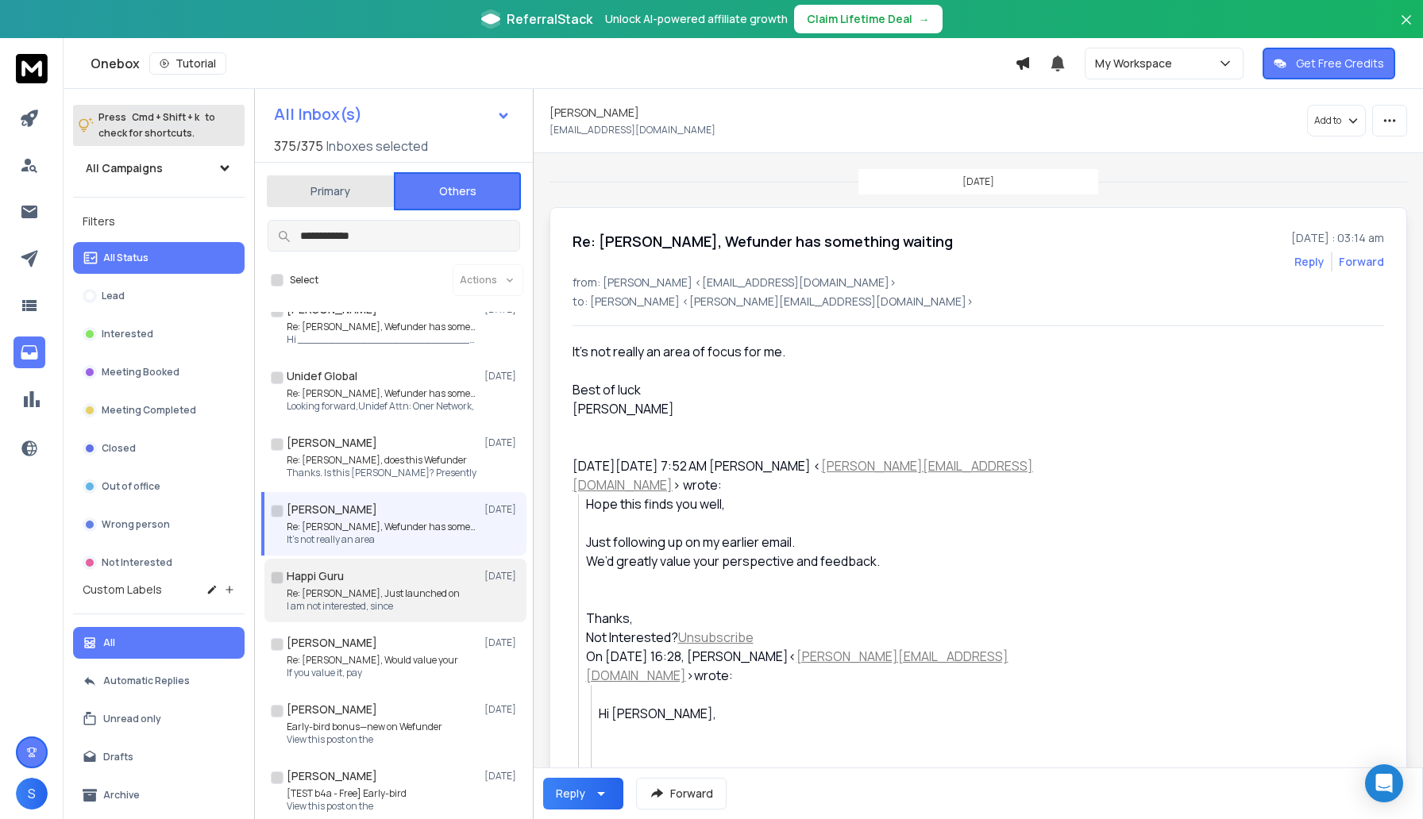
click at [366, 587] on div "Happi Guru [DATE] Re: [PERSON_NAME], Just launched on I am not interested, since" at bounding box center [403, 591] width 233 height 44
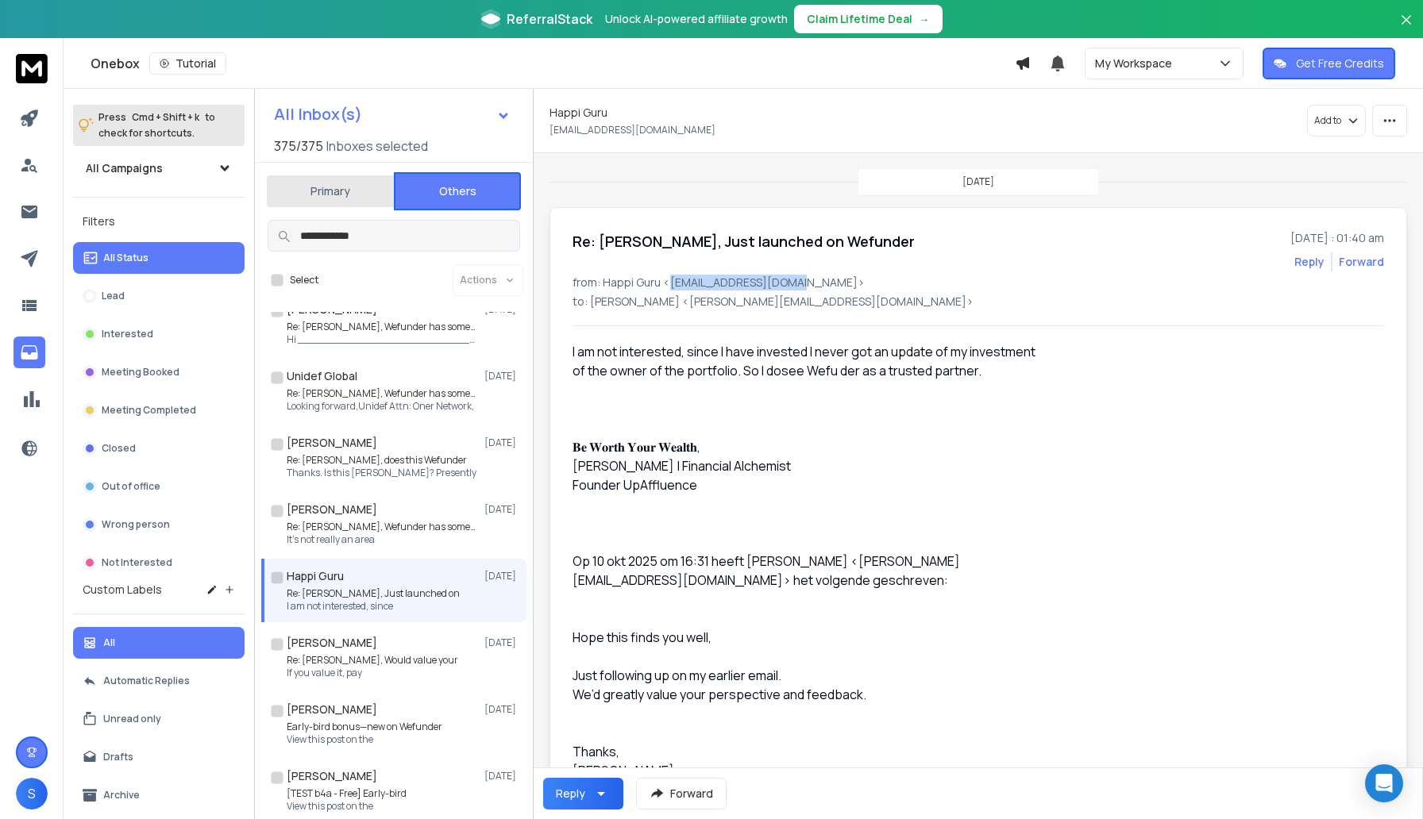
drag, startPoint x: 670, startPoint y: 285, endPoint x: 793, endPoint y: 287, distance: 123.1
click at [793, 287] on p "from: [PERSON_NAME] <[EMAIL_ADDRESS][DOMAIN_NAME]>" at bounding box center [977, 283] width 811 height 16
copy p "[EMAIL_ADDRESS][DOMAIN_NAME]"
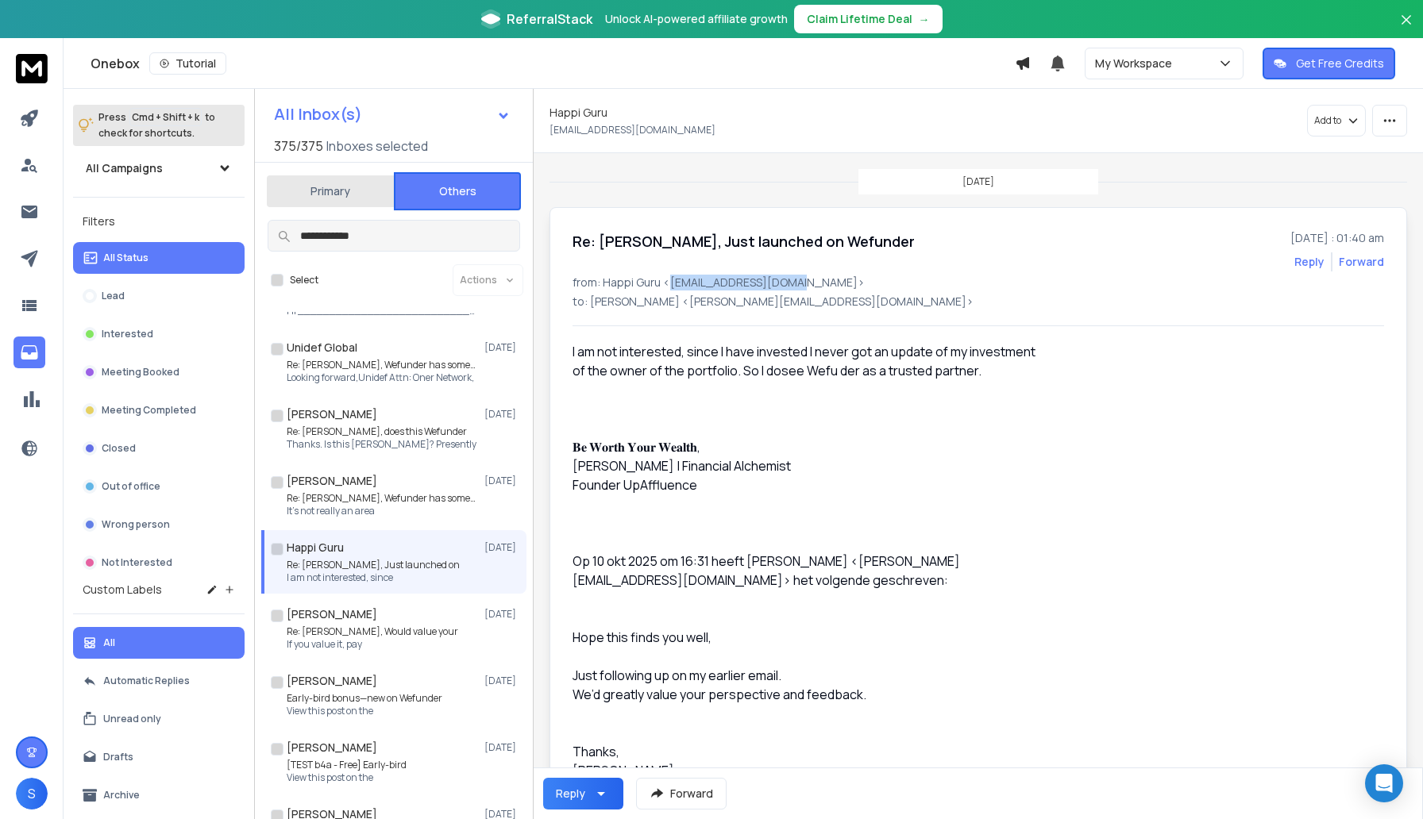
scroll to position [1725, 0]
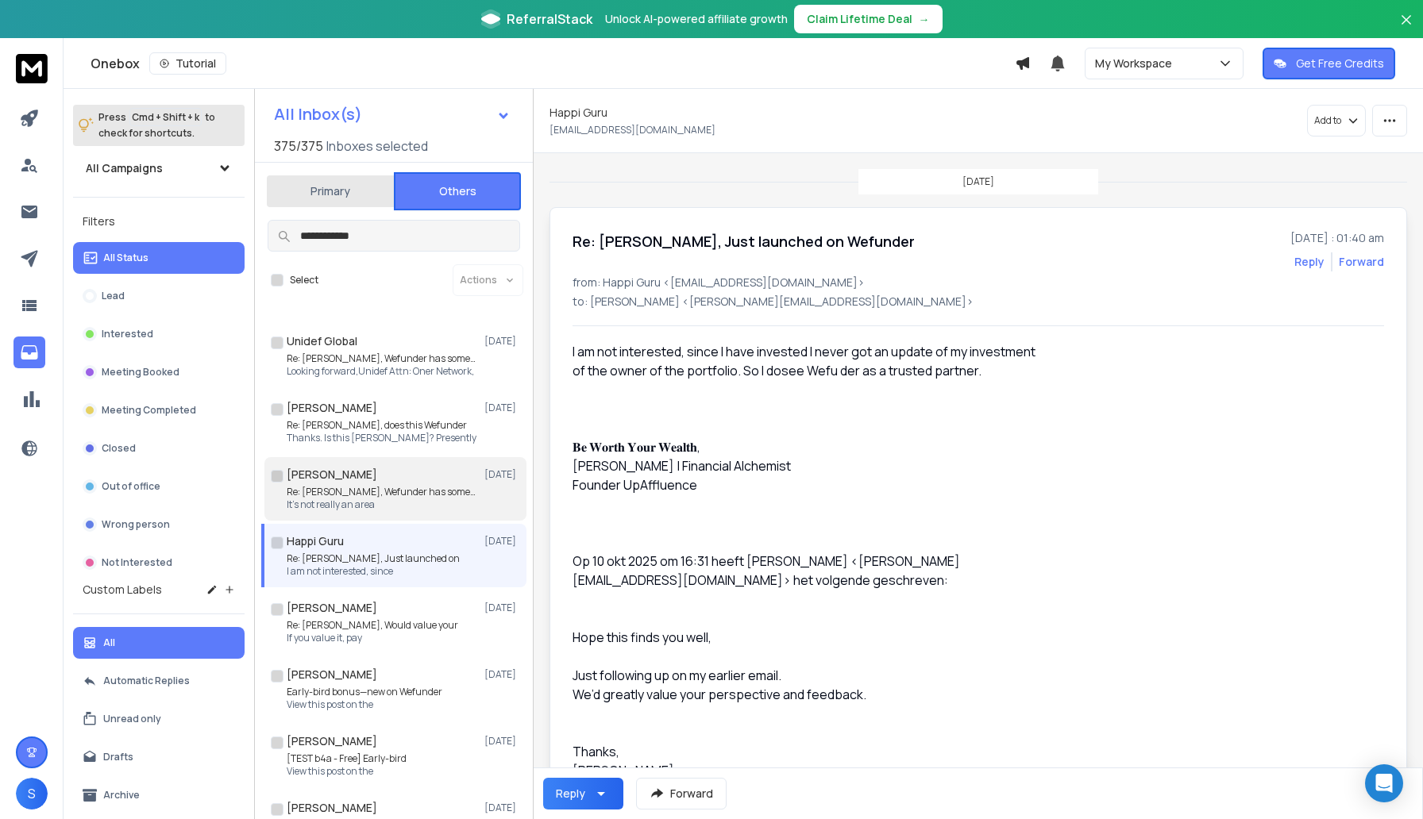
click at [371, 495] on p "Re: [PERSON_NAME], Wefunder has something" at bounding box center [382, 492] width 191 height 13
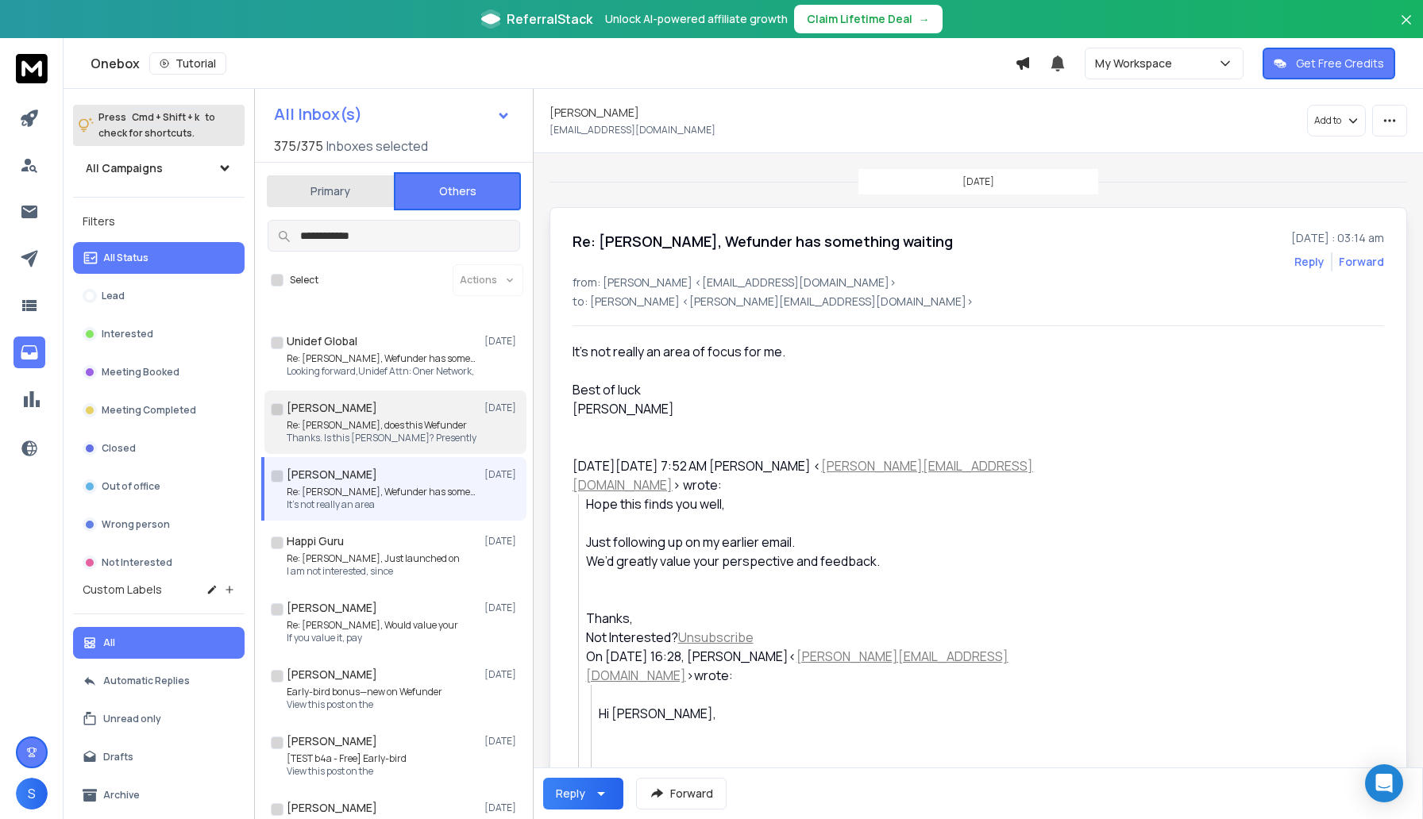
click at [369, 425] on p "Re: [PERSON_NAME], does this Wefunder" at bounding box center [382, 425] width 190 height 13
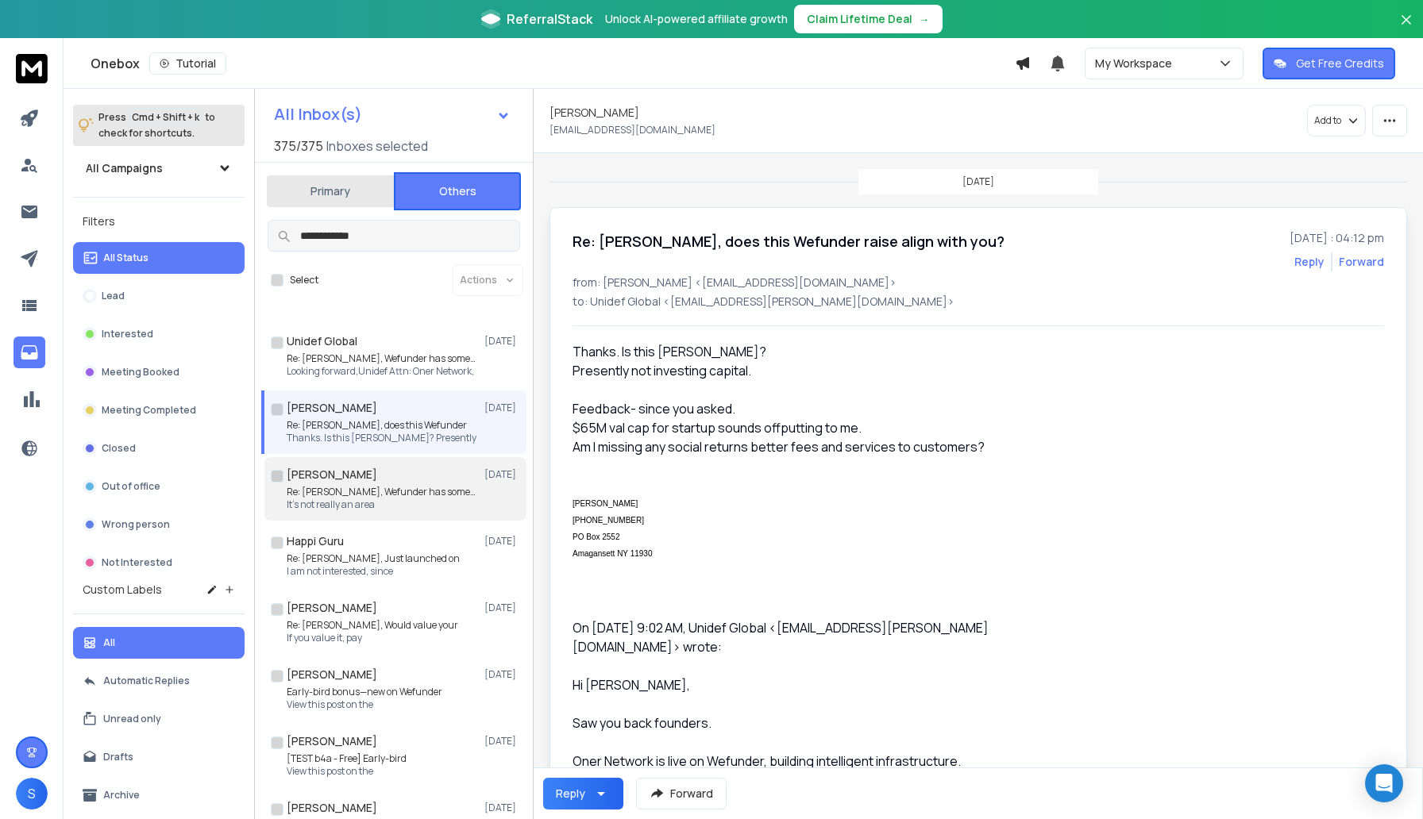
click at [374, 499] on p "It's not really an area" at bounding box center [382, 505] width 191 height 13
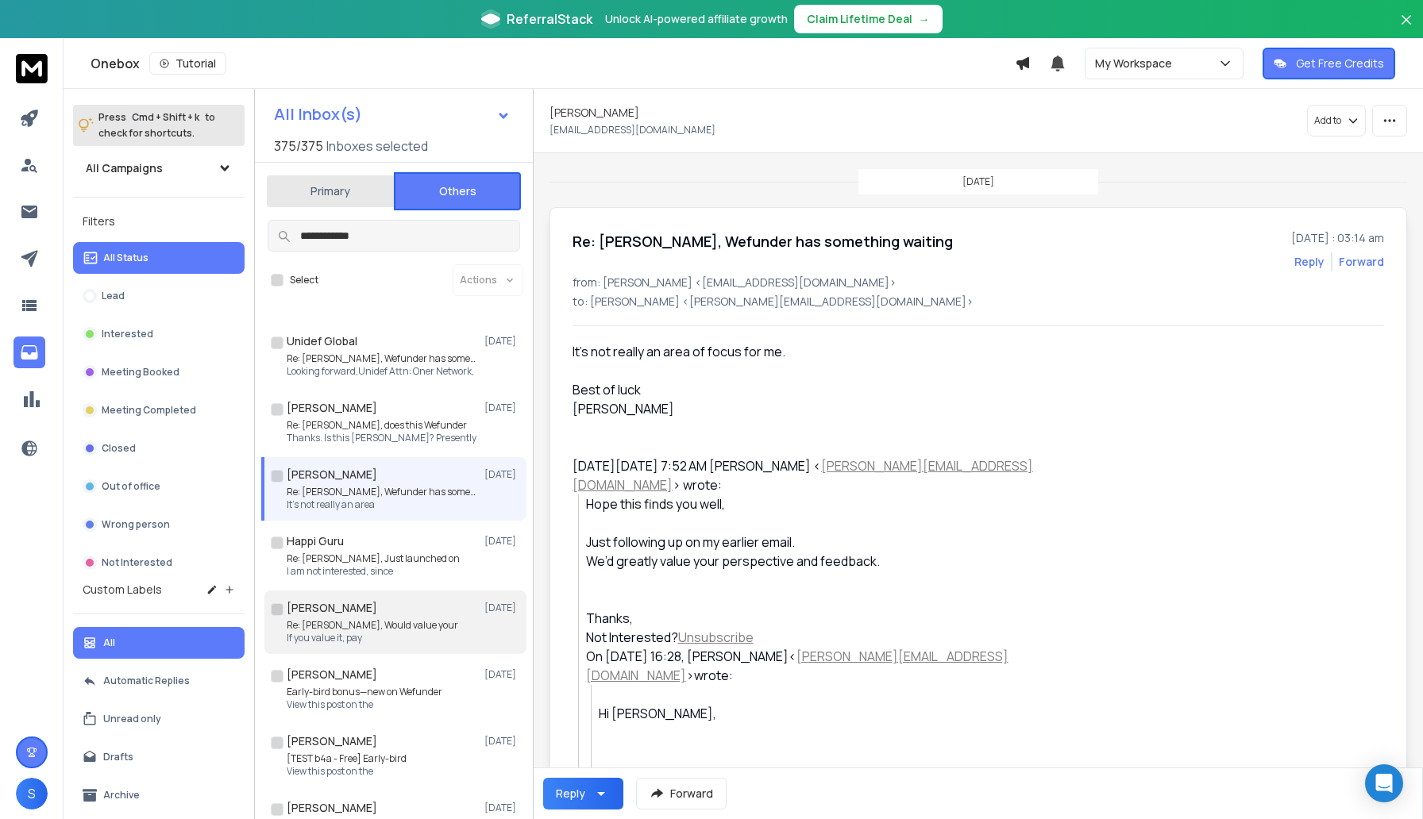
click at [370, 609] on div "[PERSON_NAME] [DATE]" at bounding box center [403, 608] width 233 height 16
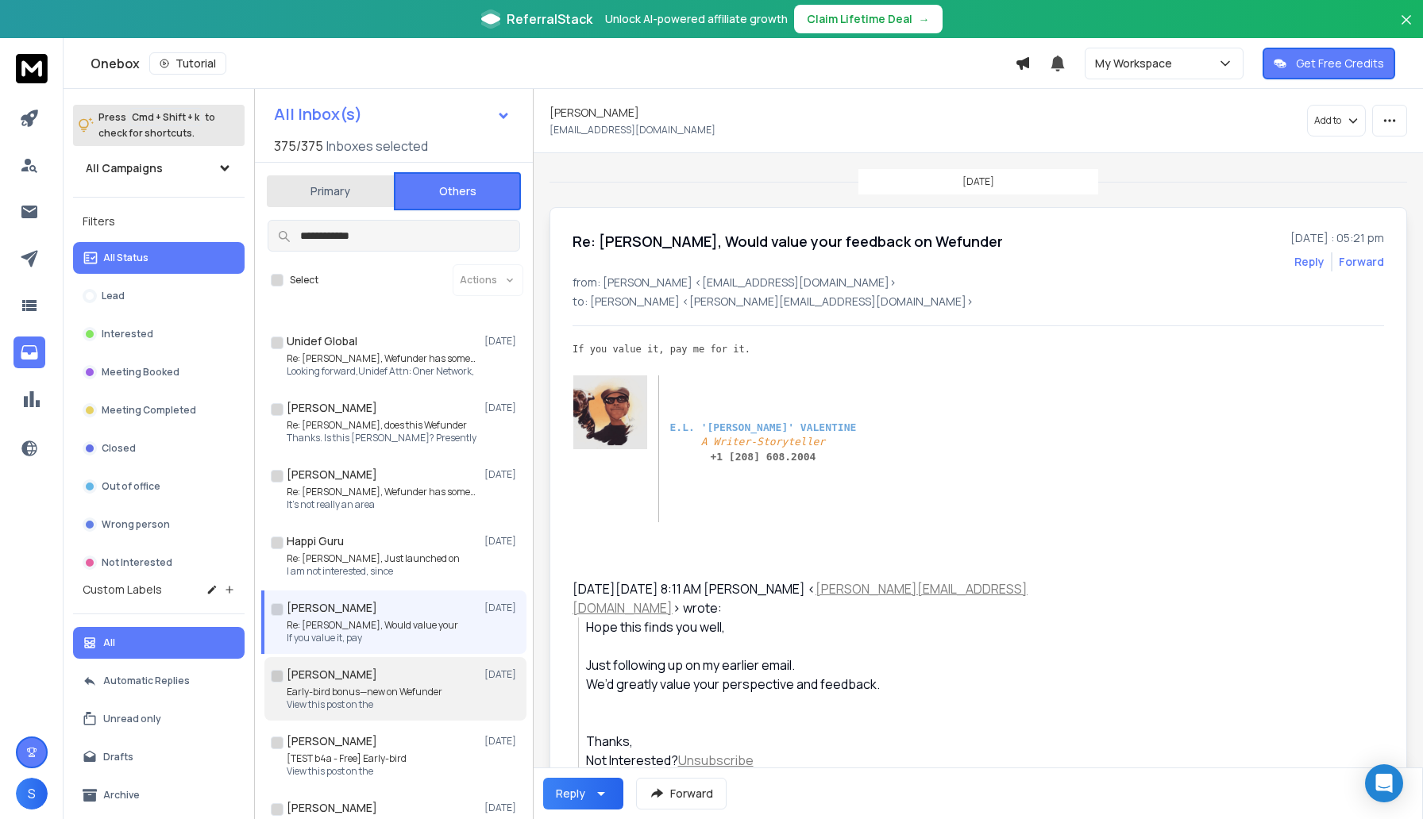
click at [355, 688] on p "Early-bird bonus—new on Wefunder" at bounding box center [365, 692] width 156 height 13
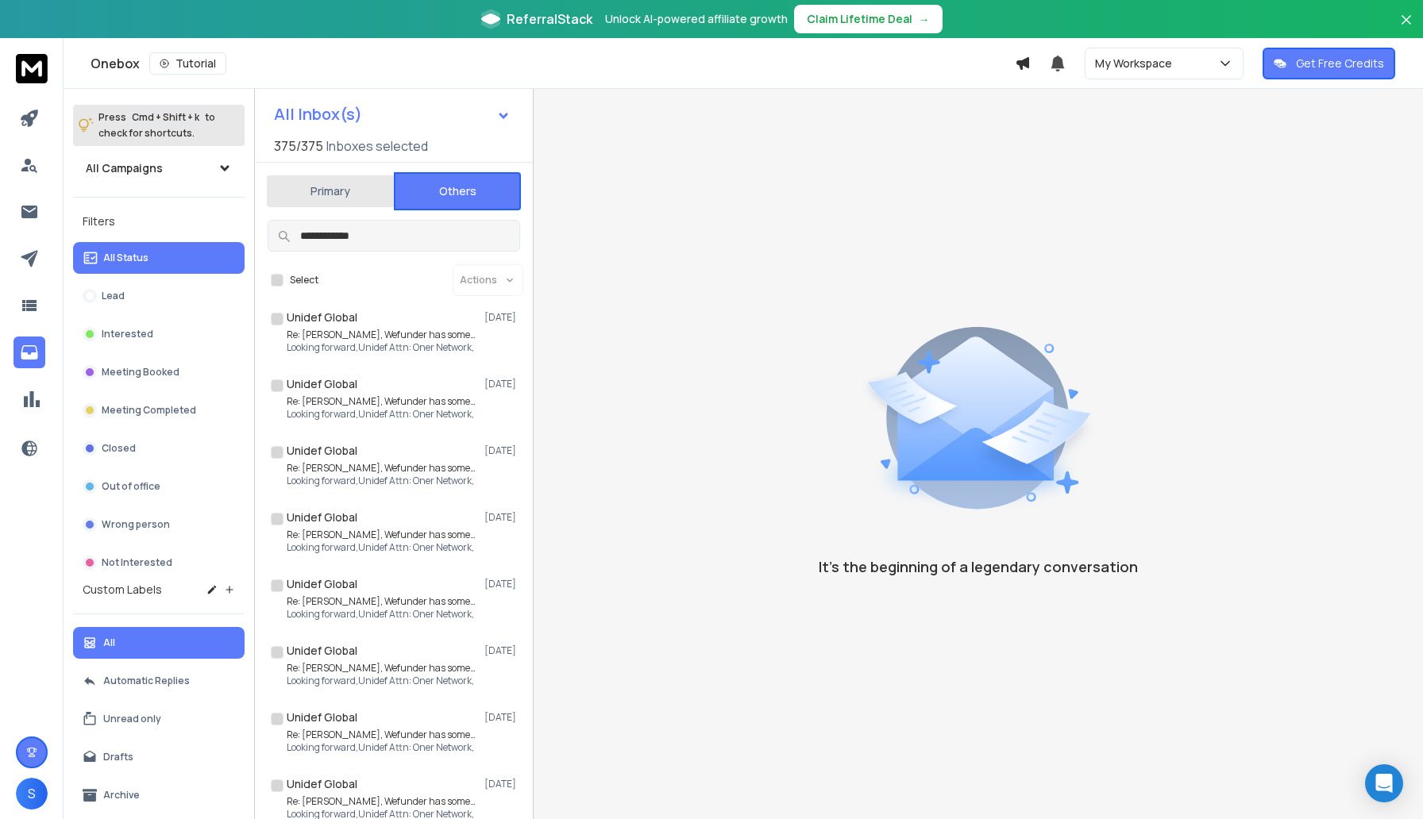
scroll to position [0, 0]
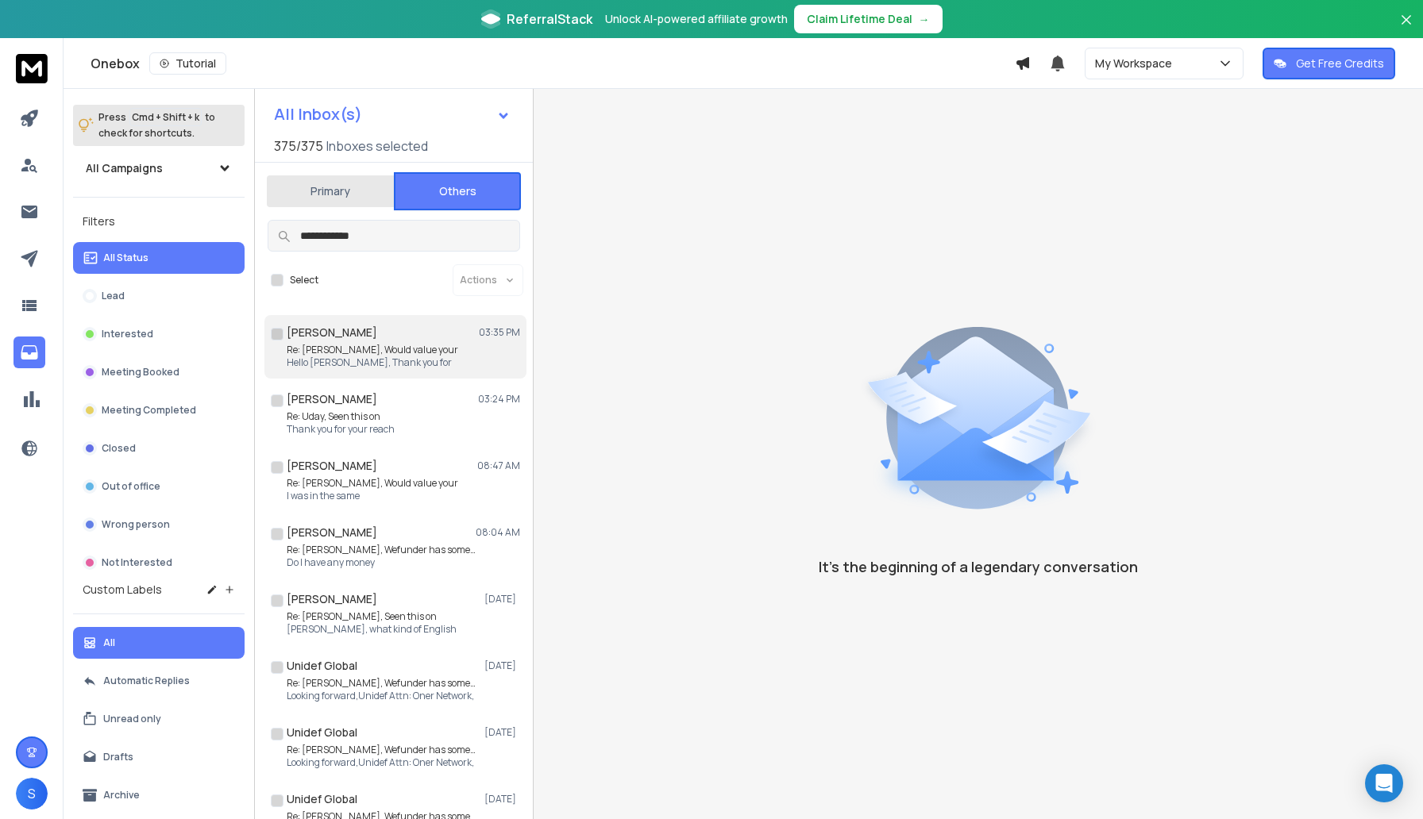
click at [397, 361] on p "Hello [PERSON_NAME], Thank you for" at bounding box center [373, 363] width 172 height 13
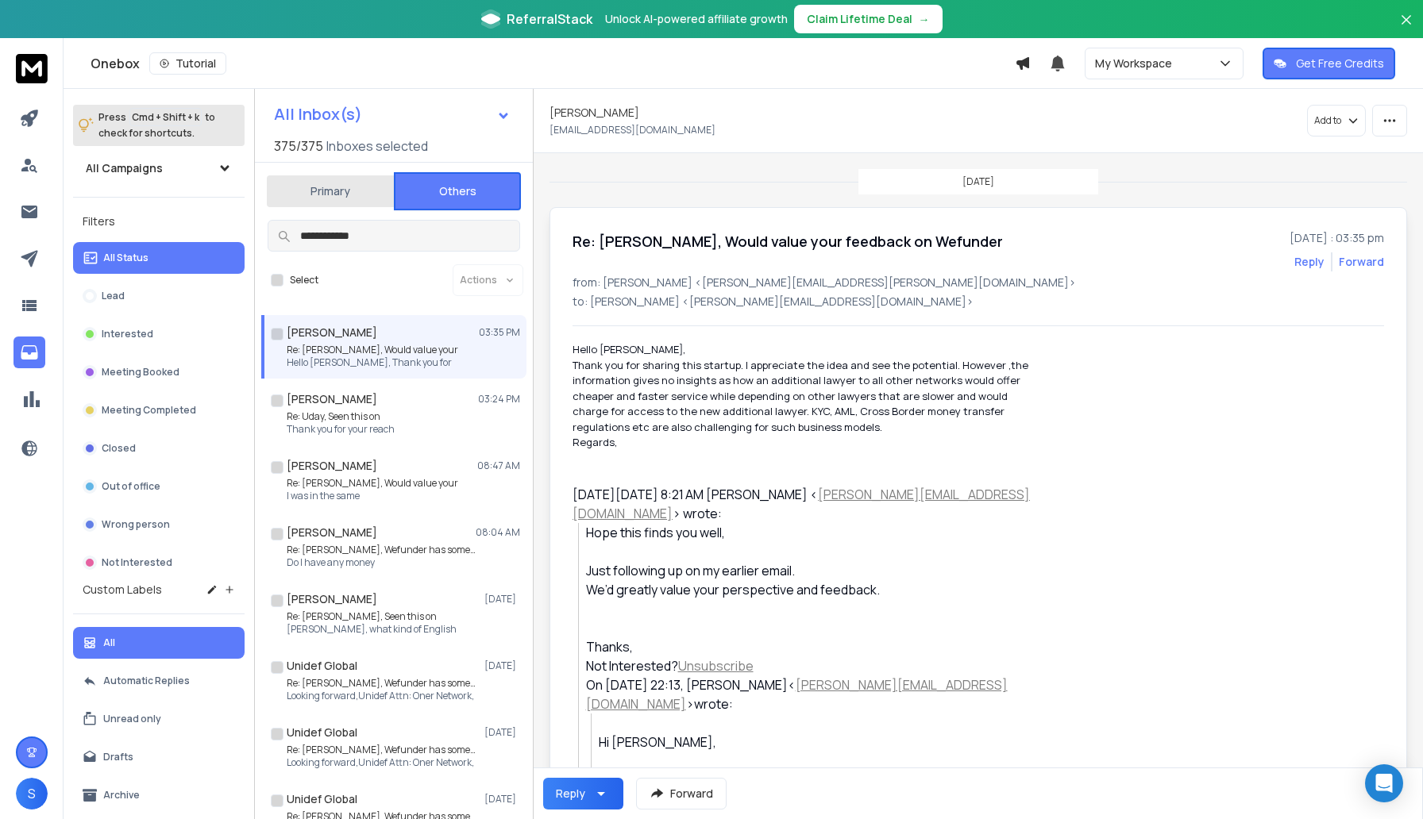
click at [403, 229] on input "**********" at bounding box center [394, 236] width 252 height 32
